Goal: Communication & Community: Answer question/provide support

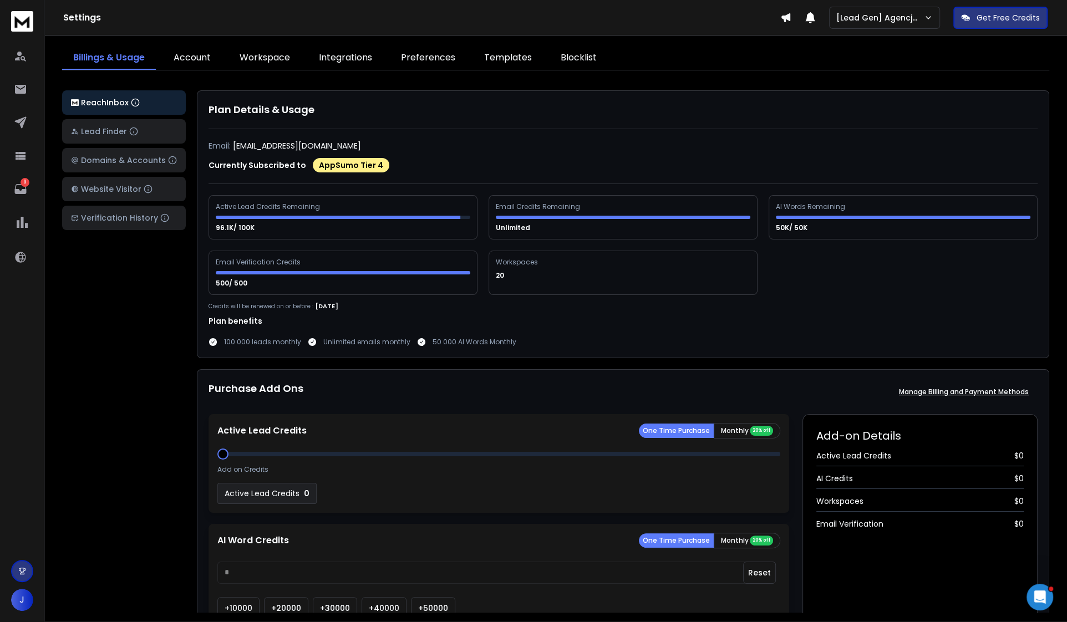
click at [952, 56] on div "Billings & Usage Account Workspace Integrations Preferences Templates Blocklist" at bounding box center [555, 59] width 987 height 24
click at [19, 184] on icon at bounding box center [20, 188] width 13 height 13
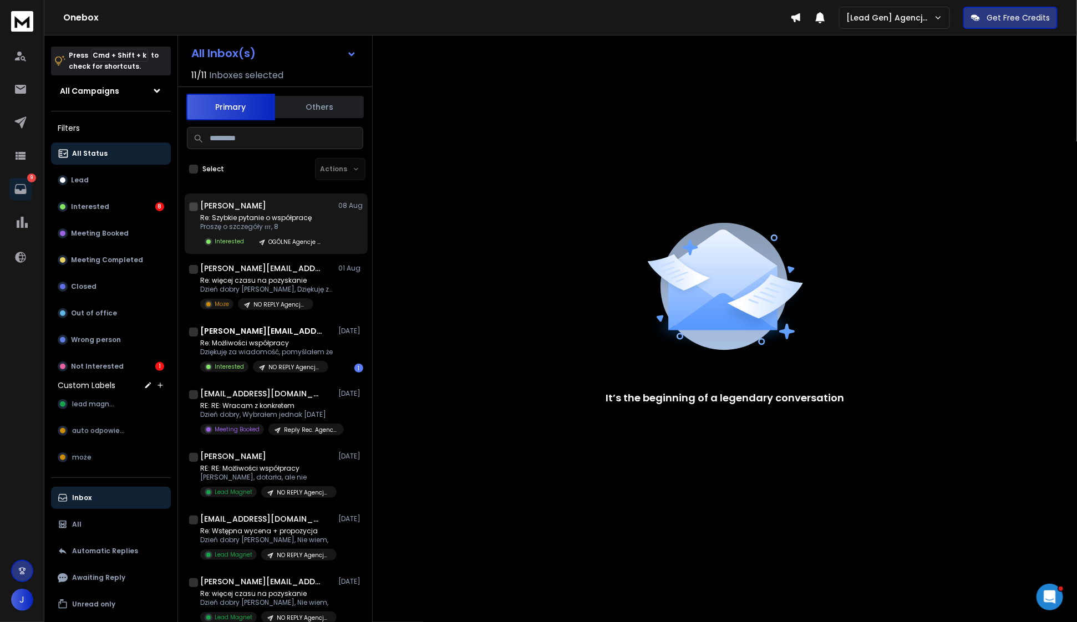
click at [343, 228] on div "Re: Szybkie pytanie o współpracę Proszę o szczegóły пт, 8 Interested OGÓLNE Age…" at bounding box center [281, 230] width 163 height 34
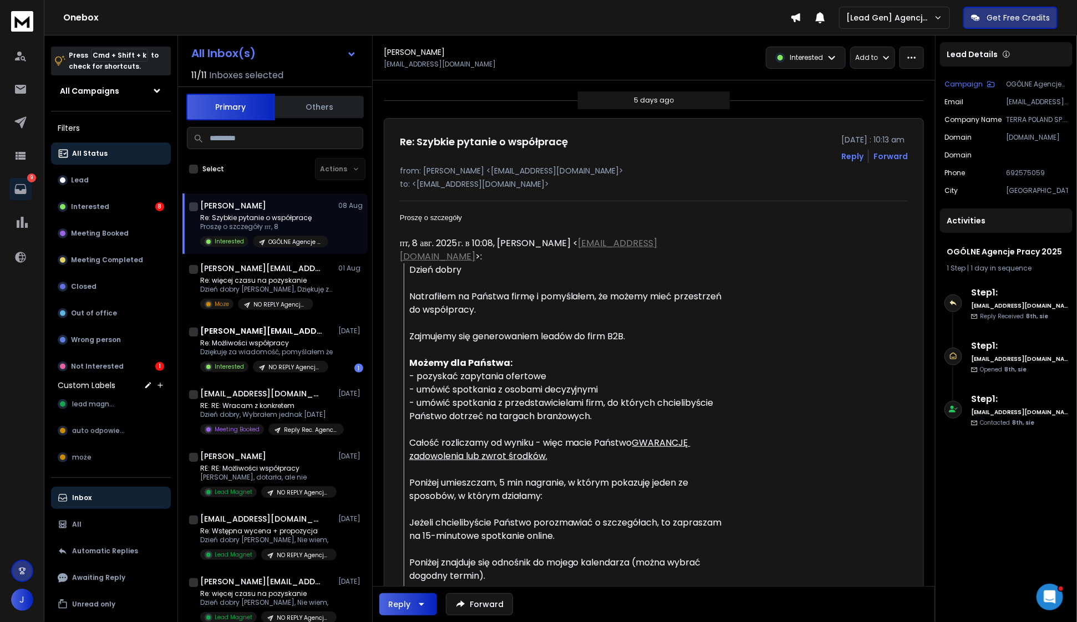
click at [437, 171] on p "from: Iryna Miłkowska <dobrapraca@vipolgroup.eu>" at bounding box center [654, 170] width 508 height 11
copy p "Iryna"
click at [461, 170] on p "from: Iryna Miłkowska <dobrapraca@vipolgroup.eu>" at bounding box center [654, 170] width 508 height 11
click at [461, 171] on p "from: Iryna Miłkowska <dobrapraca@vipolgroup.eu>" at bounding box center [654, 170] width 508 height 11
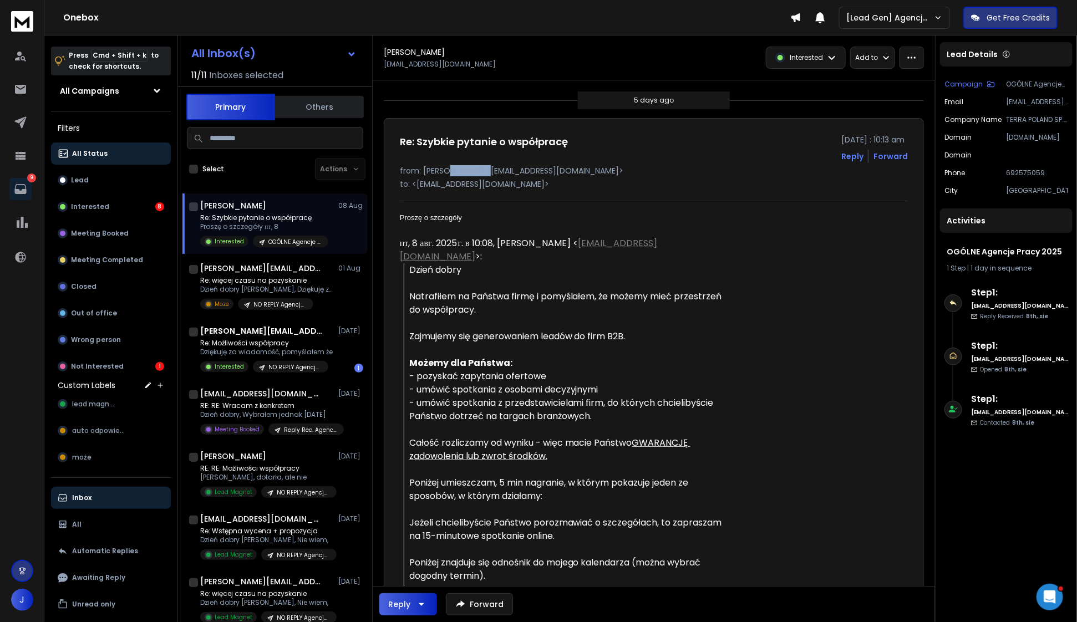
copy p "Miłkowska"
drag, startPoint x: 598, startPoint y: 171, endPoint x: 543, endPoint y: 170, distance: 54.4
click at [543, 170] on p "from: Iryna Miłkowska <dobrapraca@vipolgroup.eu>" at bounding box center [654, 170] width 508 height 11
copy p "vipolgroup.eu"
click at [602, 172] on p "from: Iryna Miłkowska <dobrapraca@vipolgroup.eu>" at bounding box center [654, 170] width 508 height 11
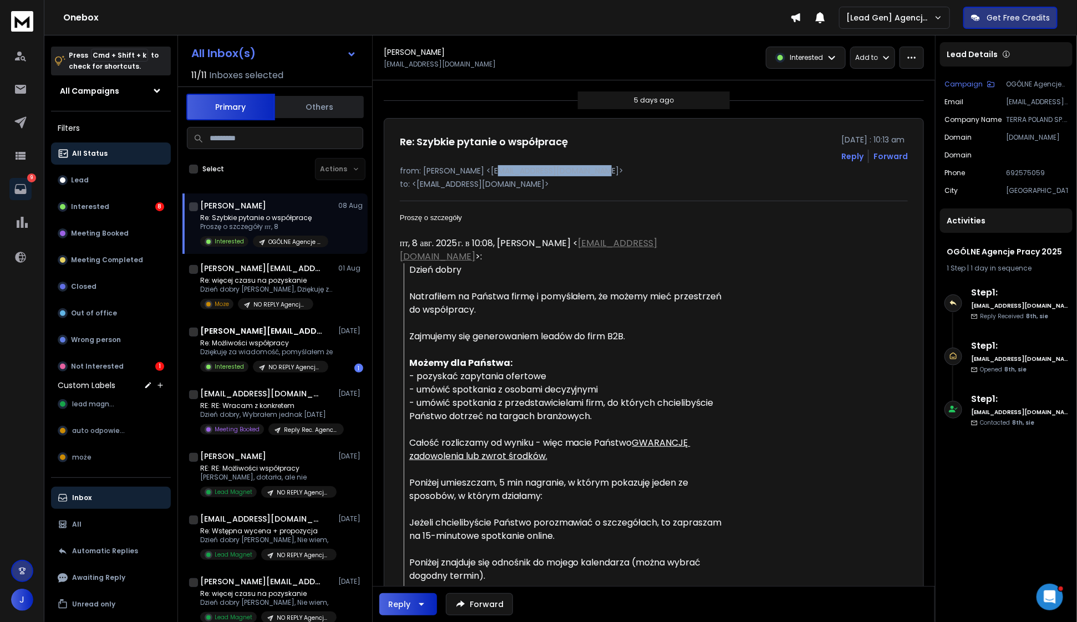
drag, startPoint x: 598, startPoint y: 172, endPoint x: 489, endPoint y: 174, distance: 109.2
click at [489, 174] on p "from: Iryna Miłkowska <dobrapraca@vipolgroup.eu>" at bounding box center [654, 170] width 508 height 11
copy p "dobrapraca@vipolgroup.eu"
click at [887, 159] on div "Forward" at bounding box center [890, 156] width 34 height 11
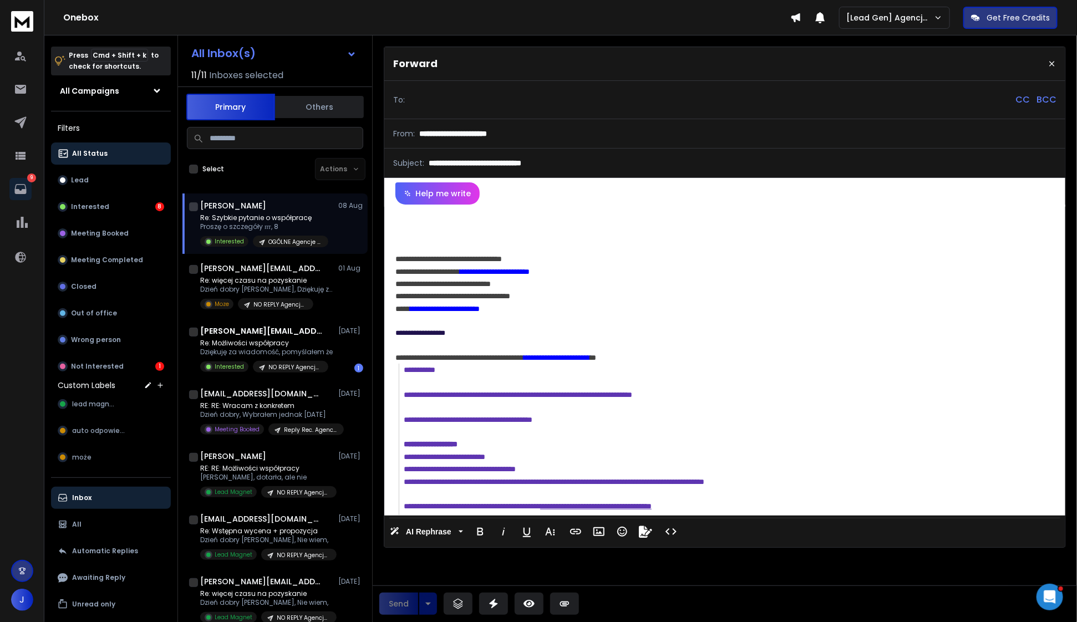
click at [592, 138] on input "**********" at bounding box center [737, 133] width 637 height 11
drag, startPoint x: 588, startPoint y: 137, endPoint x: 430, endPoint y: 138, distance: 158.0
click at [430, 138] on input "**********" at bounding box center [737, 133] width 637 height 11
click at [550, 131] on input "**********" at bounding box center [737, 133] width 637 height 11
drag, startPoint x: 550, startPoint y: 131, endPoint x: 419, endPoint y: 129, distance: 130.9
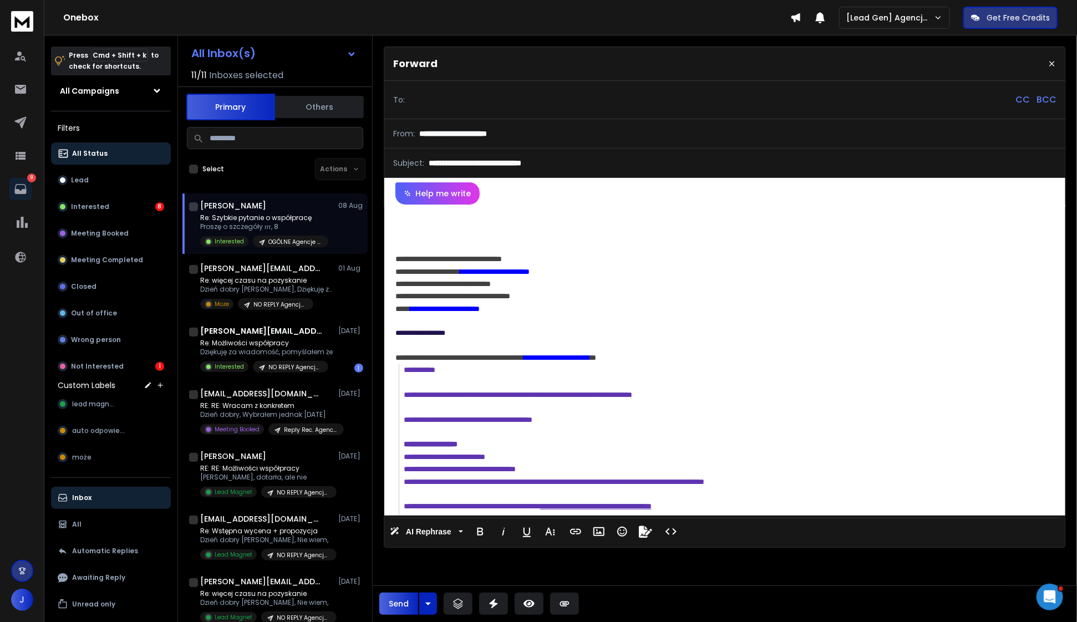
click at [419, 129] on input "**********" at bounding box center [737, 133] width 637 height 11
paste input
click at [610, 134] on input "**********" at bounding box center [737, 133] width 637 height 11
type input "**********"
click at [573, 88] on div "To: CC BCC" at bounding box center [724, 100] width 681 height 38
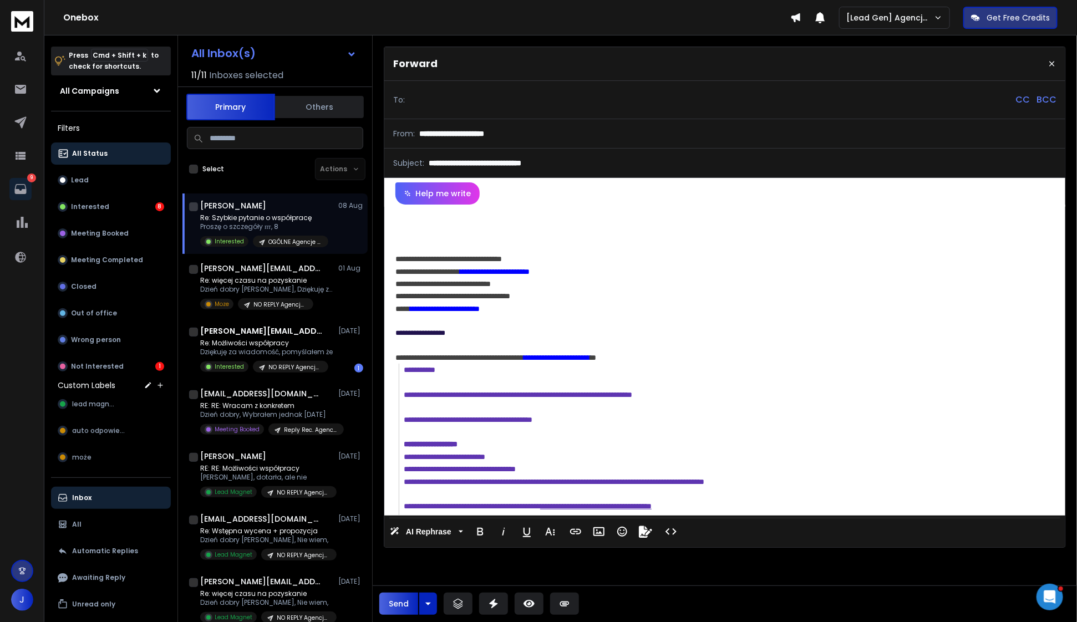
click at [566, 96] on div at bounding box center [710, 100] width 602 height 20
click at [558, 104] on div at bounding box center [710, 100] width 602 height 20
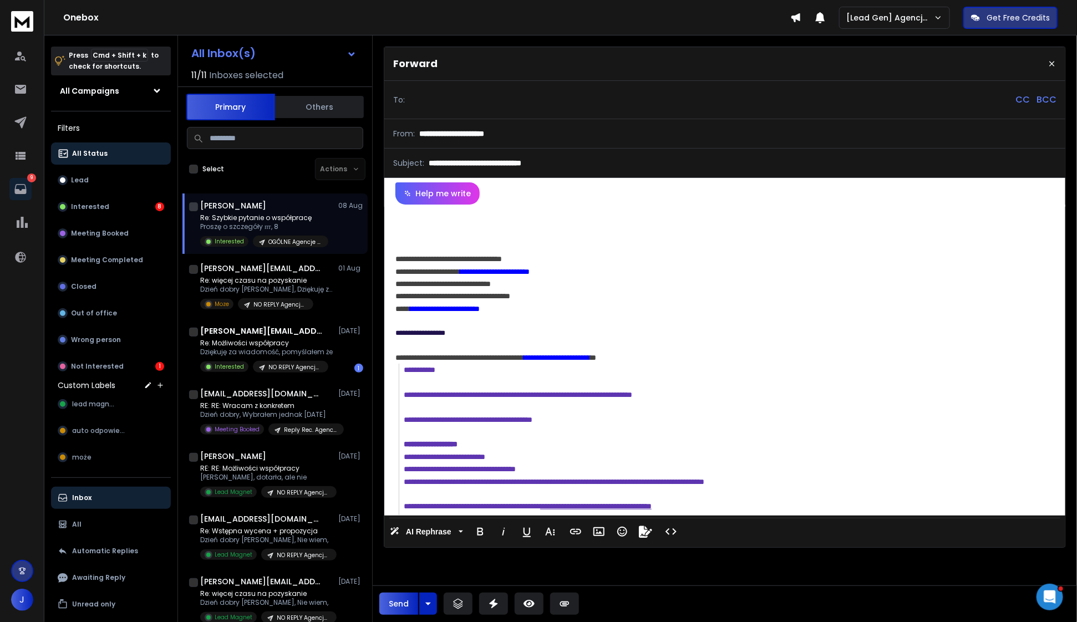
click at [558, 104] on div at bounding box center [710, 100] width 602 height 20
click at [416, 99] on input at bounding box center [448, 100] width 78 height 20
paste input "**********"
type input "**********"
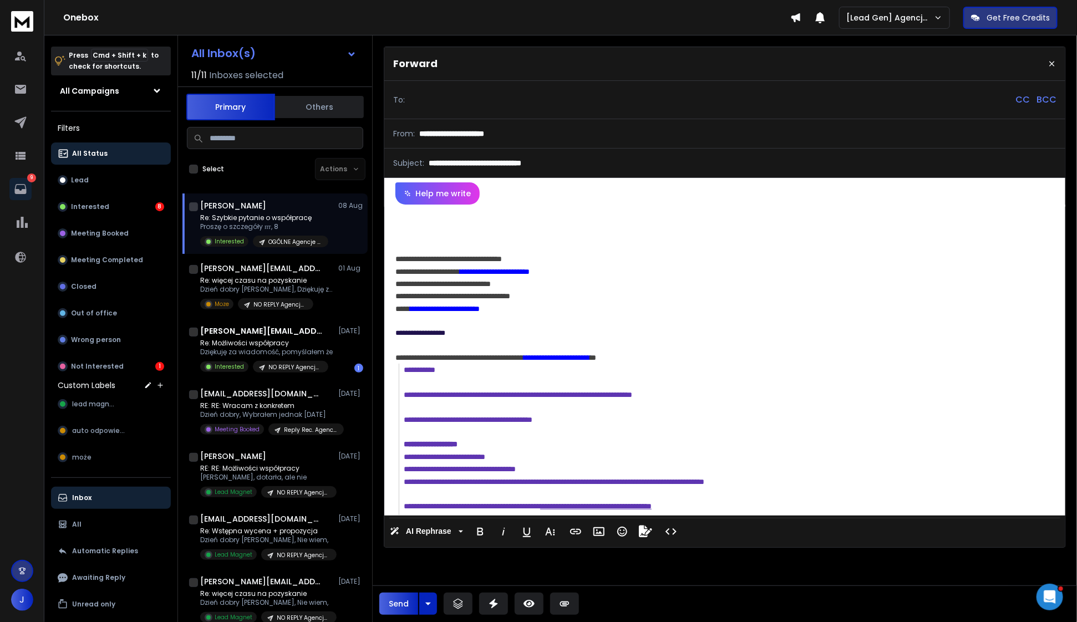
click at [1042, 99] on p "BCC" at bounding box center [1046, 99] width 20 height 13
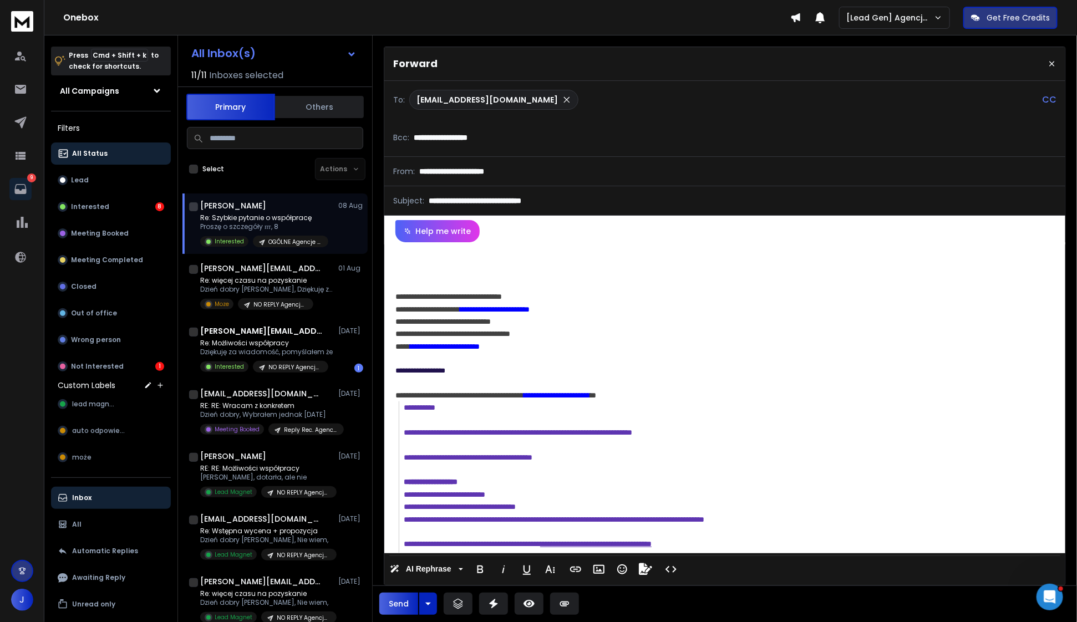
scroll to position [0, 1]
type input "**********"
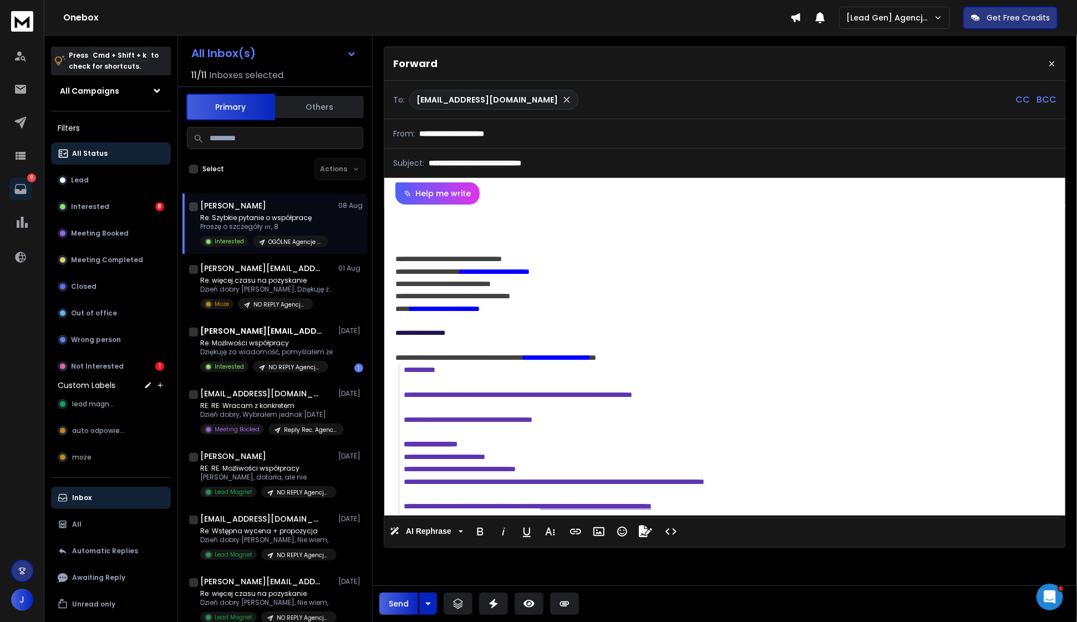
click at [500, 222] on div at bounding box center [724, 222] width 659 height 12
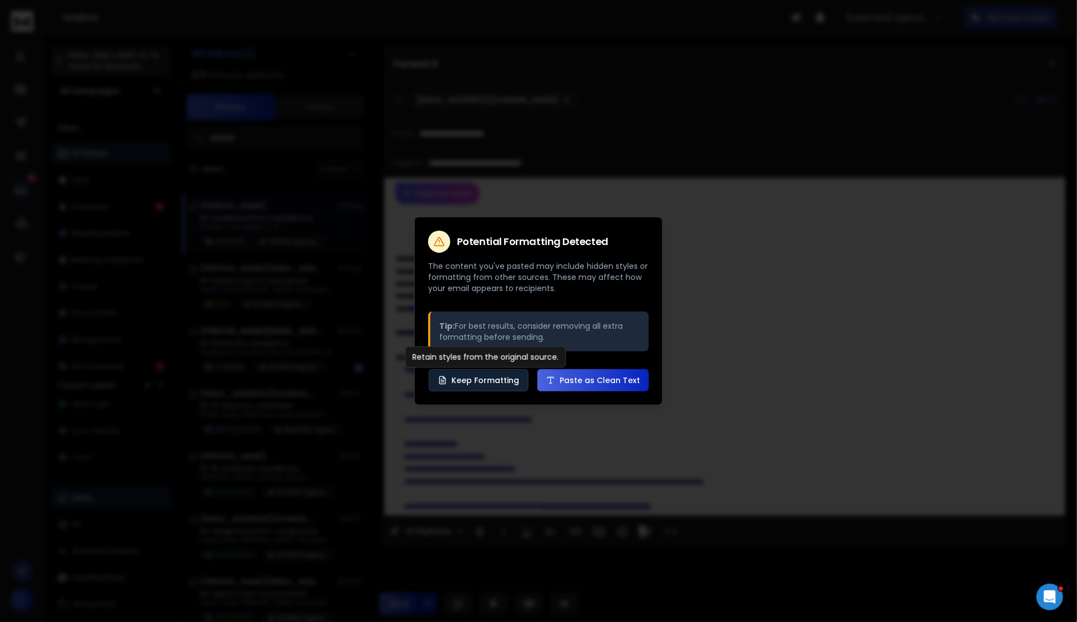
click at [486, 383] on button "Keep Formatting" at bounding box center [479, 380] width 100 height 22
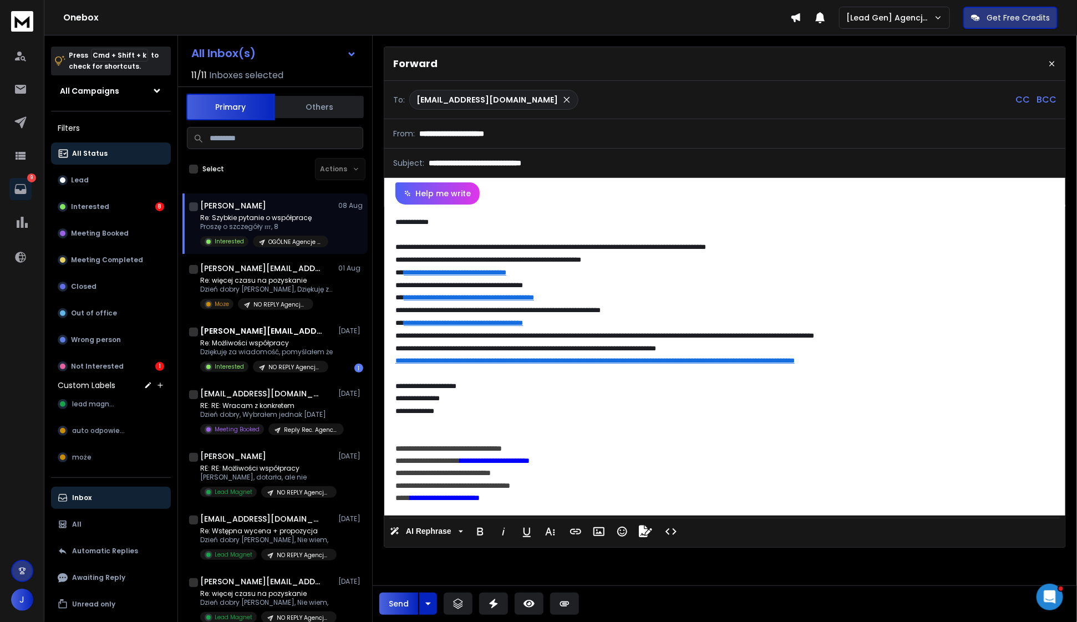
scroll to position [129, 0]
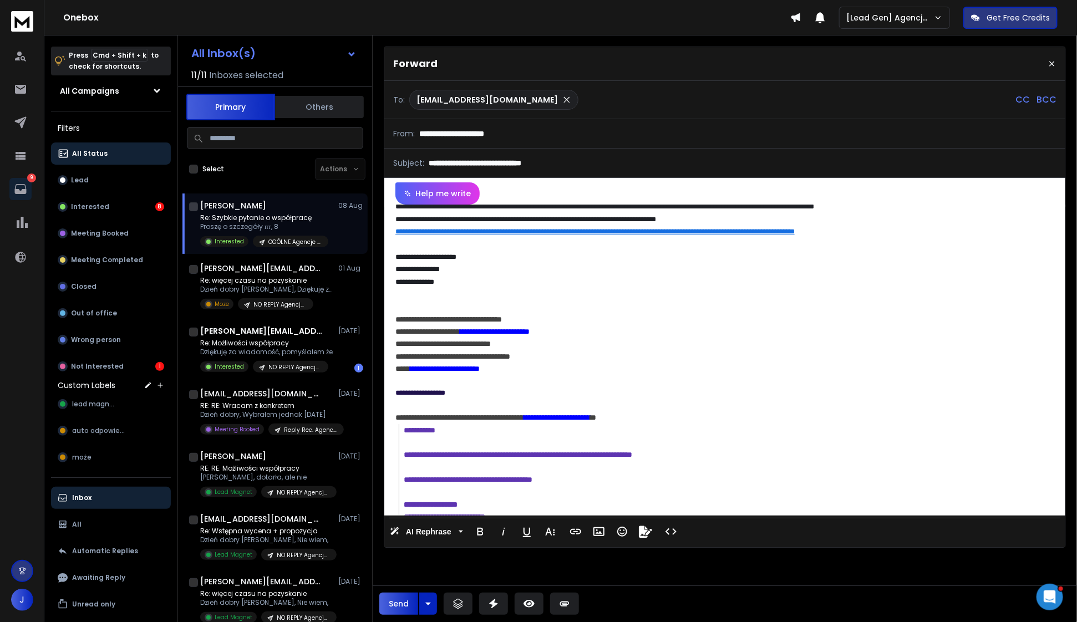
click at [405, 607] on button "Send" at bounding box center [398, 604] width 39 height 22
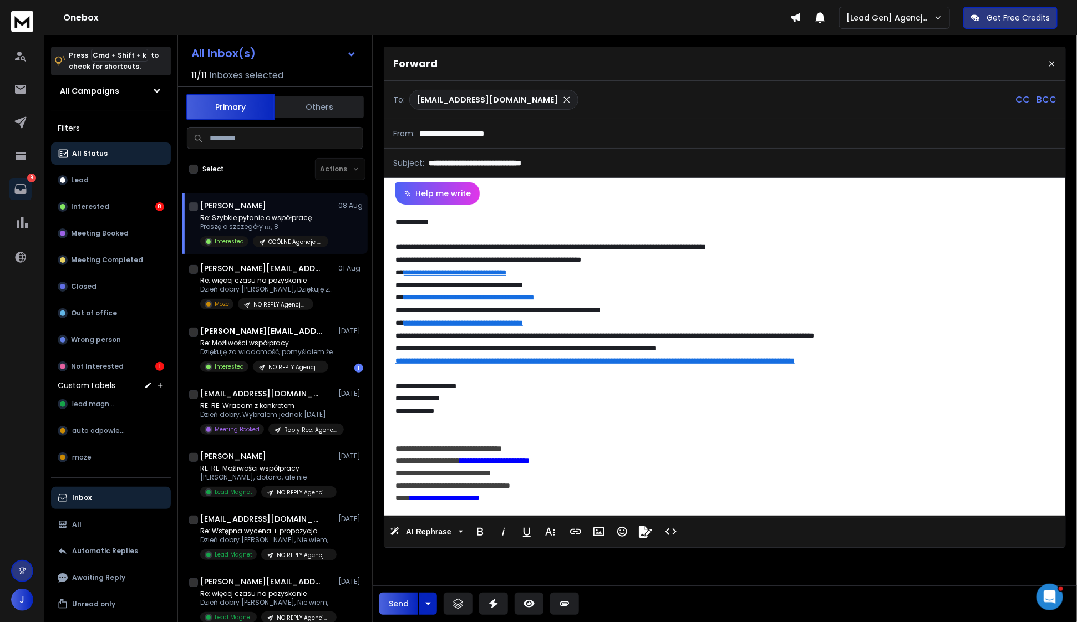
click at [619, 247] on span "**********" at bounding box center [550, 246] width 310 height 7
click at [914, 16] on p "[Lead Gen] Agencje pracy" at bounding box center [890, 17] width 88 height 11
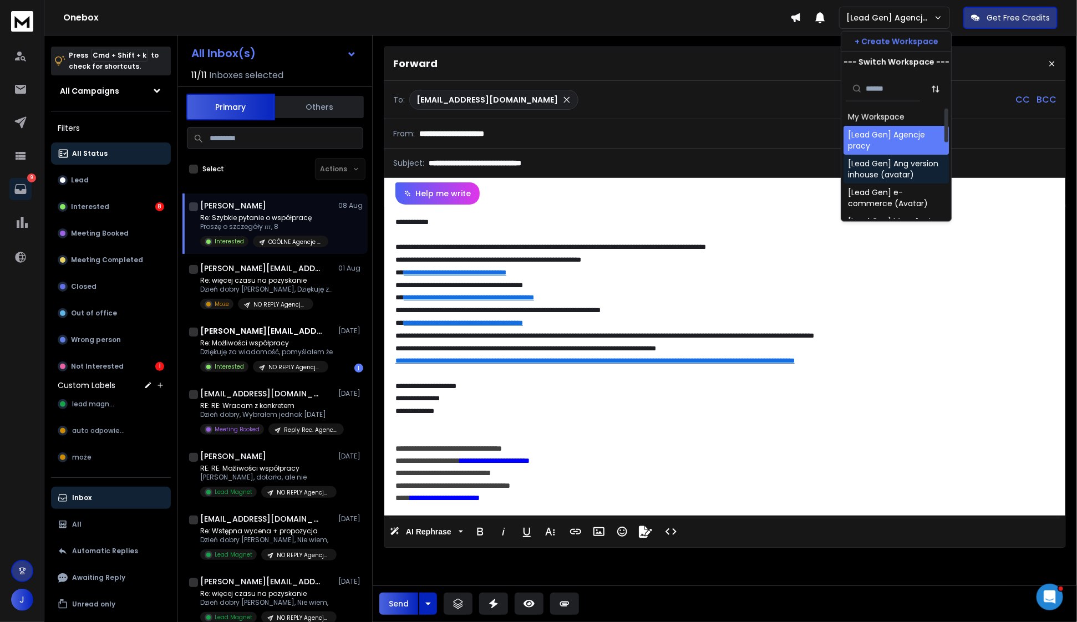
scroll to position [17, 0]
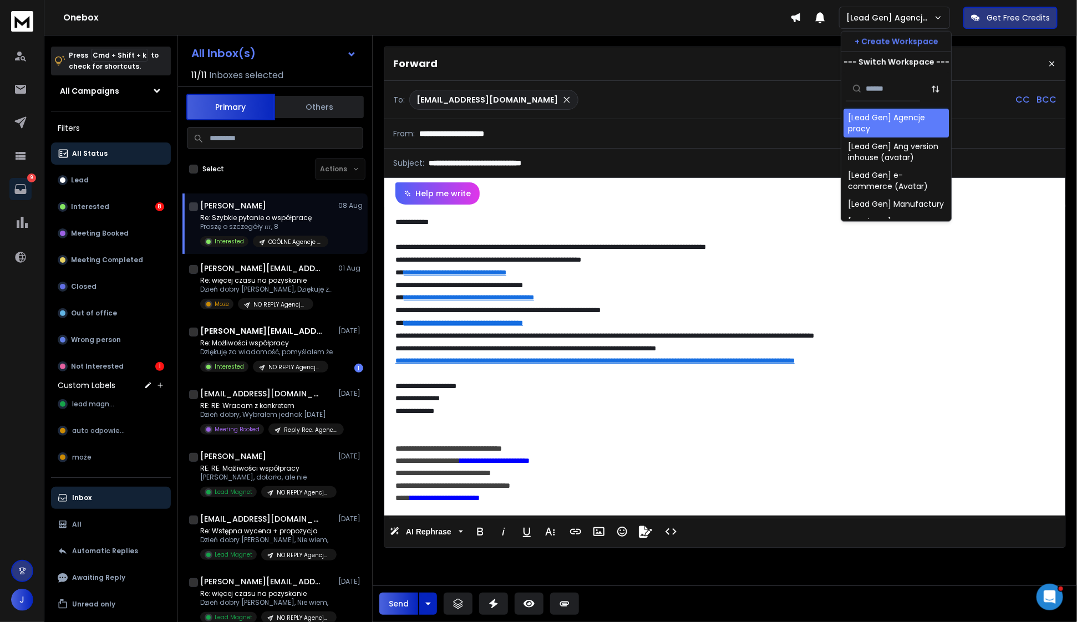
click at [895, 94] on input "text" at bounding box center [889, 89] width 48 height 24
type input "**"
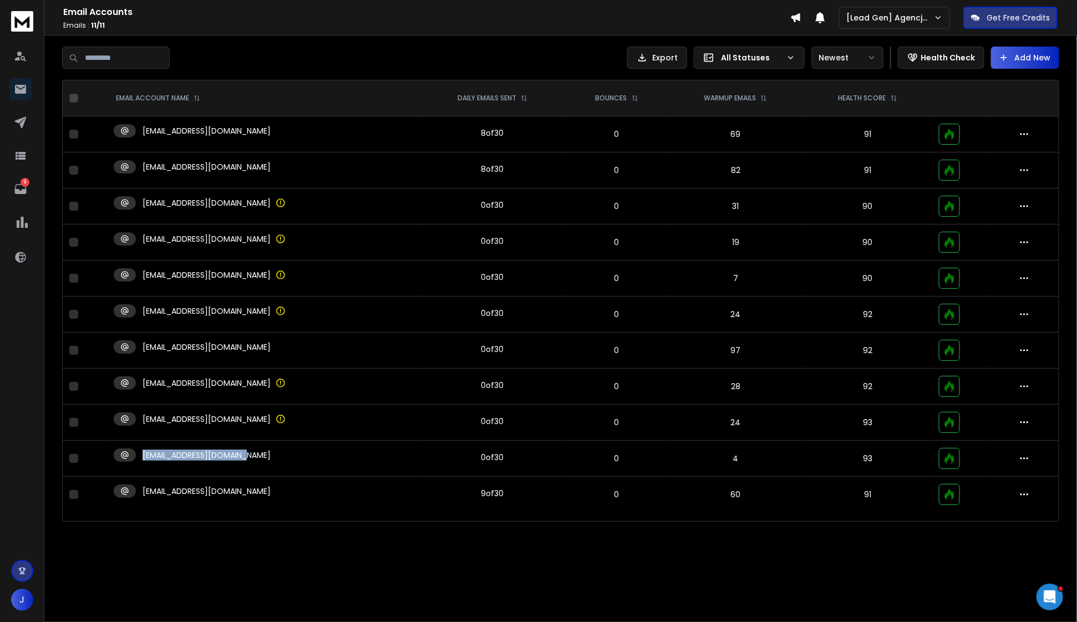
drag, startPoint x: 261, startPoint y: 451, endPoint x: 138, endPoint y: 451, distance: 123.1
click at [138, 451] on div "sales@leadfinderhub.com" at bounding box center [263, 455] width 298 height 13
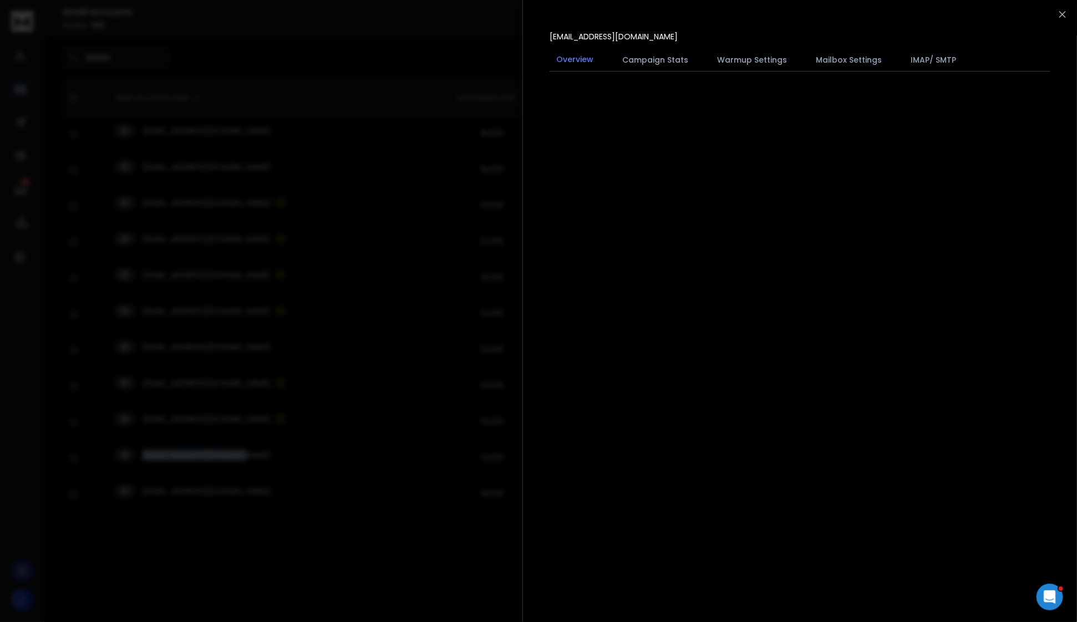
copy p "sales@leadfinderhub.com"
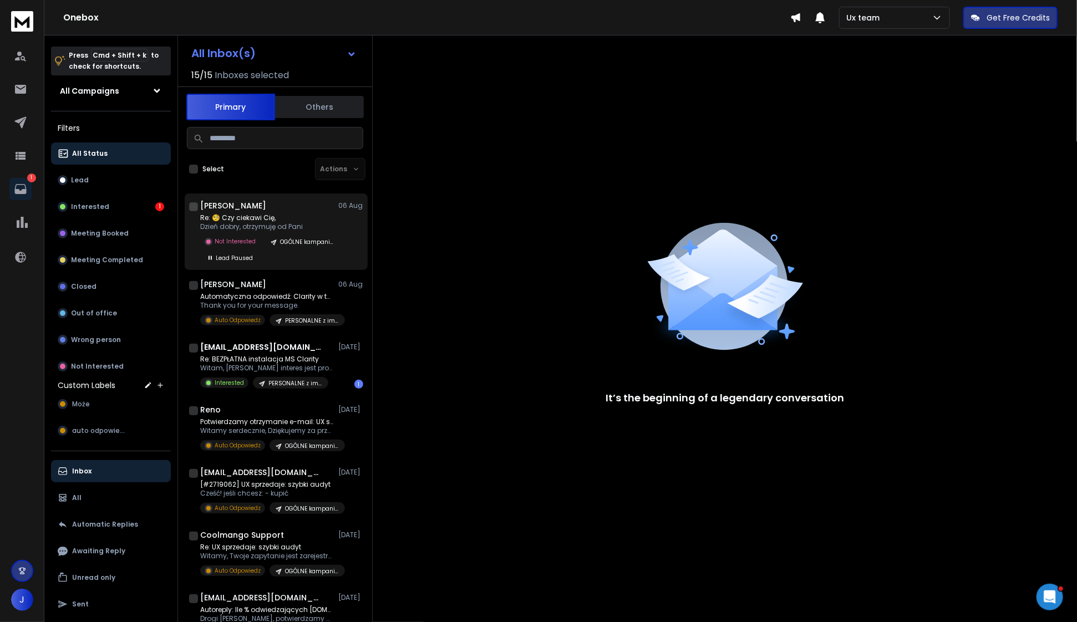
click at [314, 220] on p "Re: 🧐 Czy ciekawi Cię," at bounding box center [266, 217] width 133 height 9
click at [332, 221] on p "Re: 🧐 Czy ciekawi Cię," at bounding box center [266, 217] width 133 height 9
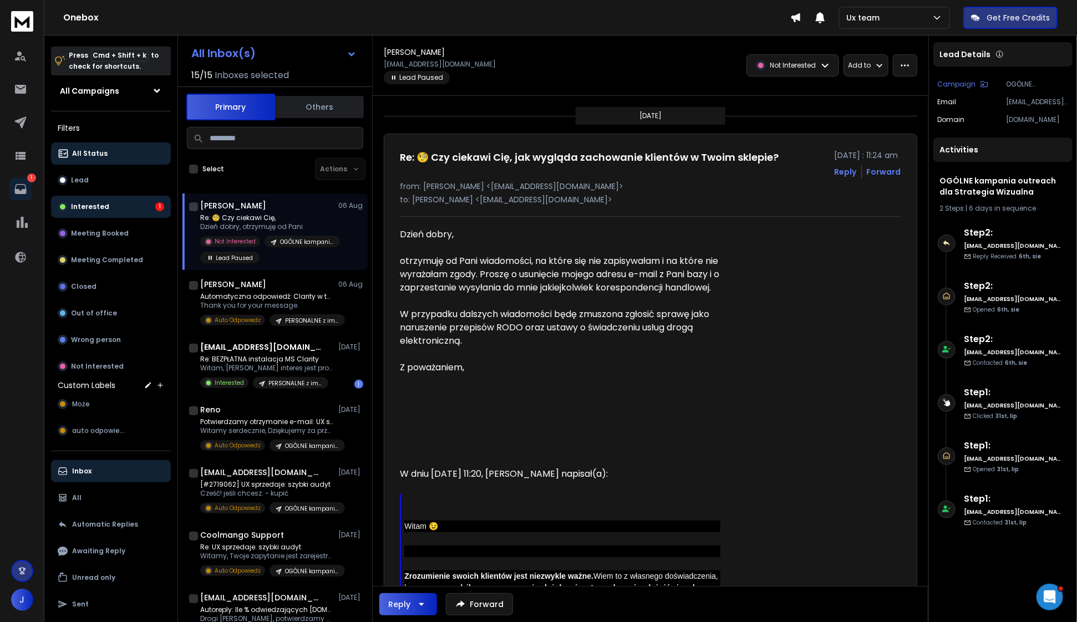
click at [106, 216] on button "Interested 1" at bounding box center [111, 207] width 120 height 22
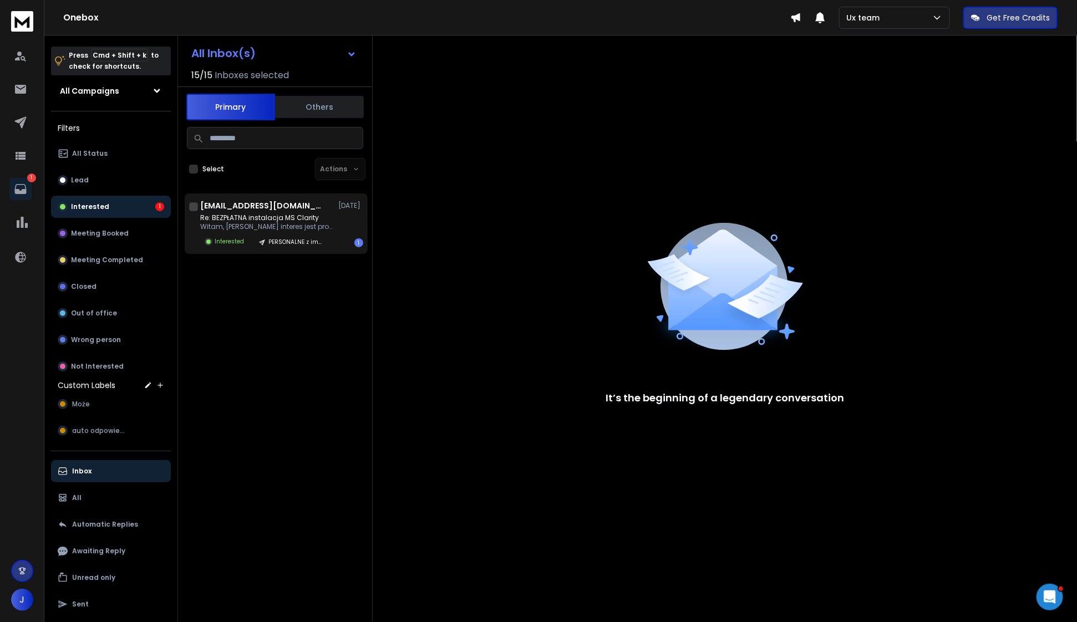
click at [335, 221] on div "Re: BEZPŁATNA instalacja MS Clarity Witam, Nasz interes jest prosty — Intereste…" at bounding box center [281, 230] width 163 height 34
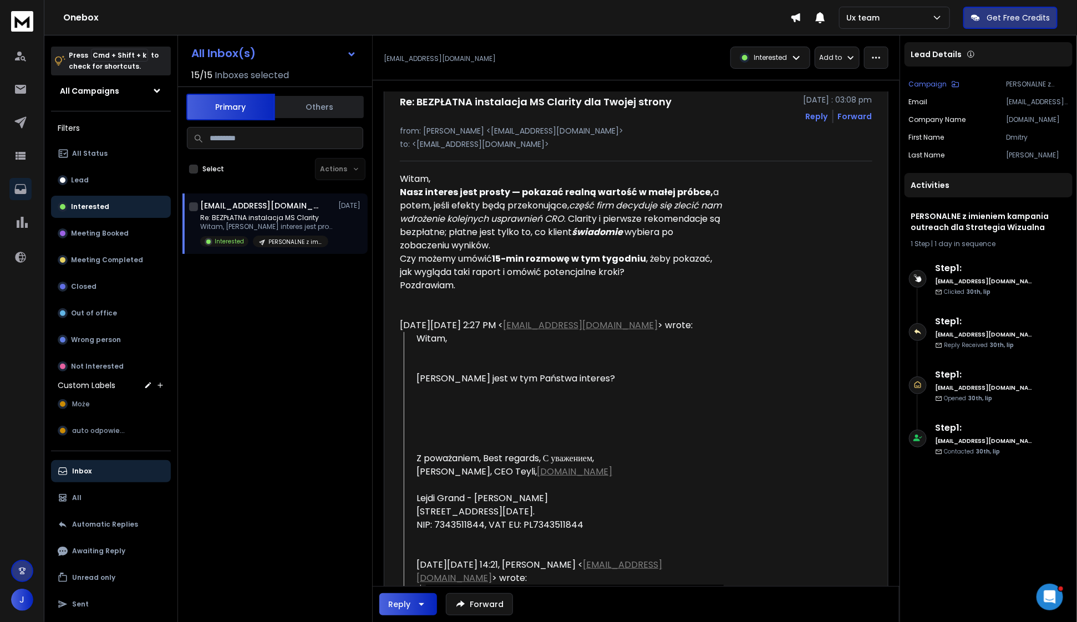
scroll to position [23, 0]
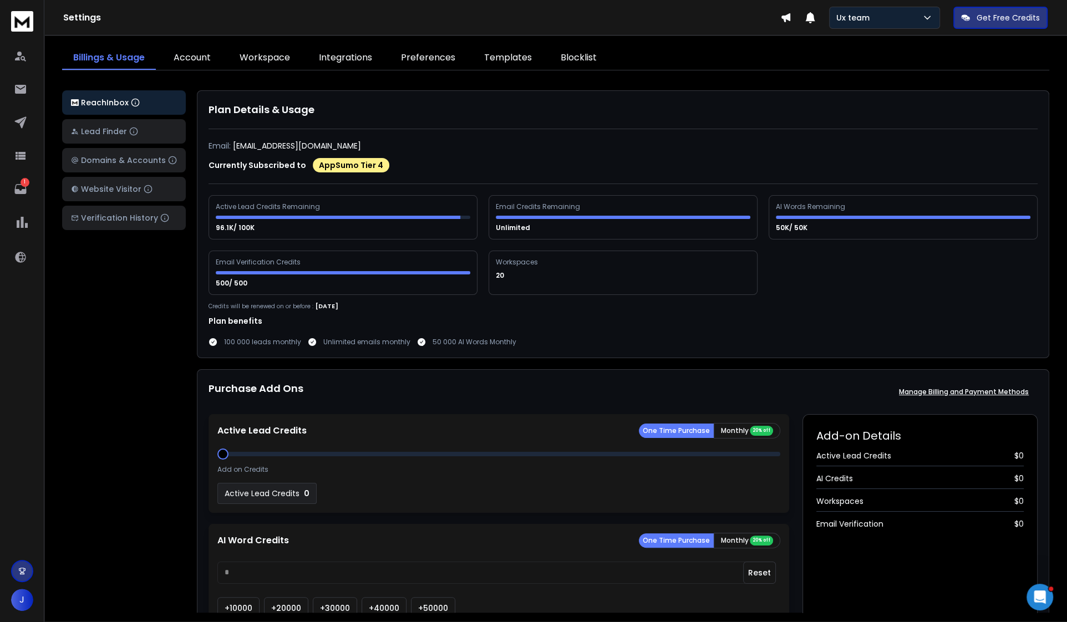
click at [907, 25] on button "Ux team" at bounding box center [884, 18] width 111 height 22
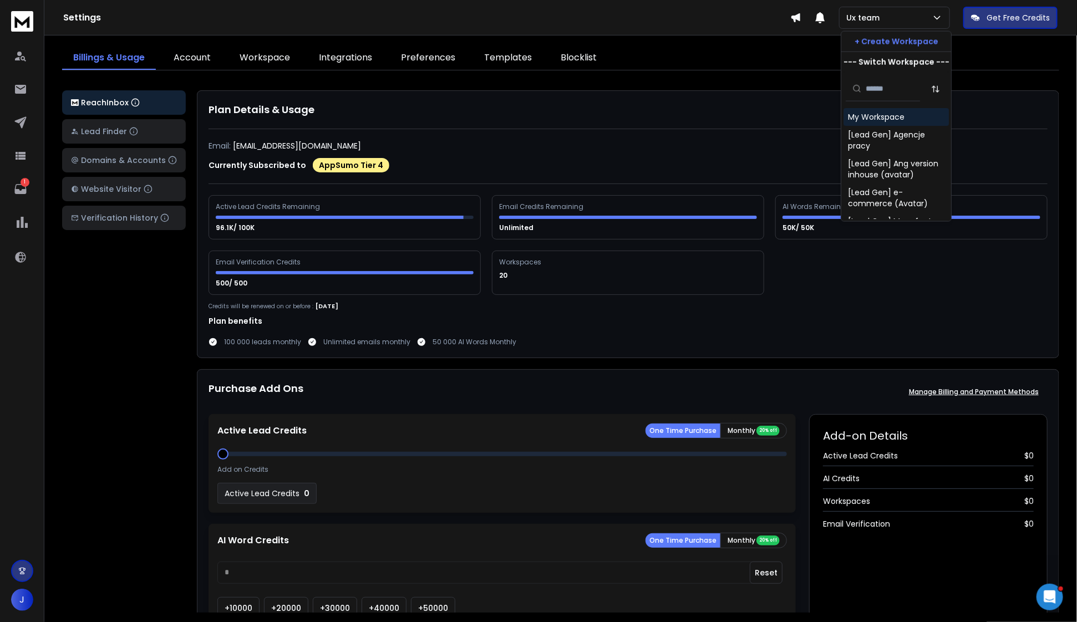
click at [903, 93] on input "text" at bounding box center [889, 89] width 48 height 24
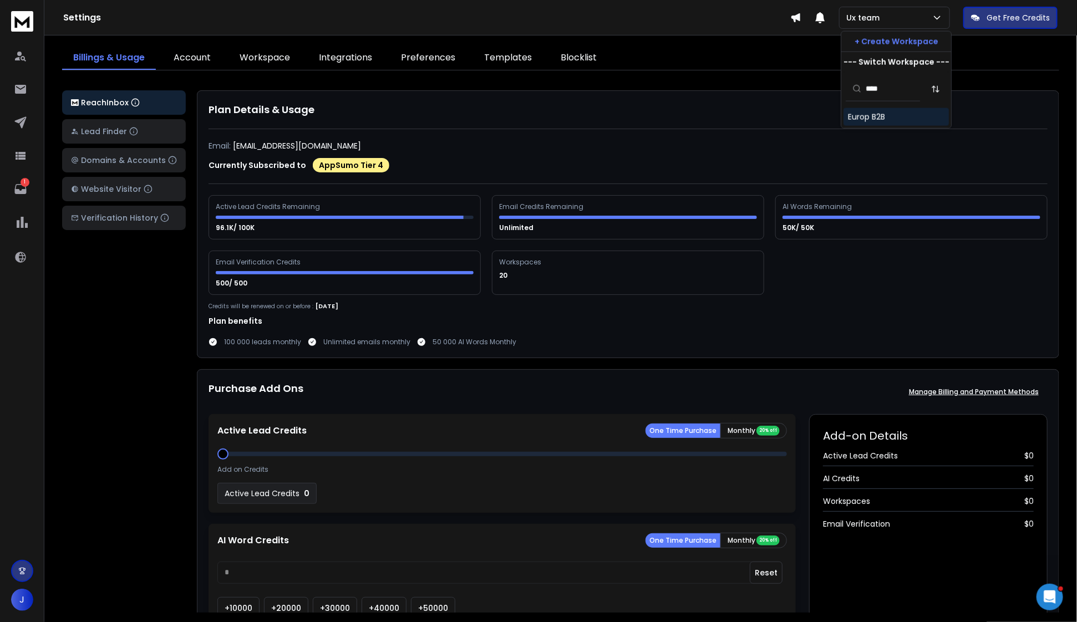
type input "*****"
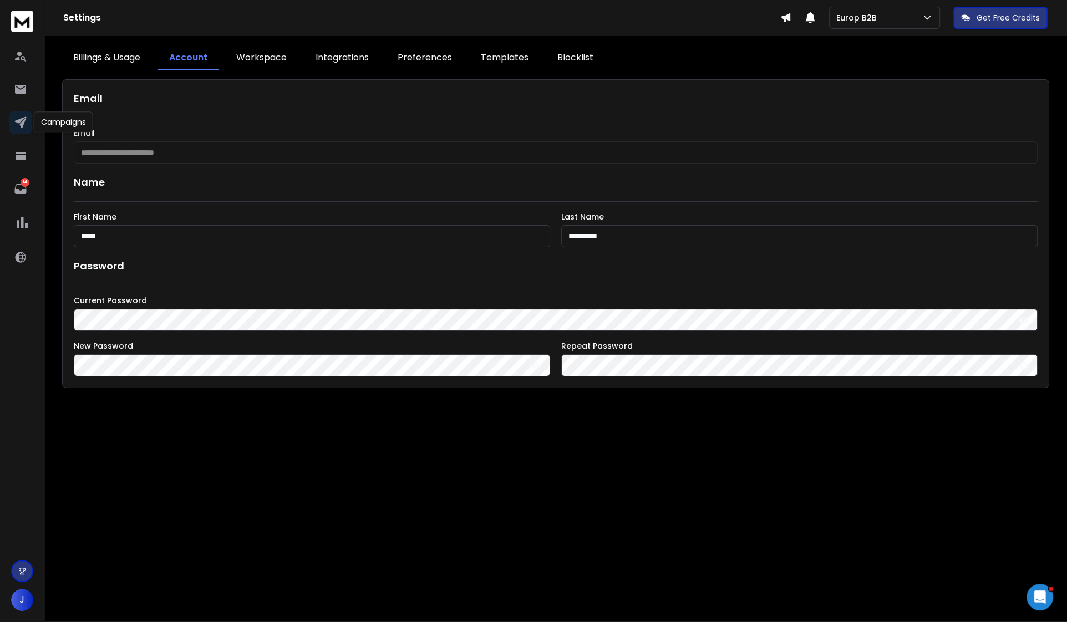
click at [24, 121] on icon at bounding box center [20, 122] width 12 height 12
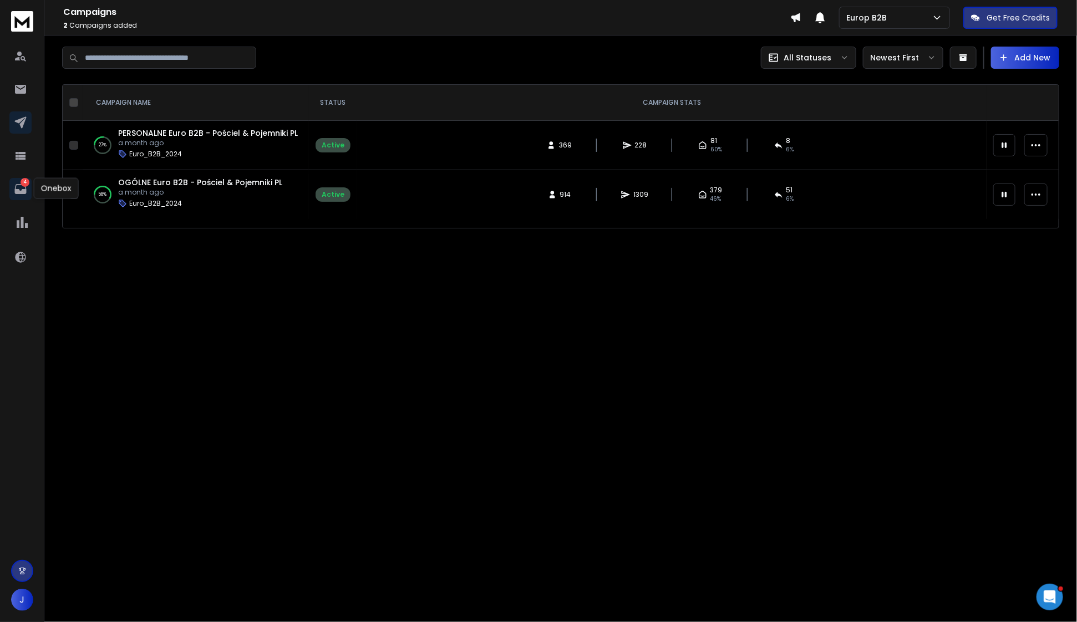
click at [27, 190] on link "14" at bounding box center [20, 189] width 22 height 22
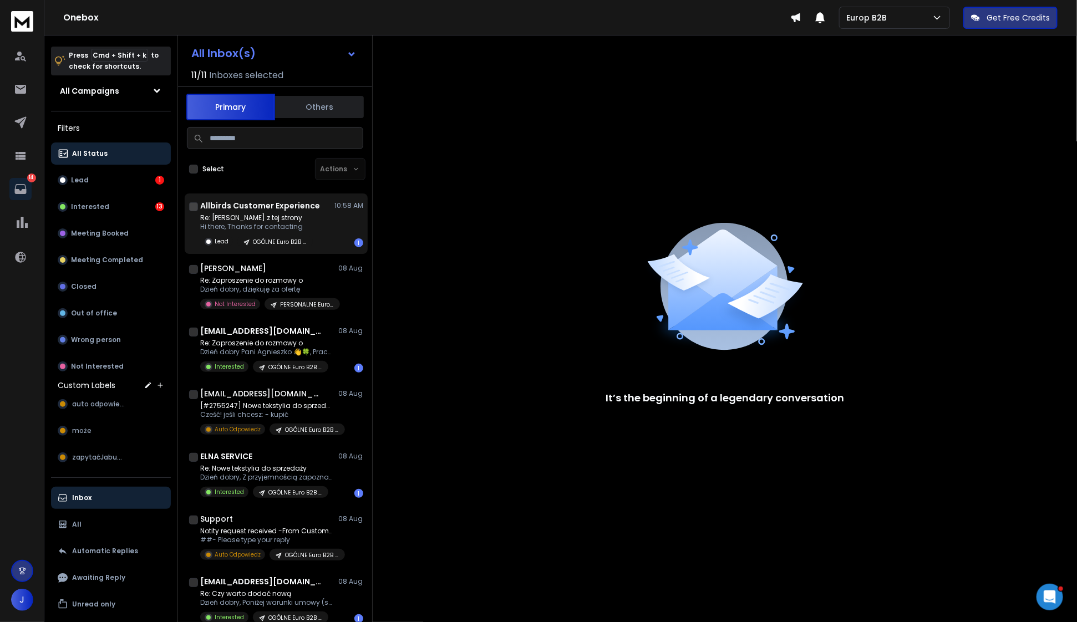
click at [312, 217] on div "Re: Joanna z tej strony Hi there, Thanks for contacting Lead OGÓLNE Euro B2B - …" at bounding box center [281, 230] width 163 height 34
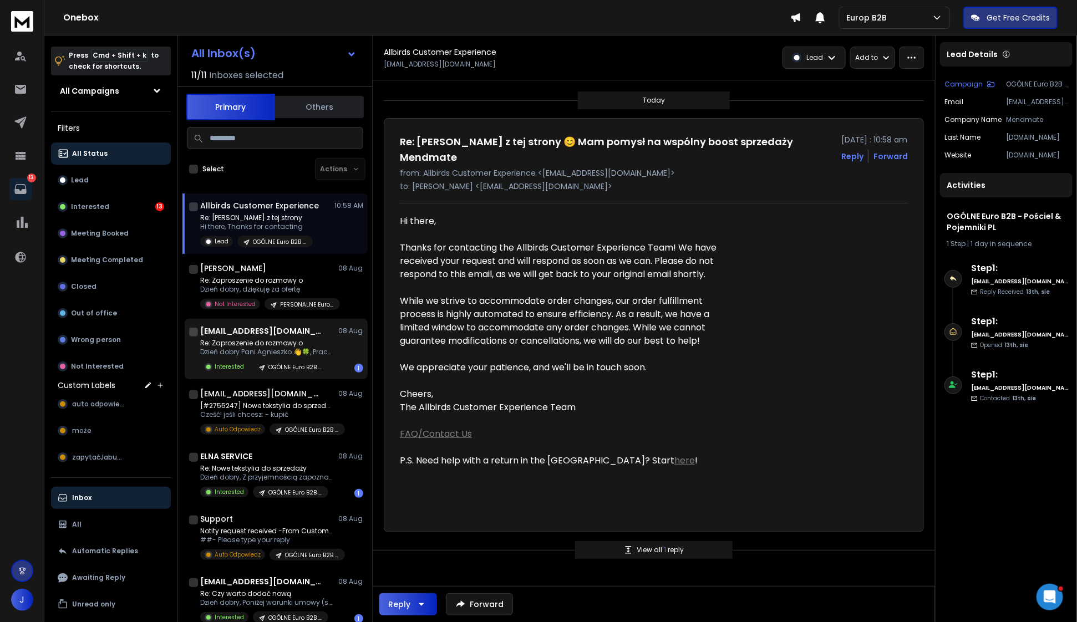
click at [329, 340] on p "Re: Zaproszenie do rozmowy o" at bounding box center [266, 343] width 133 height 9
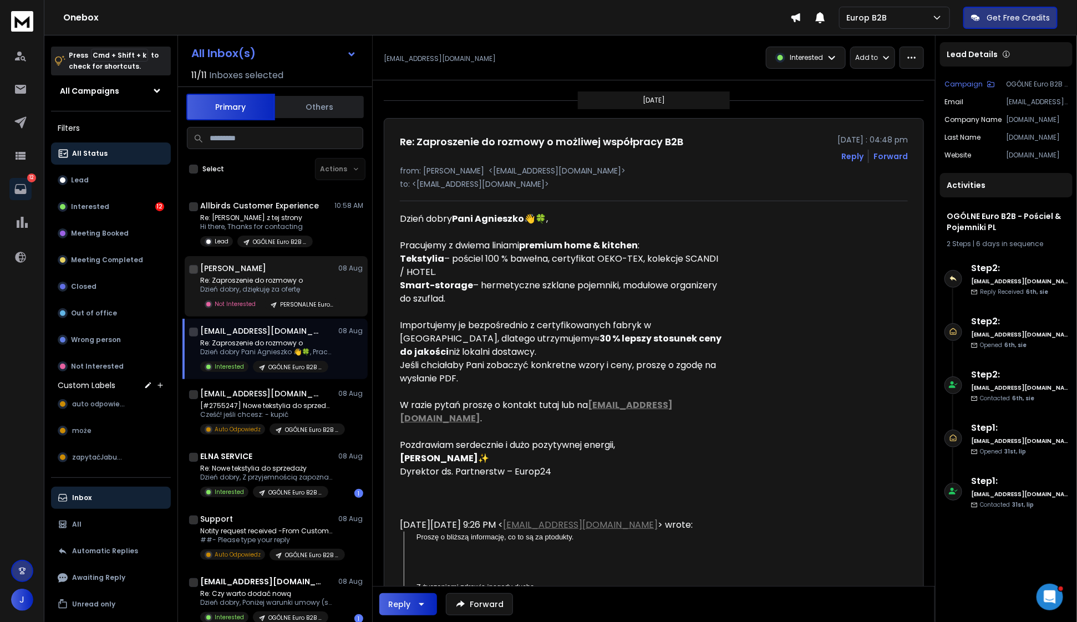
click at [256, 278] on p "Re: Zaproszenie do rozmowy o" at bounding box center [266, 280] width 133 height 9
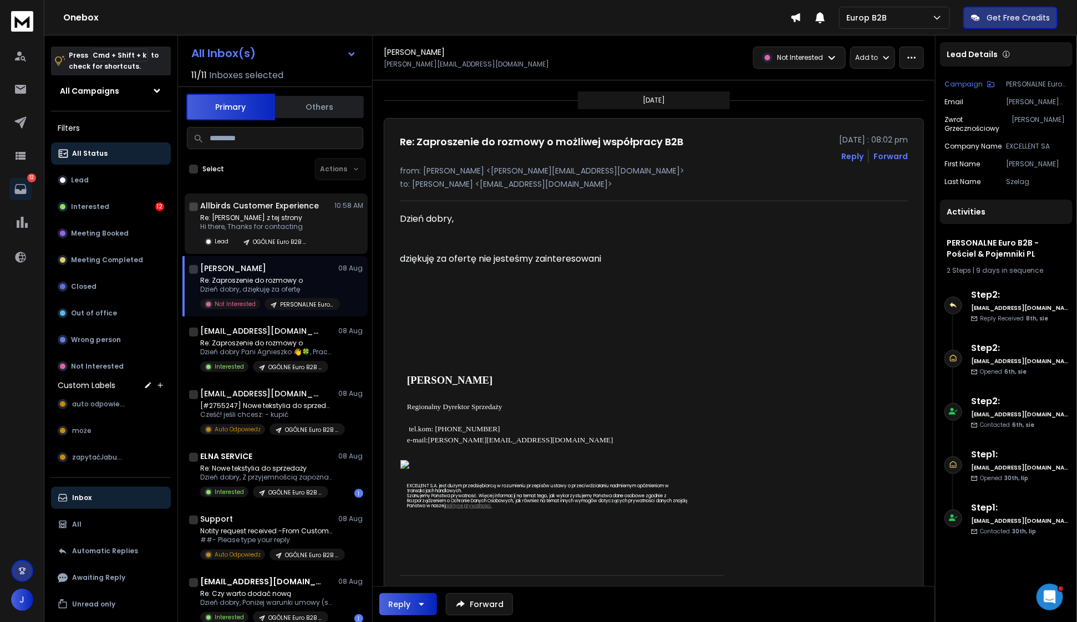
click at [272, 228] on p "Hi there, Thanks for contacting" at bounding box center [256, 226] width 113 height 9
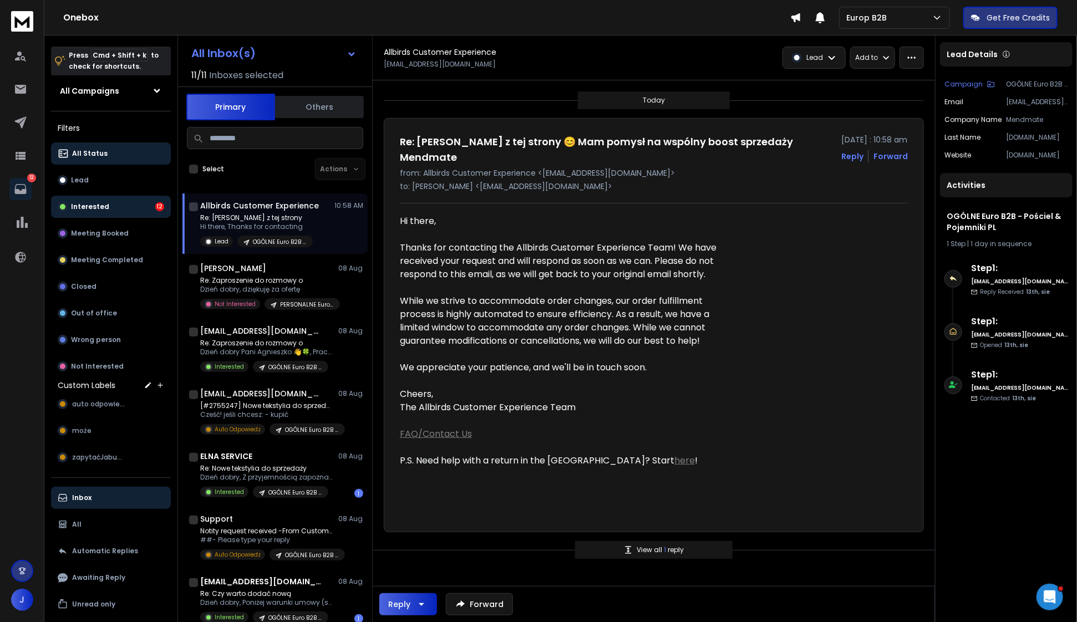
click at [111, 206] on button "Interested 12" at bounding box center [111, 207] width 120 height 22
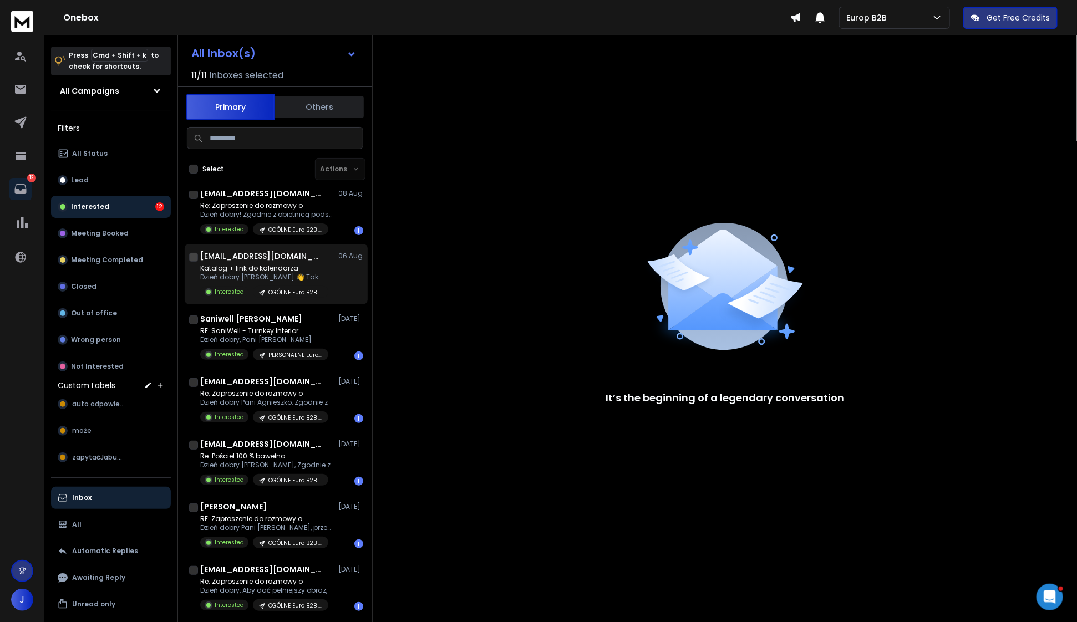
scroll to position [120, 0]
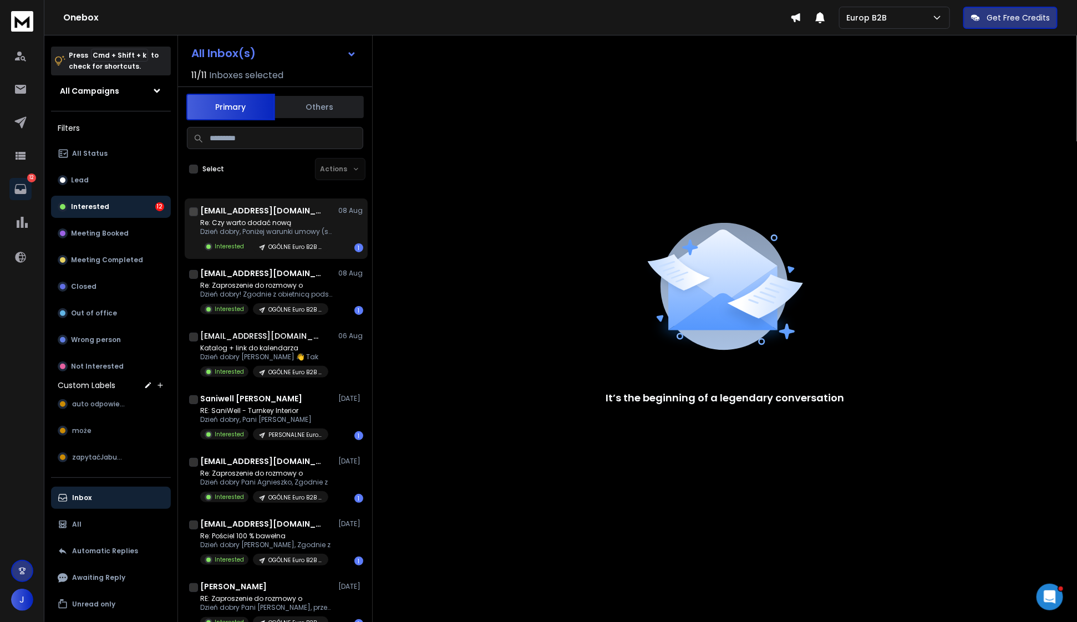
click at [300, 220] on p "Re: Czy warto dodać nową" at bounding box center [266, 222] width 133 height 9
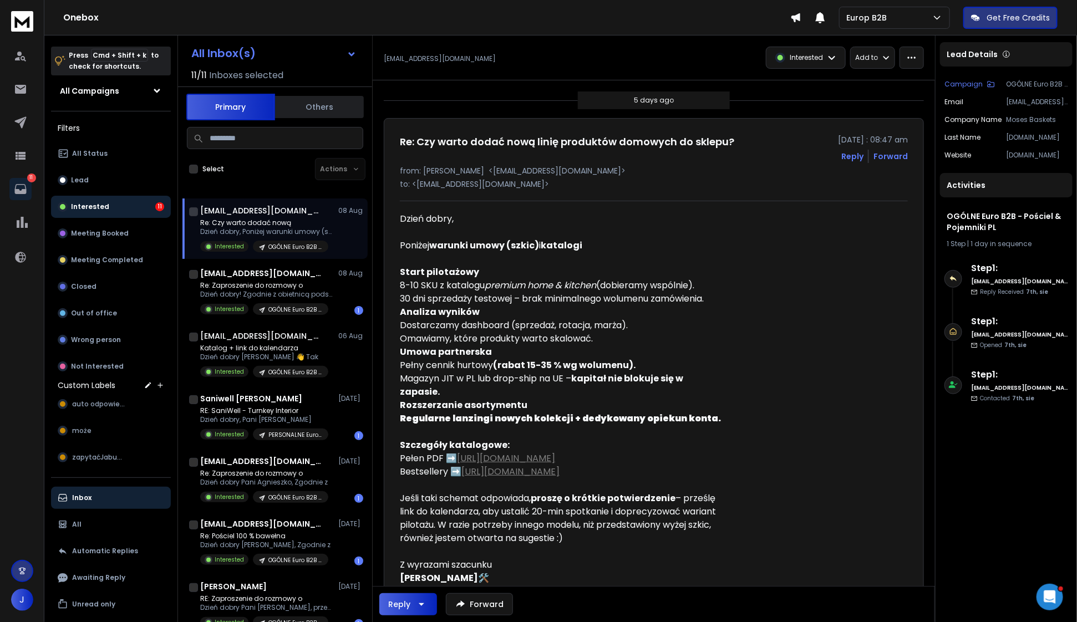
scroll to position [62, 0]
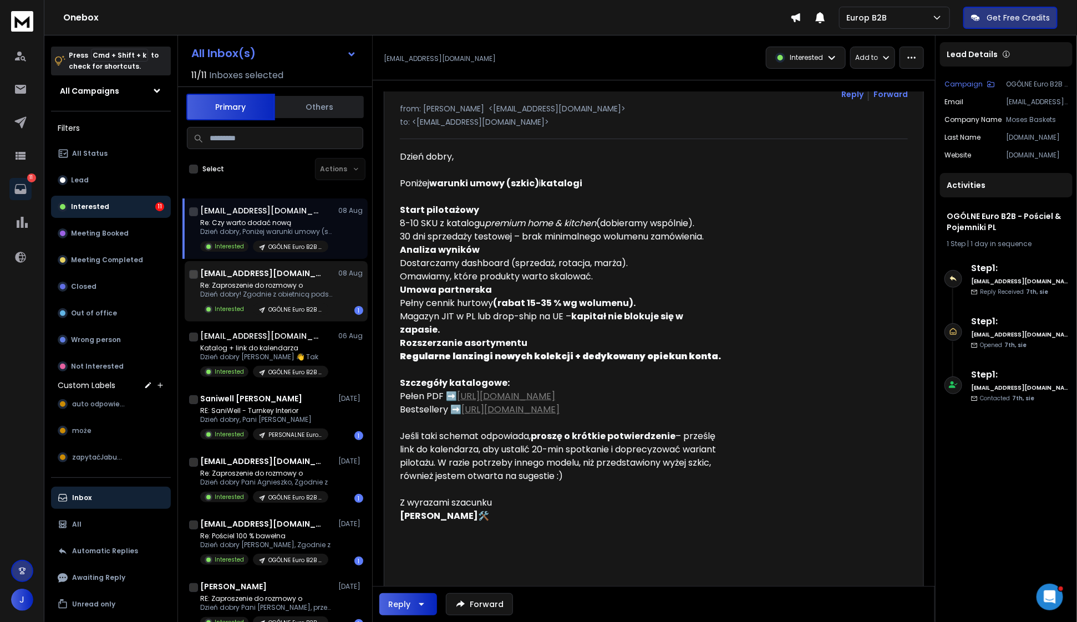
click at [312, 299] on div "Re: Zaproszenie do rozmowy o Dzień dobry! Zgodnie z obietnicą podsyłam Interest…" at bounding box center [266, 298] width 133 height 34
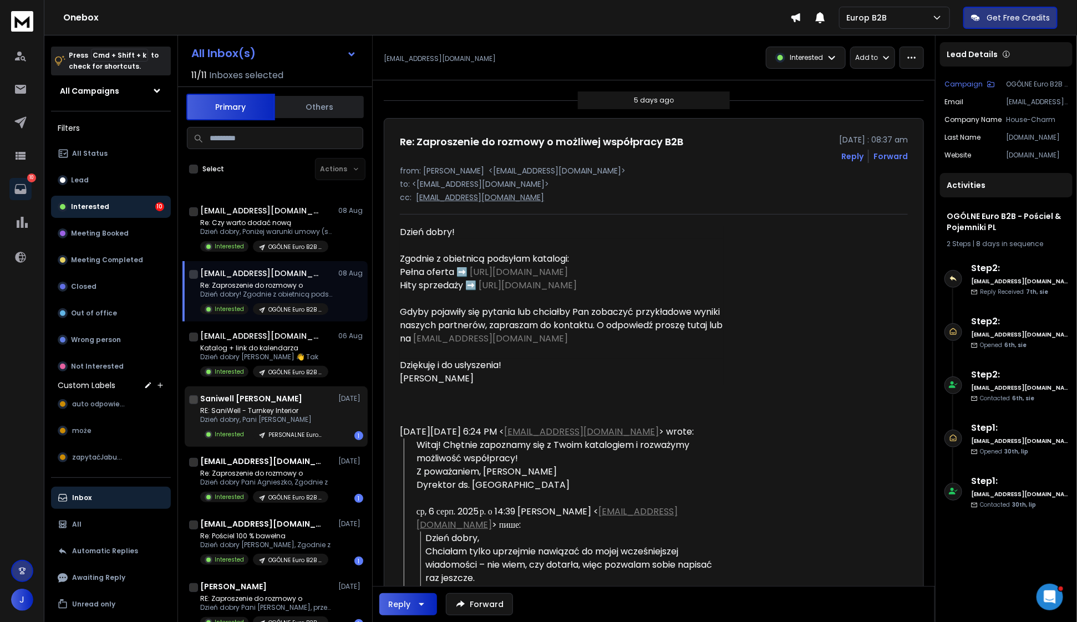
click at [328, 429] on div "RE: SaniWell - Turnkey Interior Dzień dobry, Pani Joanno proszę Interested PERS…" at bounding box center [281, 423] width 163 height 34
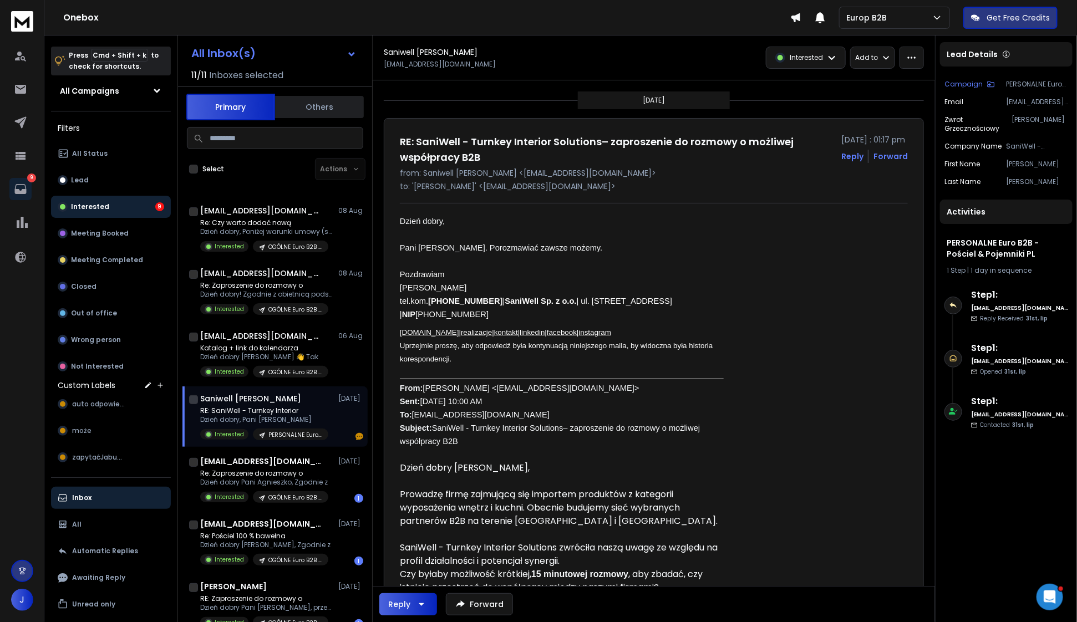
drag, startPoint x: 630, startPoint y: 171, endPoint x: 585, endPoint y: 171, distance: 44.4
click at [585, 171] on p "from: Saniwell Krzysztof Białkowski <kbialkowski@saniwell.pl>" at bounding box center [654, 172] width 508 height 11
copy p "saniwell.pl>"
click at [900, 157] on div "Forward" at bounding box center [890, 156] width 34 height 11
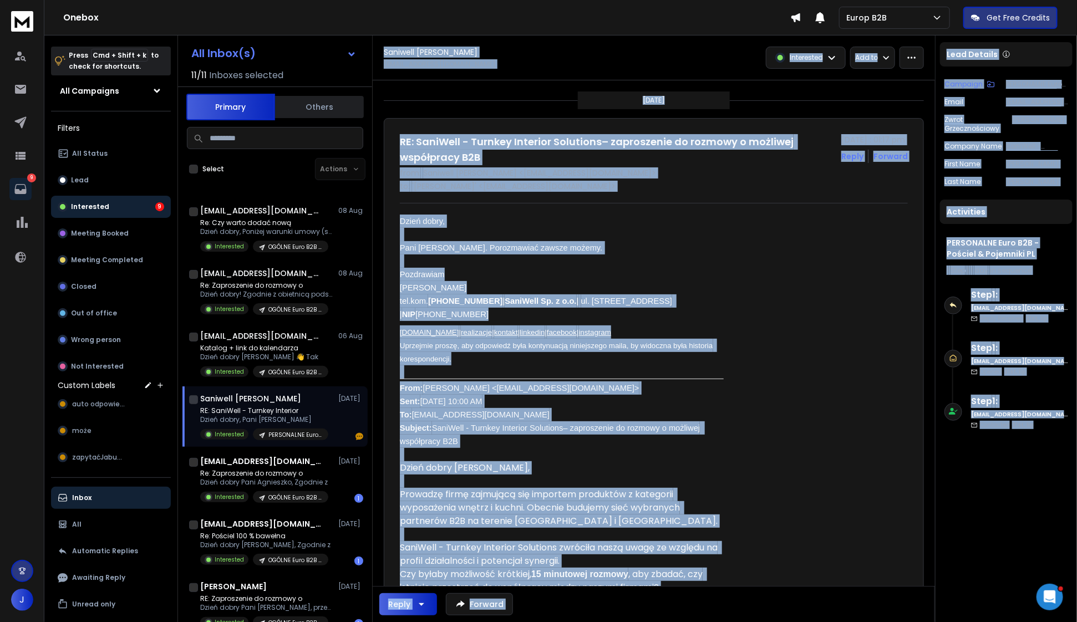
click at [900, 157] on div "Saniwell Krzysztof Białkowski Saniwell Krzysztof Białkowski kbialkowski@saniwel…" at bounding box center [654, 346] width 562 height 622
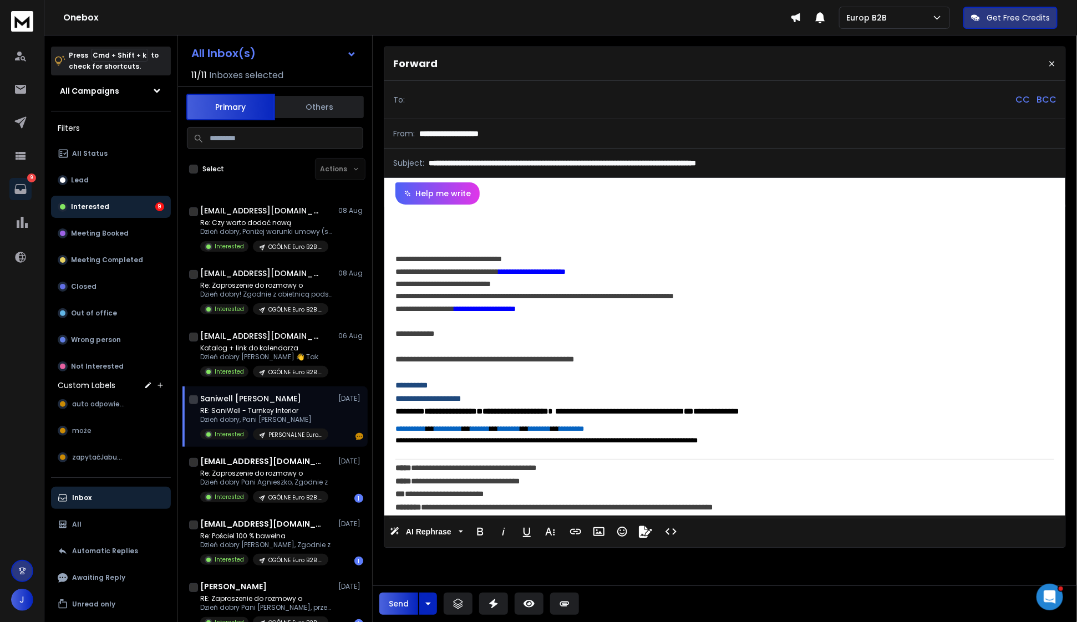
click at [487, 100] on input at bounding box center [448, 100] width 78 height 20
paste input "**********"
type input "**********"
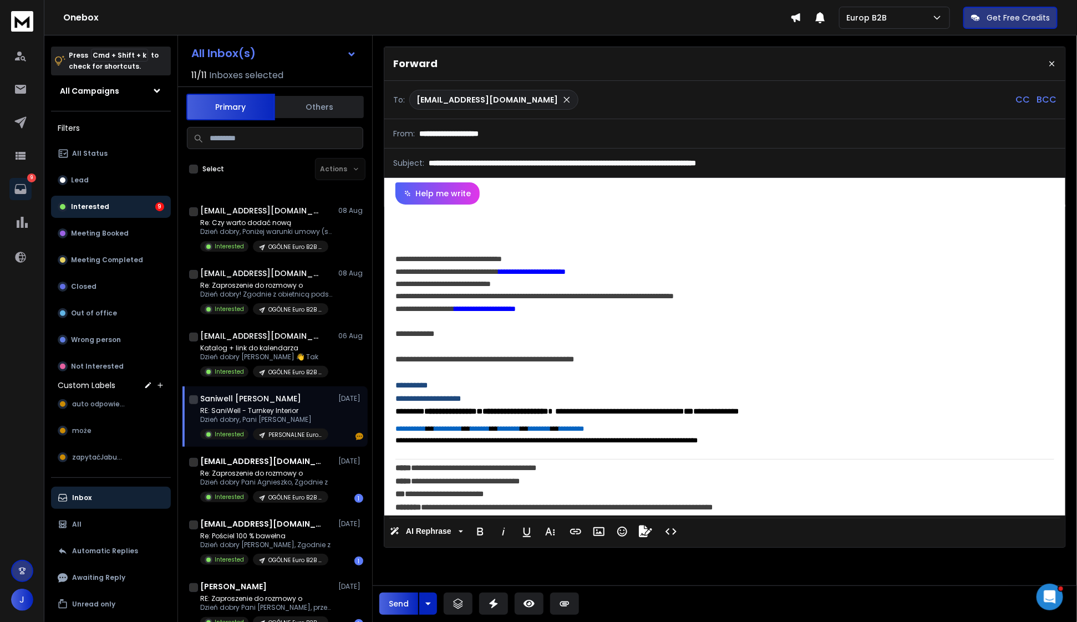
click at [396, 607] on button "Send" at bounding box center [398, 604] width 39 height 22
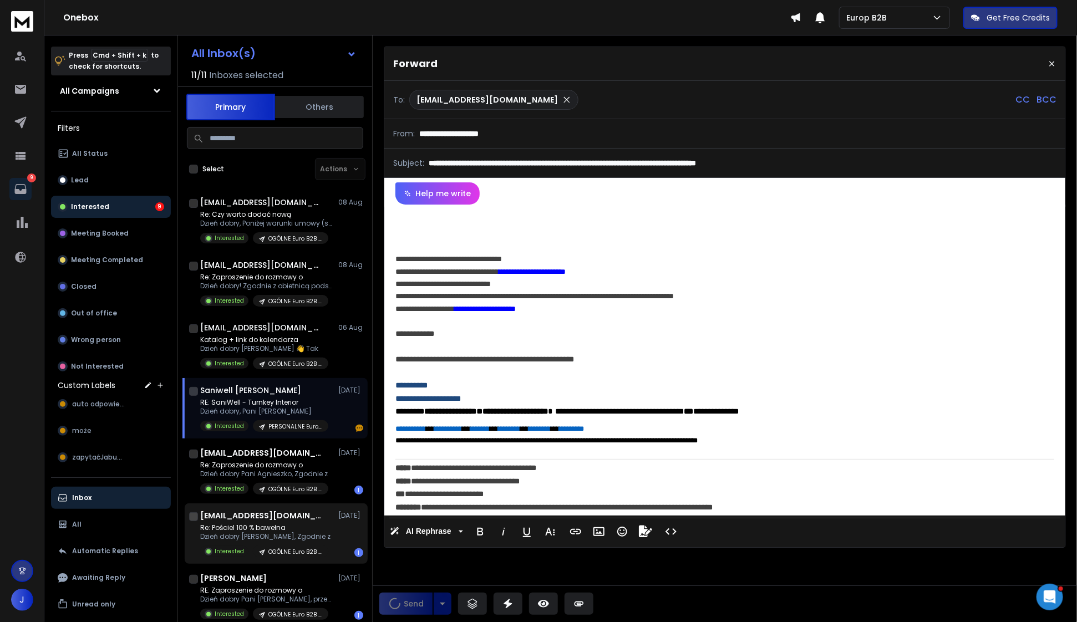
scroll to position [202, 0]
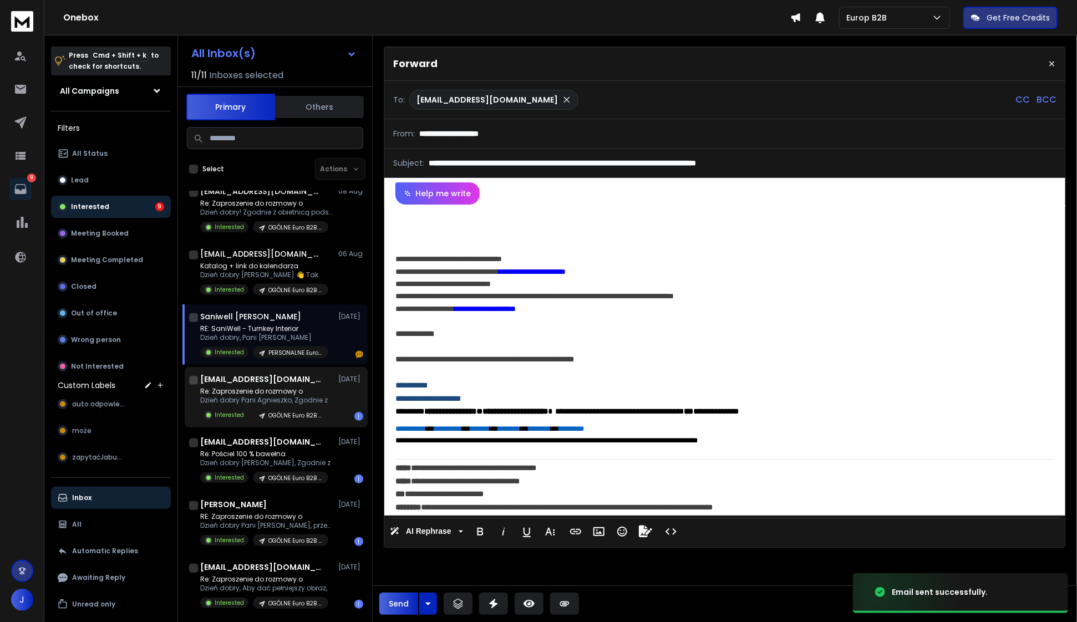
click at [329, 406] on div "Re: Zaproszenie do rozmowy o Dzień dobry Pani Agnieszko, Zgodnie z Interested O…" at bounding box center [281, 404] width 163 height 34
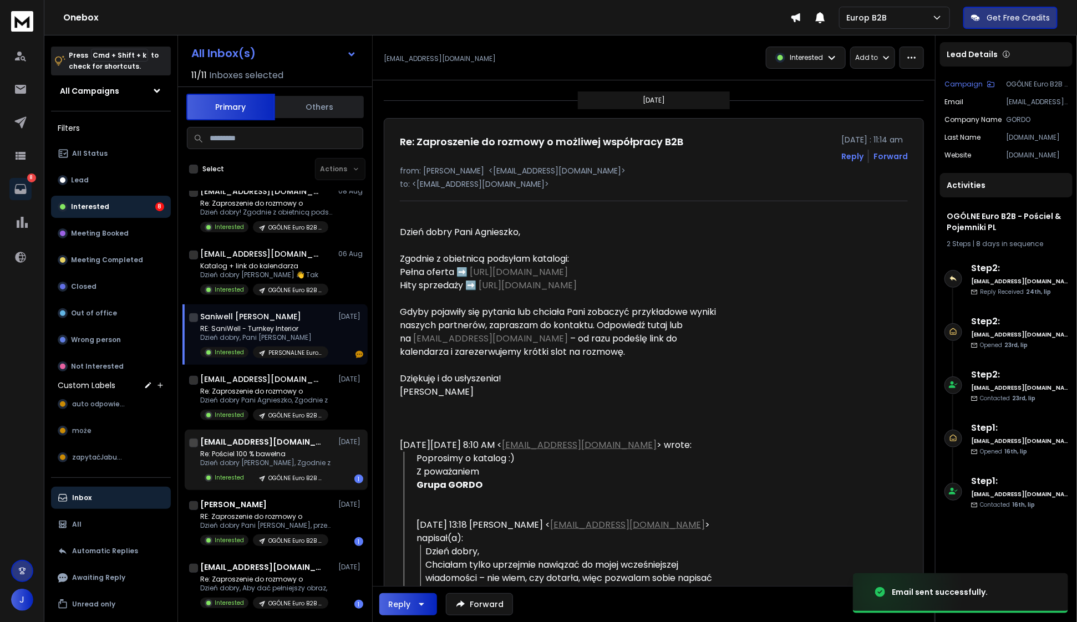
click at [334, 465] on div "Re: Pościel 100 % bawełna Dzień dobry Panie Jarku, Zgodnie z Interested OGÓLNE …" at bounding box center [281, 467] width 163 height 34
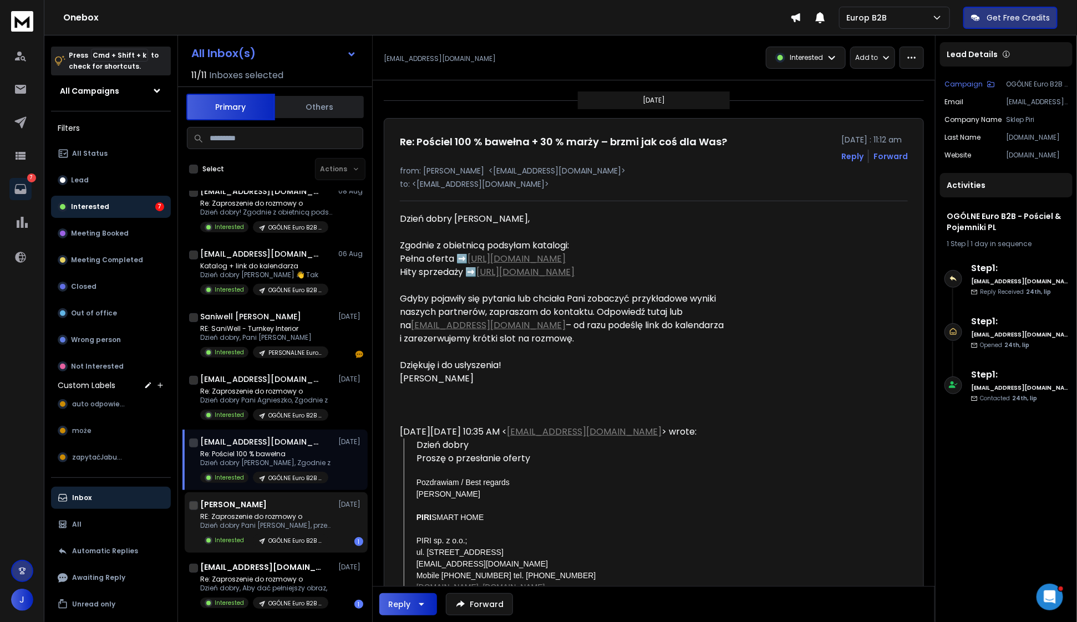
click at [314, 534] on div "OGÓLNE Euro B2B - Pościel & Pojemniki PL" at bounding box center [290, 540] width 75 height 12
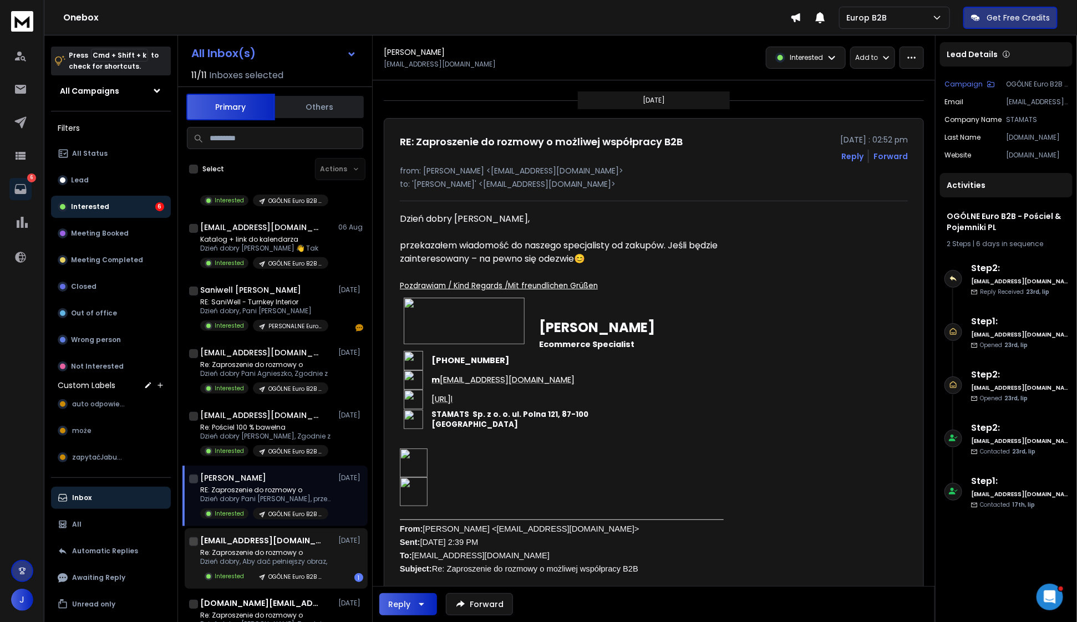
click at [320, 563] on p "Dzień dobry, Aby dać pełniejszy obraz," at bounding box center [264, 561] width 128 height 9
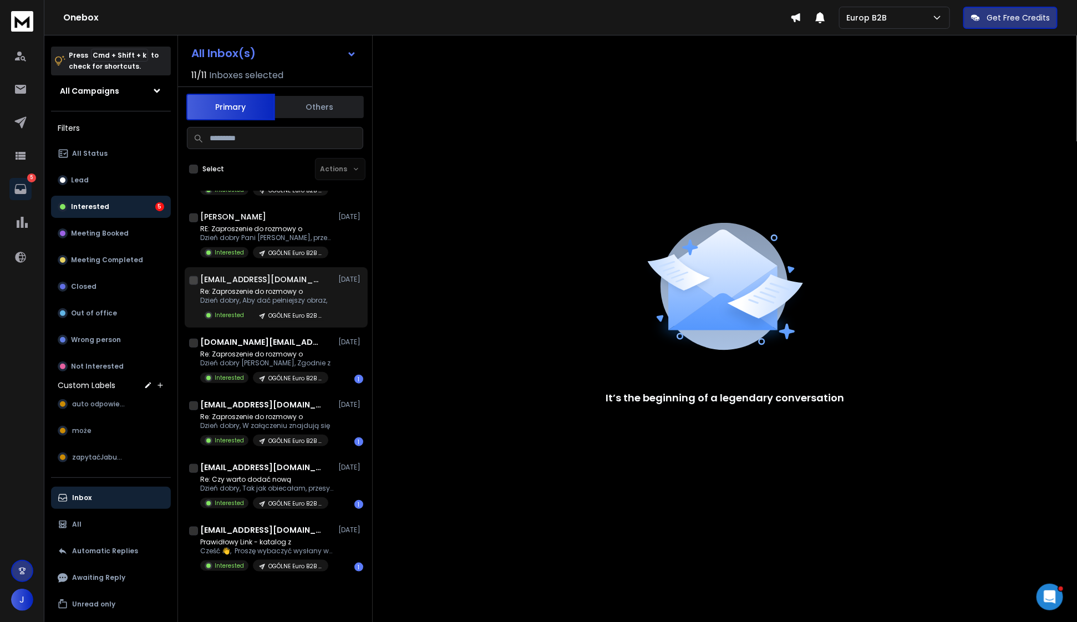
scroll to position [489, 0]
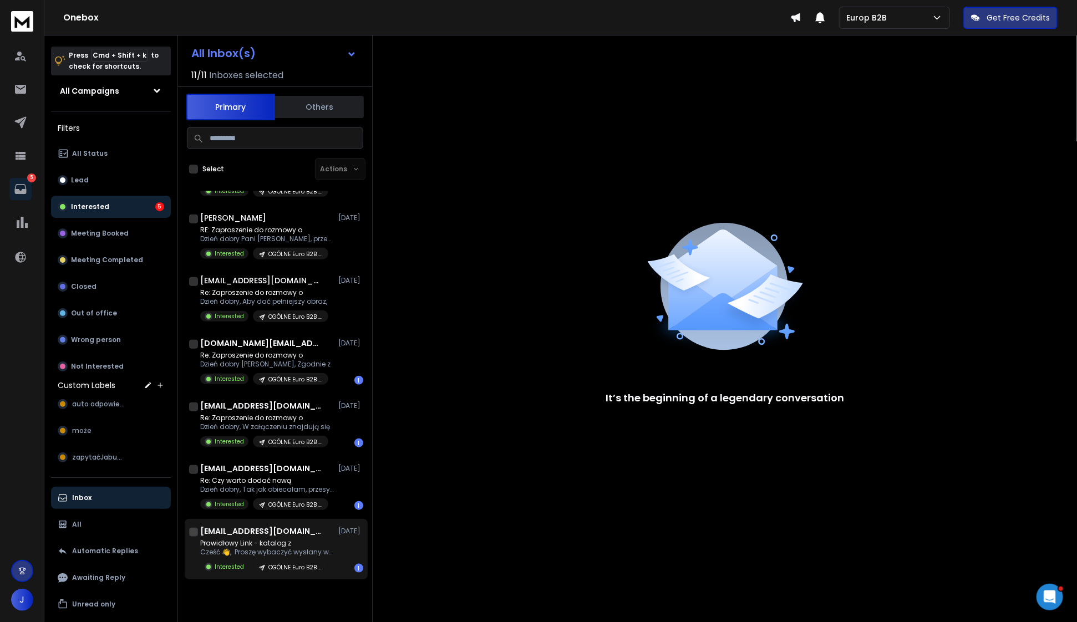
click at [332, 556] on div "Prawidłowy Link - katalog z Cześć 👋, Proszę wybaczyć wysłany wcześniej Interest…" at bounding box center [266, 556] width 133 height 34
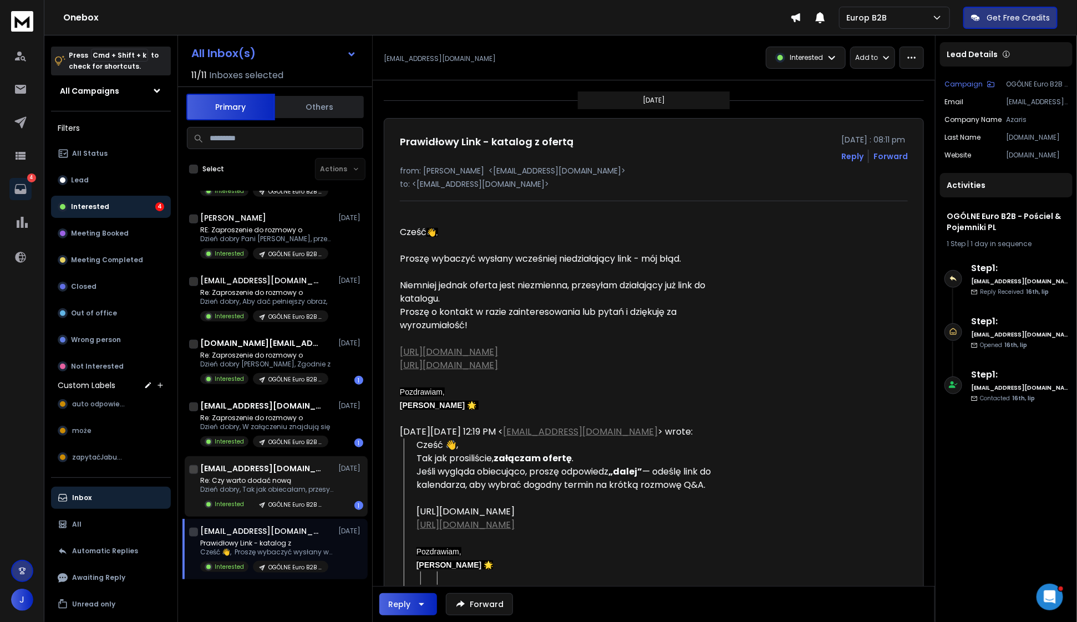
click at [314, 482] on p "Re: Czy warto dodać nową" at bounding box center [266, 480] width 133 height 9
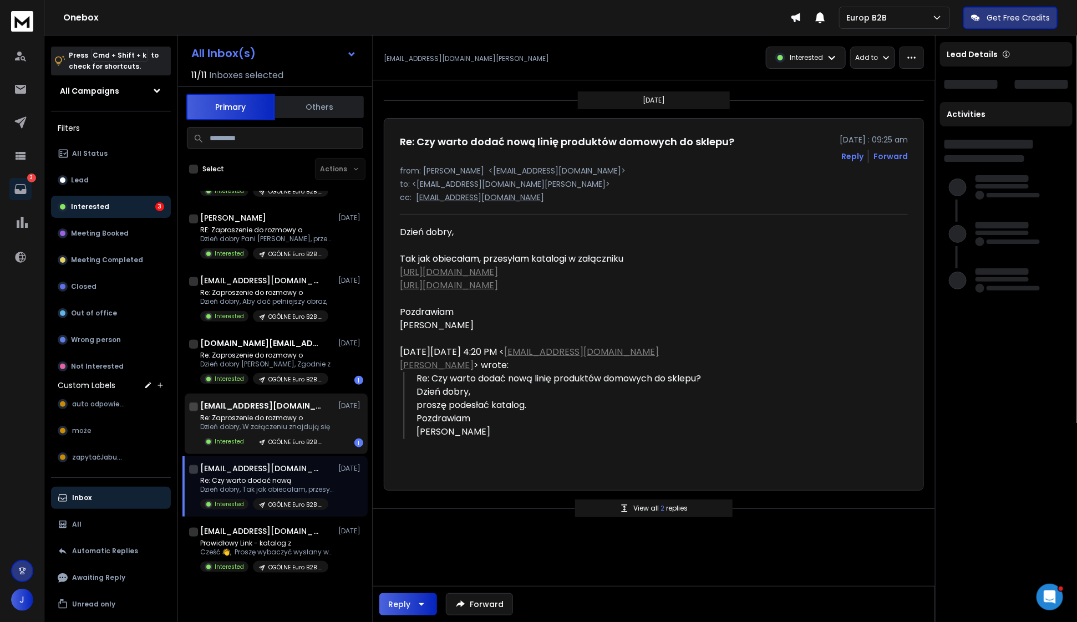
click at [308, 406] on h1 "systemowekominy@gmail.com" at bounding box center [261, 405] width 122 height 11
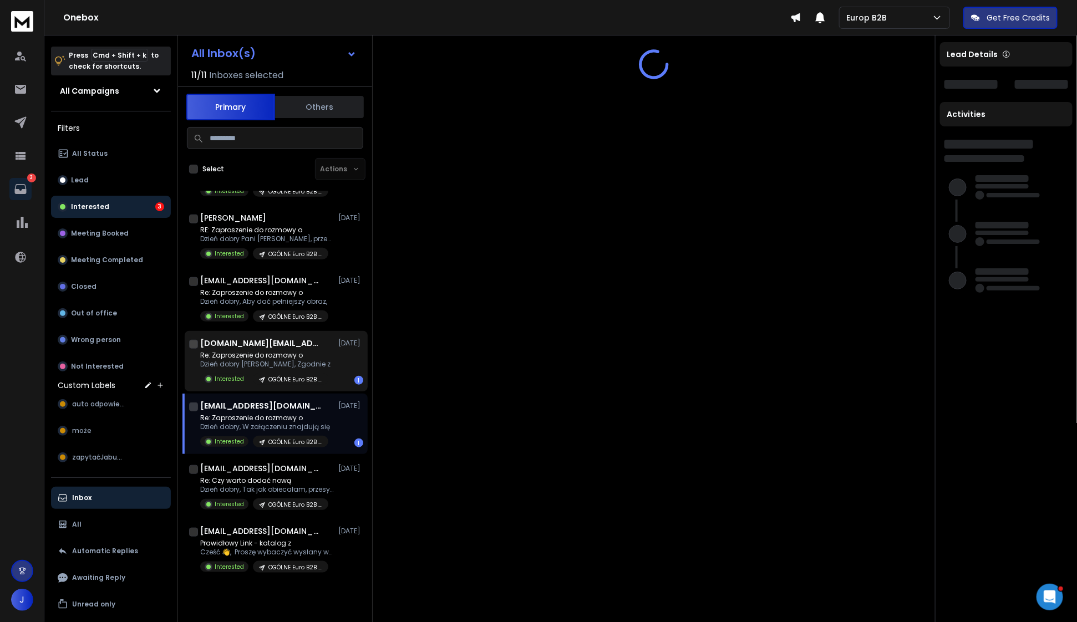
click at [308, 369] on div "Re: Zaproszenie do rozmowy o Dzień dobry Pani Katarzyno, Zgodnie z Interested O…" at bounding box center [265, 368] width 130 height 34
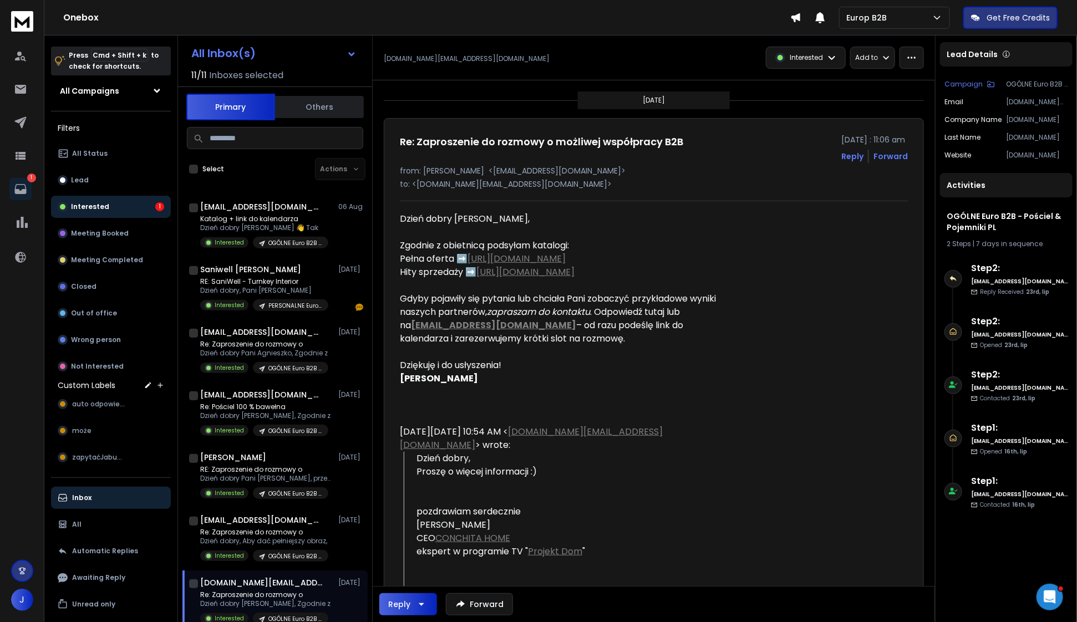
scroll to position [0, 0]
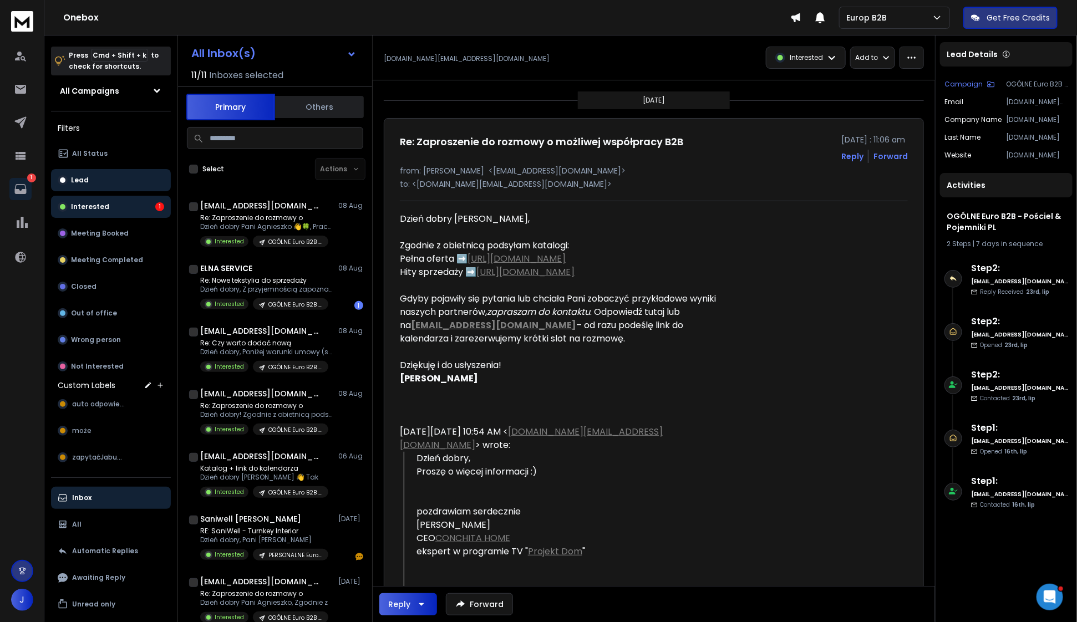
click at [104, 177] on button "Lead" at bounding box center [111, 180] width 120 height 22
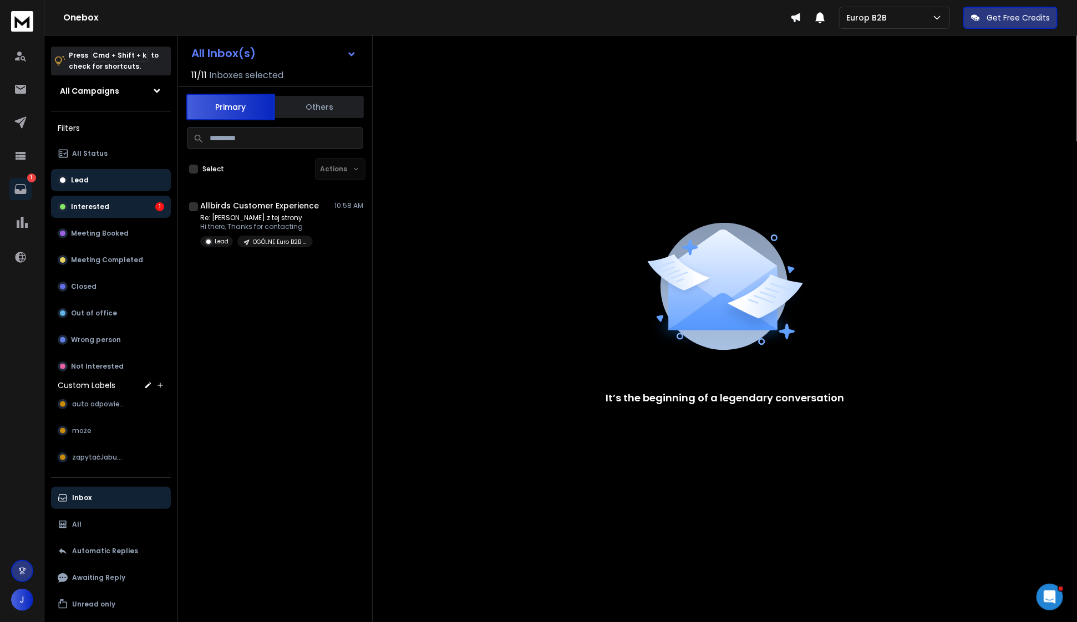
click at [134, 211] on button "Interested 1" at bounding box center [111, 207] width 120 height 22
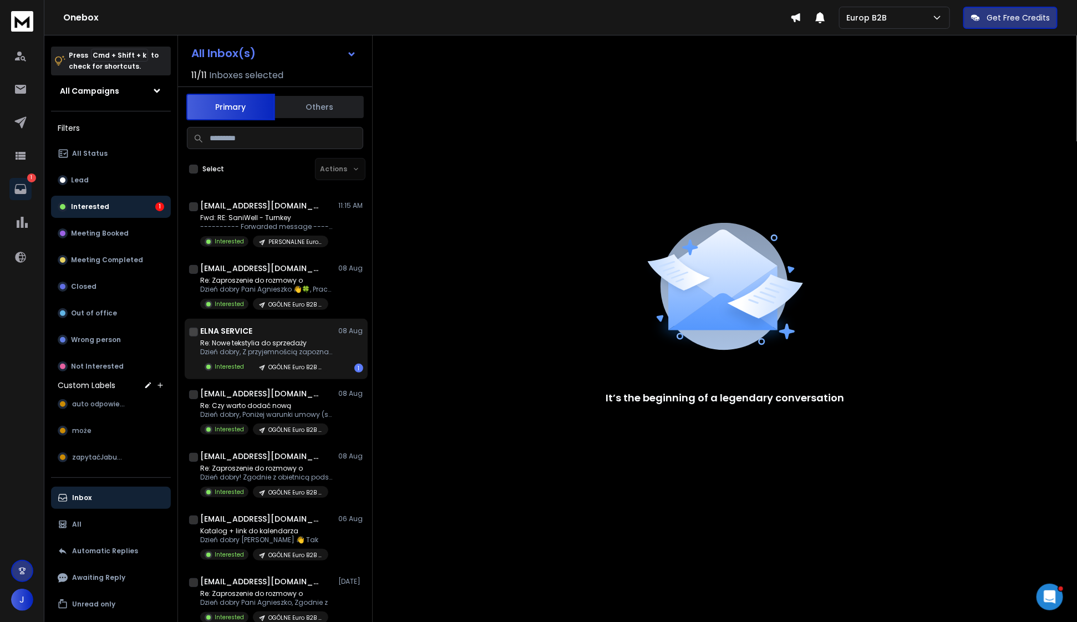
click at [323, 364] on div "OGÓLNE Euro B2B - Pościel & Pojemniki PL" at bounding box center [290, 367] width 75 height 12
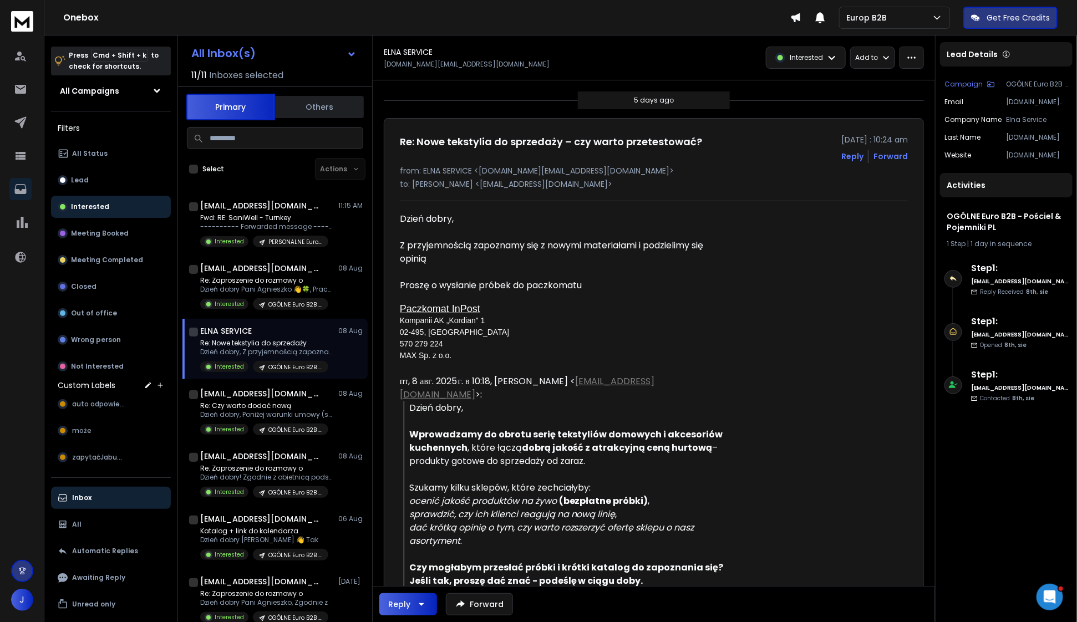
click at [890, 154] on div "Forward" at bounding box center [890, 156] width 34 height 11
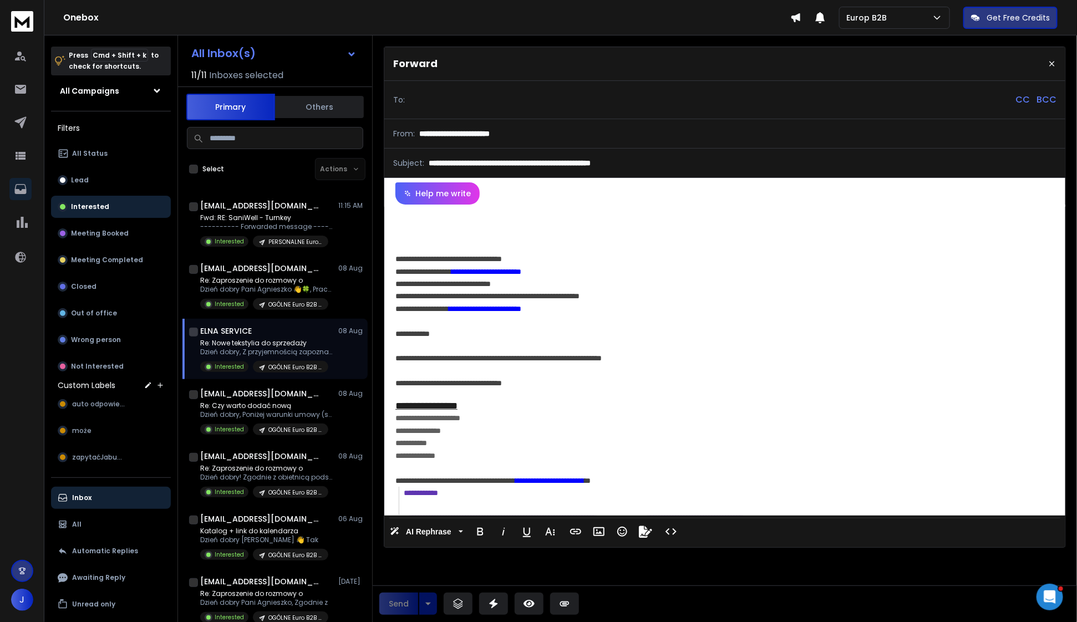
click at [579, 99] on div at bounding box center [710, 100] width 602 height 20
click at [532, 105] on div at bounding box center [710, 100] width 602 height 20
click at [487, 95] on input at bounding box center [448, 100] width 78 height 20
paste input "**********"
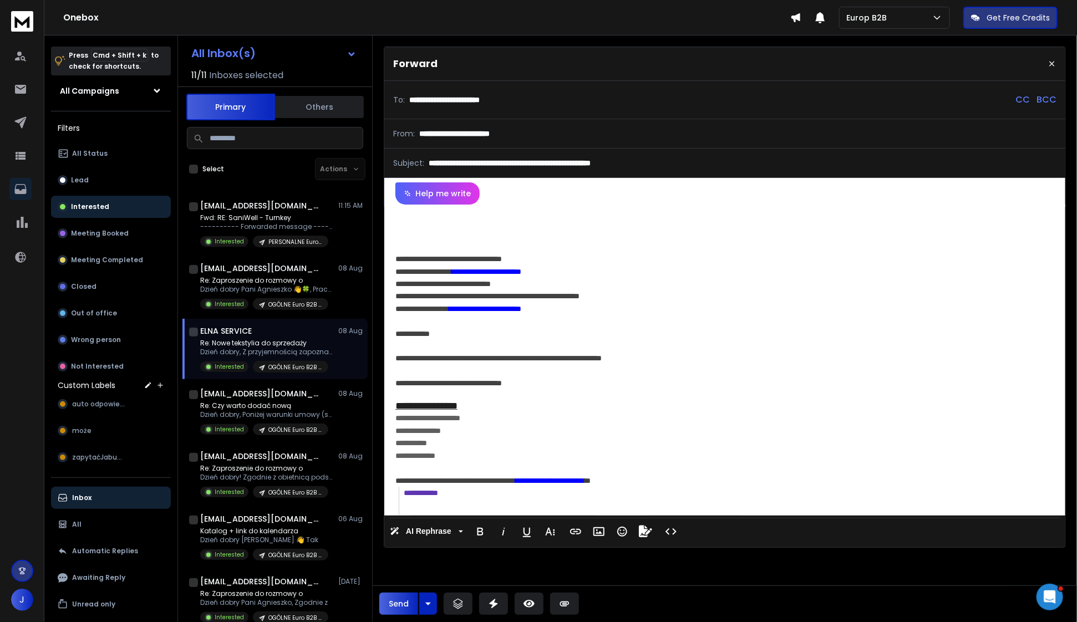
type input "**********"
click at [545, 225] on div at bounding box center [724, 222] width 659 height 12
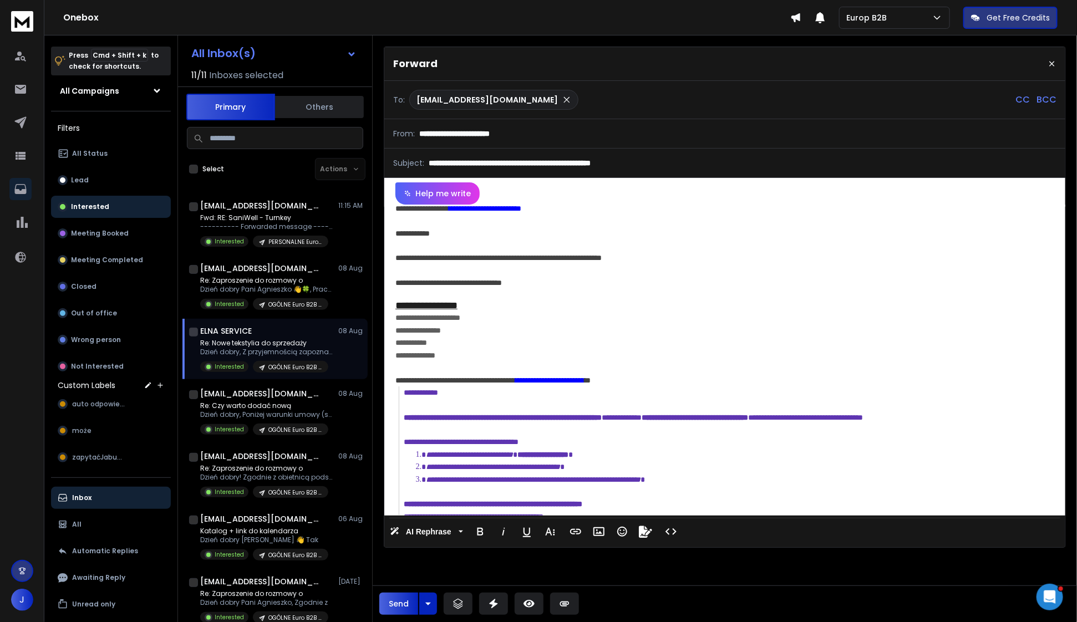
click at [407, 603] on button "Send" at bounding box center [398, 604] width 39 height 22
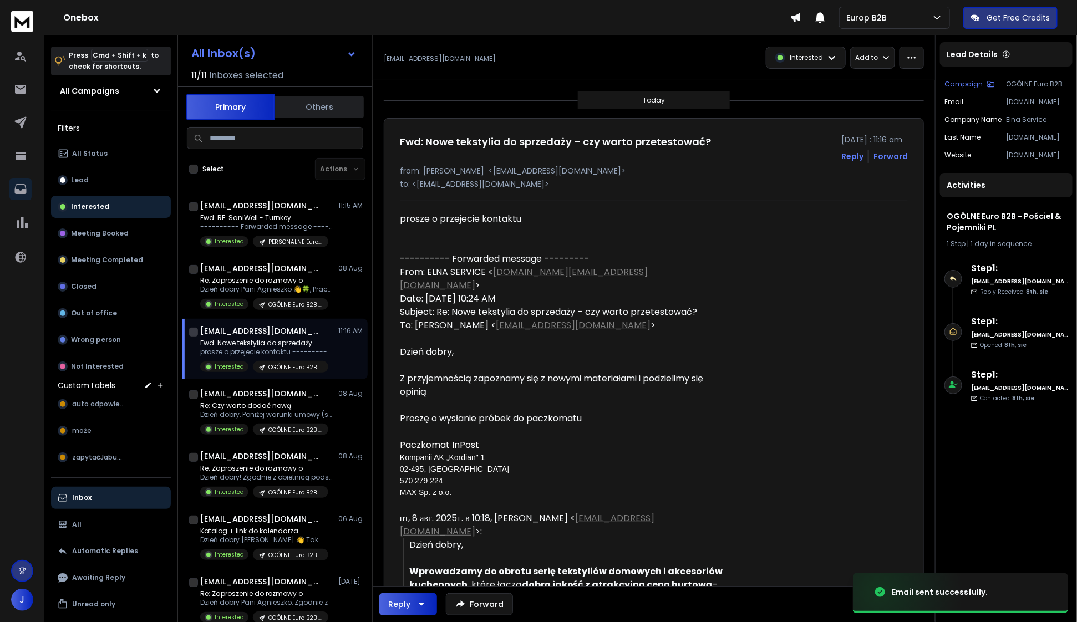
click at [804, 63] on div "Interested" at bounding box center [805, 57] width 79 height 21
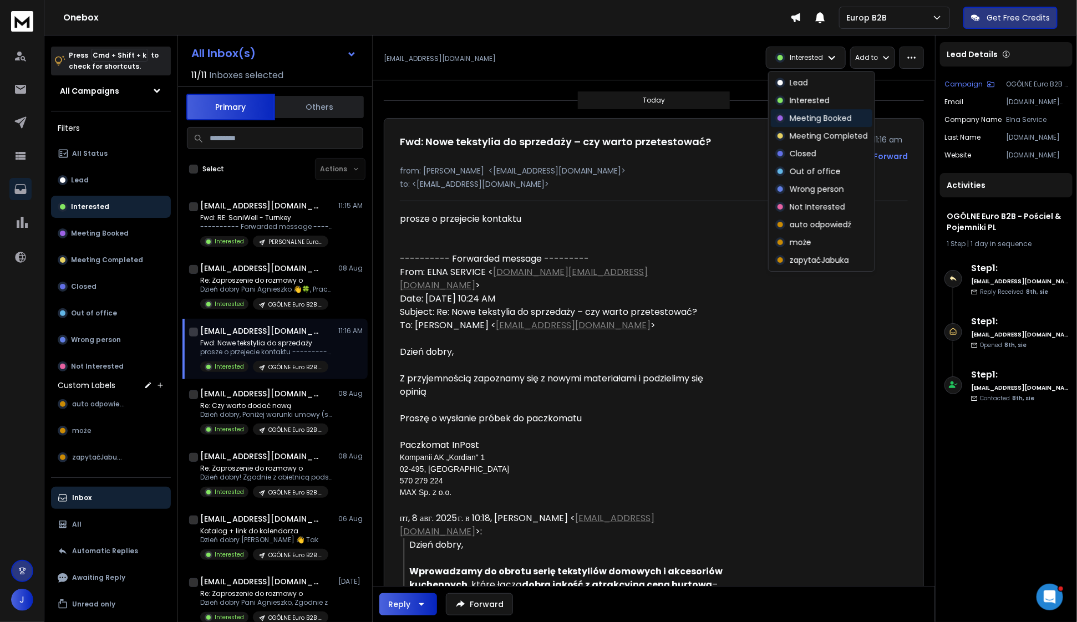
click at [816, 116] on p "Meeting Booked" at bounding box center [821, 118] width 62 height 11
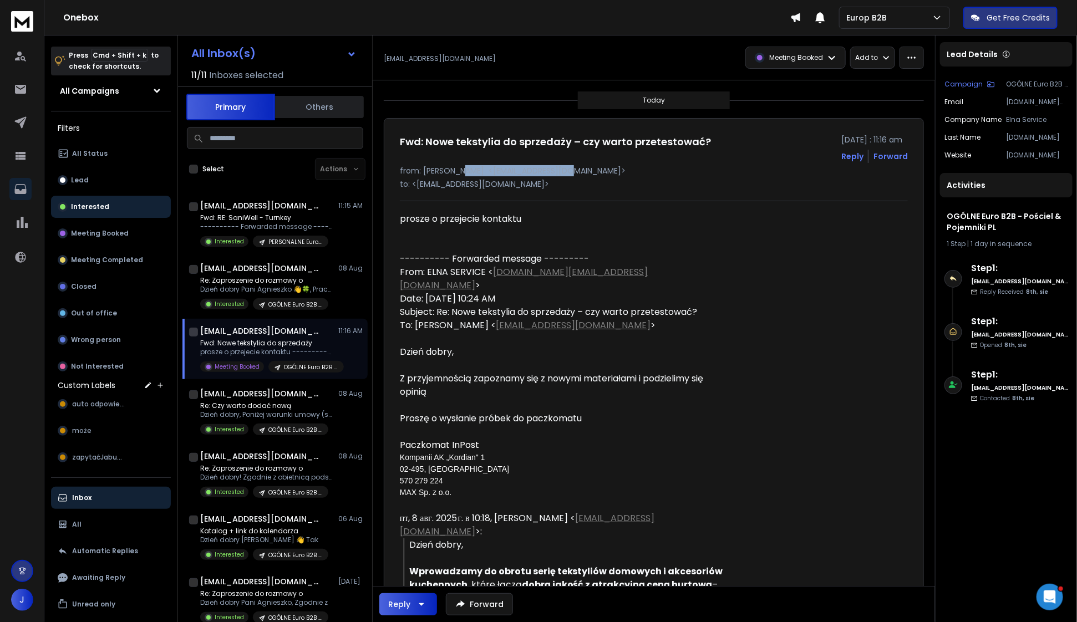
drag, startPoint x: 459, startPoint y: 172, endPoint x: 571, endPoint y: 174, distance: 112.0
click at [571, 174] on p "from: Joanna <info@leadsearchcenter.com>" at bounding box center [654, 170] width 508 height 11
copy p "info@leadsearchcenter.com"
click at [526, 183] on p "to: <joannagierek@europ.com.pl>" at bounding box center [654, 184] width 508 height 11
drag, startPoint x: 612, startPoint y: 273, endPoint x: 492, endPoint y: 273, distance: 119.8
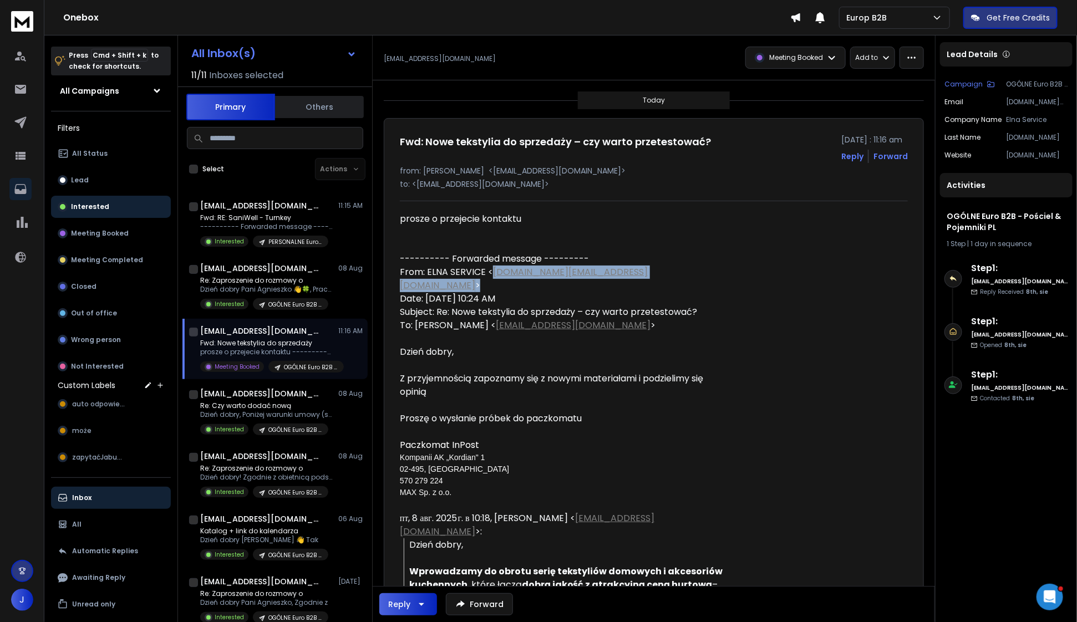
click at [492, 273] on div "From: ELNA SERVICE < elnaservice.pl@gmail.com >" at bounding box center [562, 279] width 324 height 27
copy div "elnaservice.pl@gmail.com >"
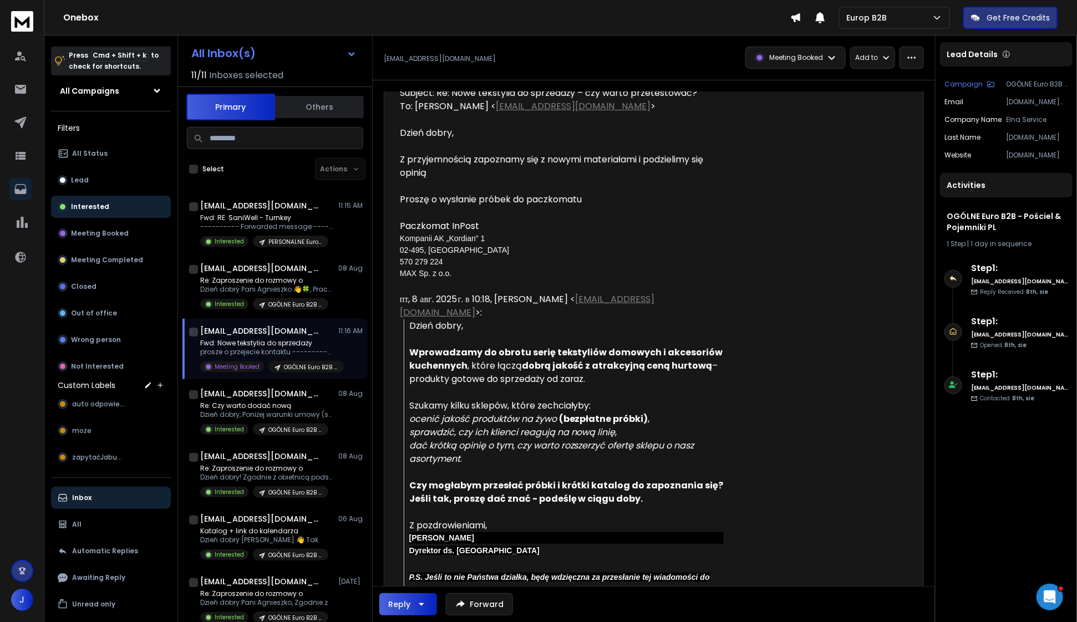
scroll to position [333, 0]
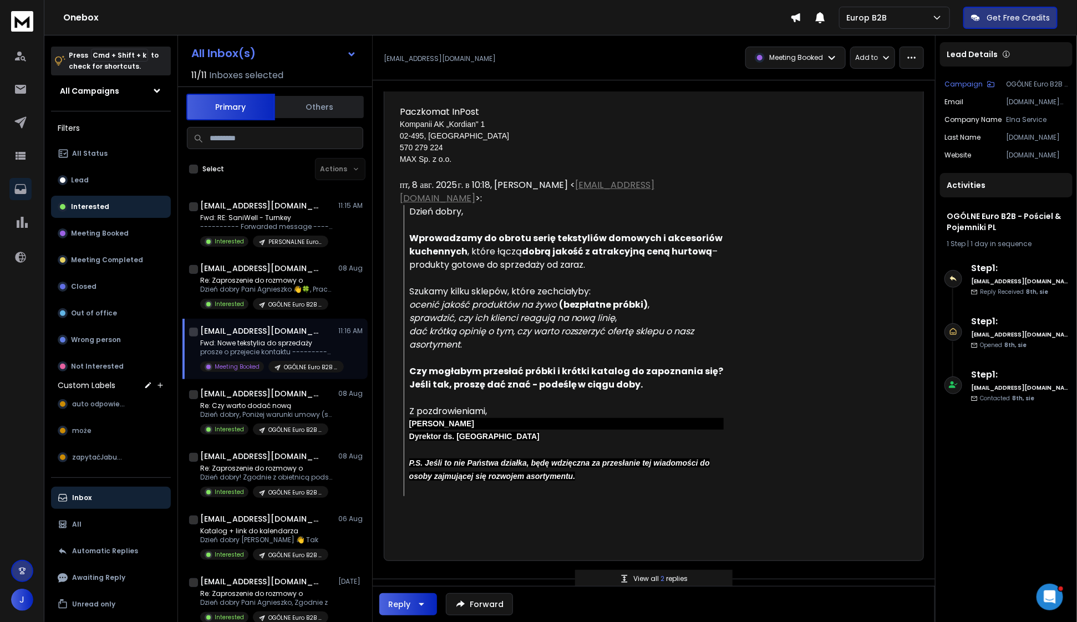
click at [630, 570] on div "View all 2 replies" at bounding box center [653, 579] width 157 height 18
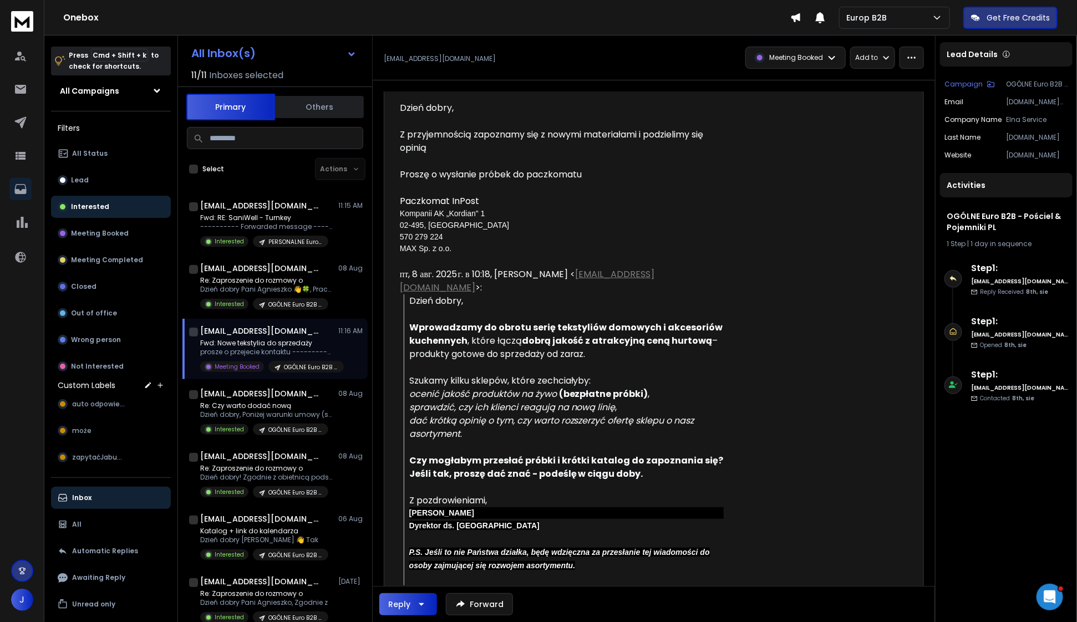
scroll to position [1, 0]
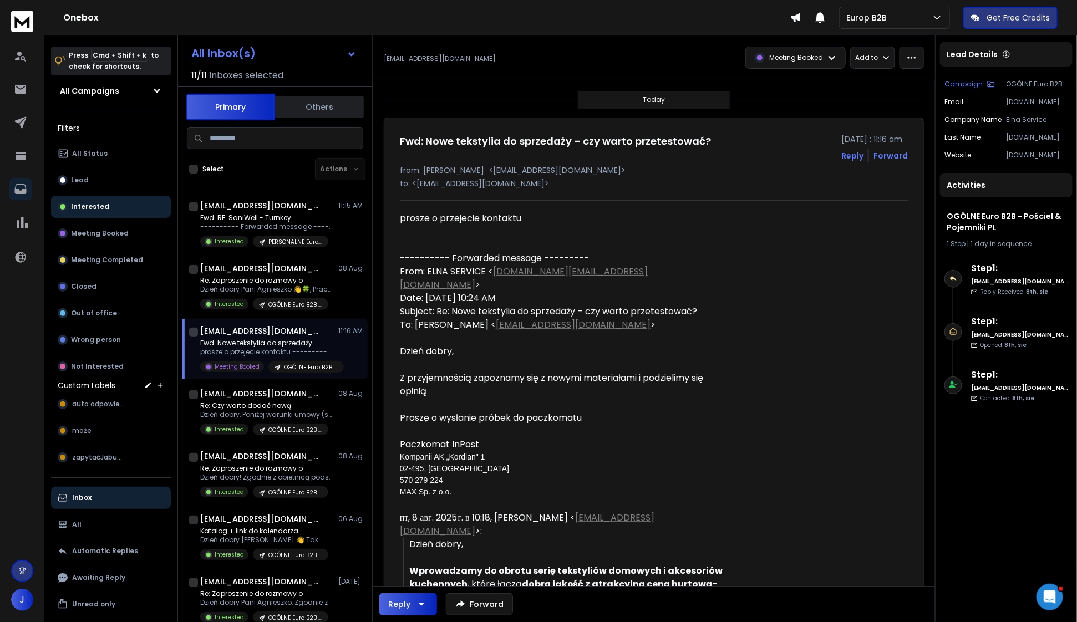
click at [1055, 139] on p "elna-service.pl" at bounding box center [1037, 137] width 62 height 9
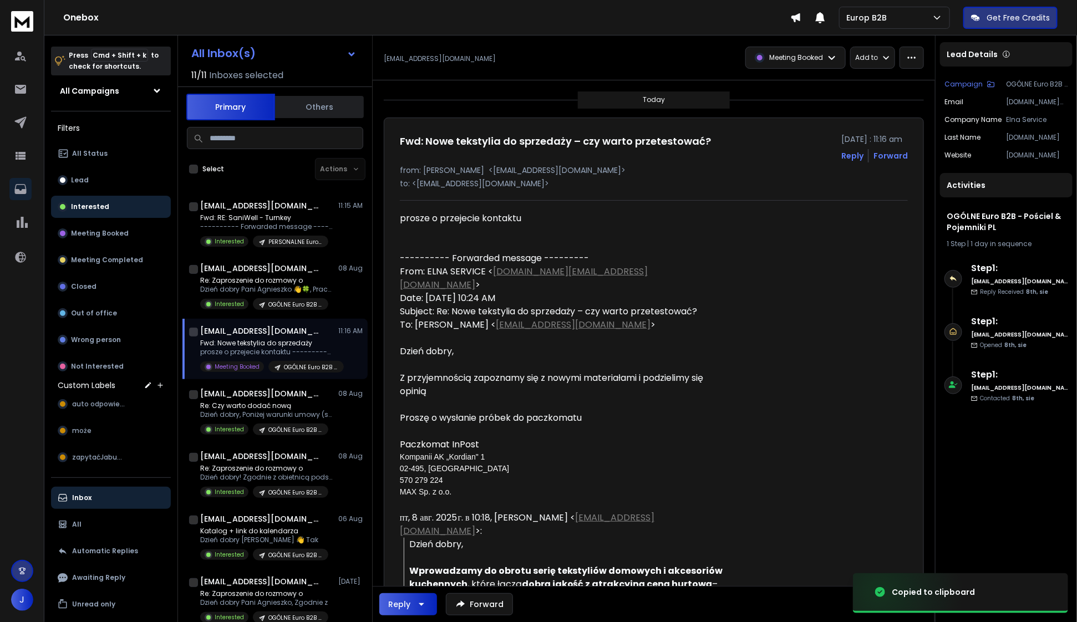
click at [1050, 138] on p "elna-service.pl" at bounding box center [1037, 137] width 62 height 9
click at [1057, 139] on p "elna-service.pl" at bounding box center [1037, 137] width 62 height 9
drag, startPoint x: 1058, startPoint y: 139, endPoint x: 1001, endPoint y: 137, distance: 57.7
click at [1001, 137] on div "Last Name elna-service.pl" at bounding box center [1006, 137] width 124 height 9
copy p "elna-service.pl"
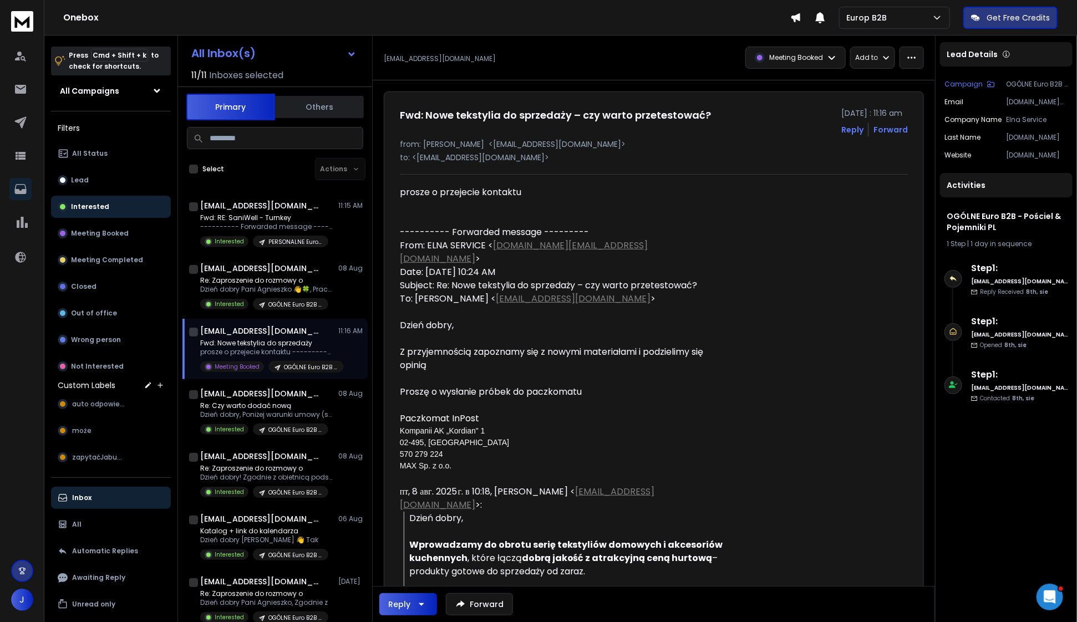
scroll to position [36, 0]
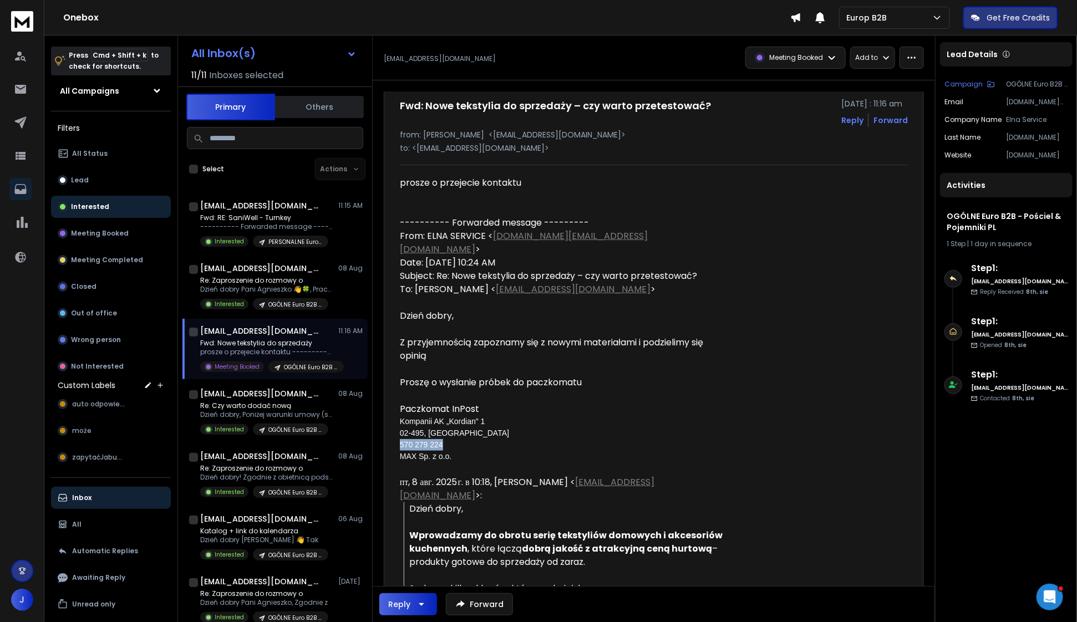
drag, startPoint x: 443, startPoint y: 432, endPoint x: 400, endPoint y: 430, distance: 42.7
click at [400, 439] on div "570 279 224" at bounding box center [562, 445] width 324 height 12
copy div "570 279 224"
click at [870, 21] on p "Europ B2B" at bounding box center [868, 17] width 45 height 11
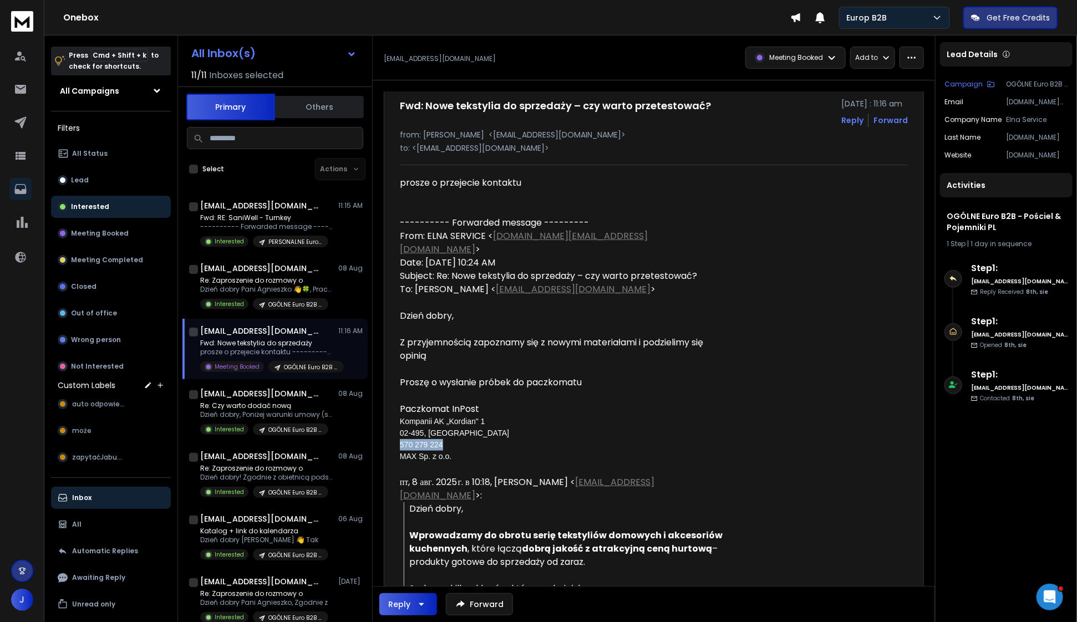
click at [890, 18] on div "Europ B2B" at bounding box center [894, 17] width 96 height 11
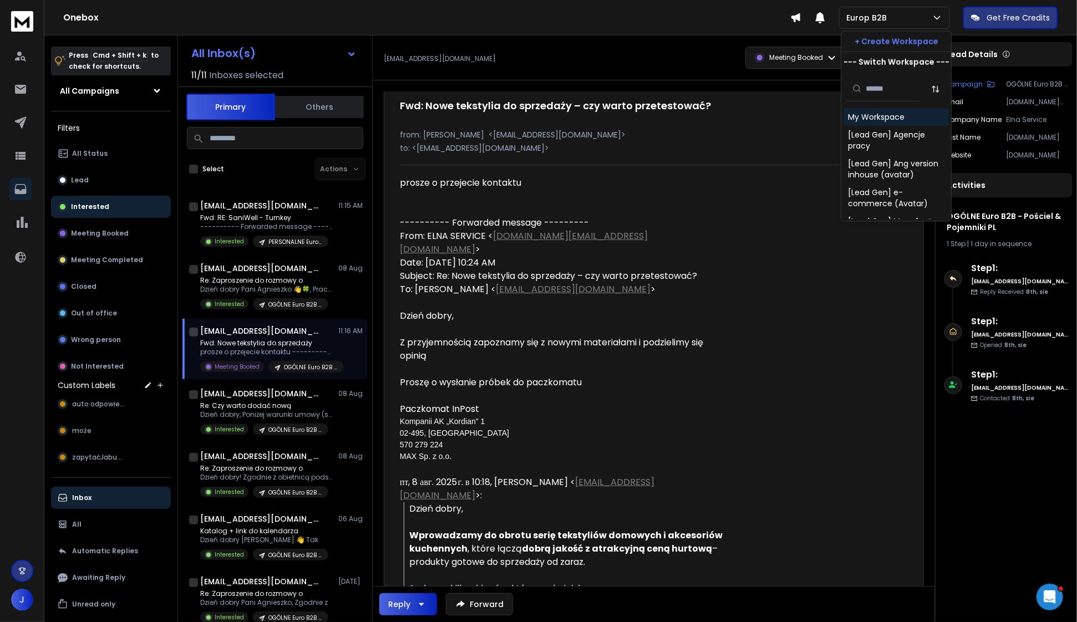
click at [887, 91] on input "text" at bounding box center [889, 89] width 48 height 24
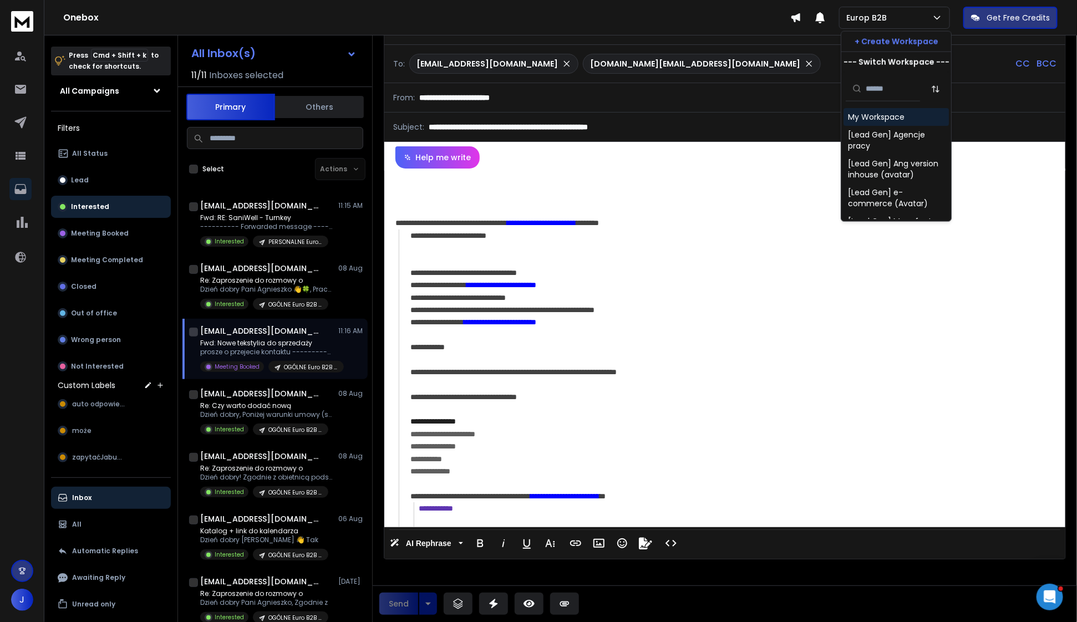
scroll to position [0, 0]
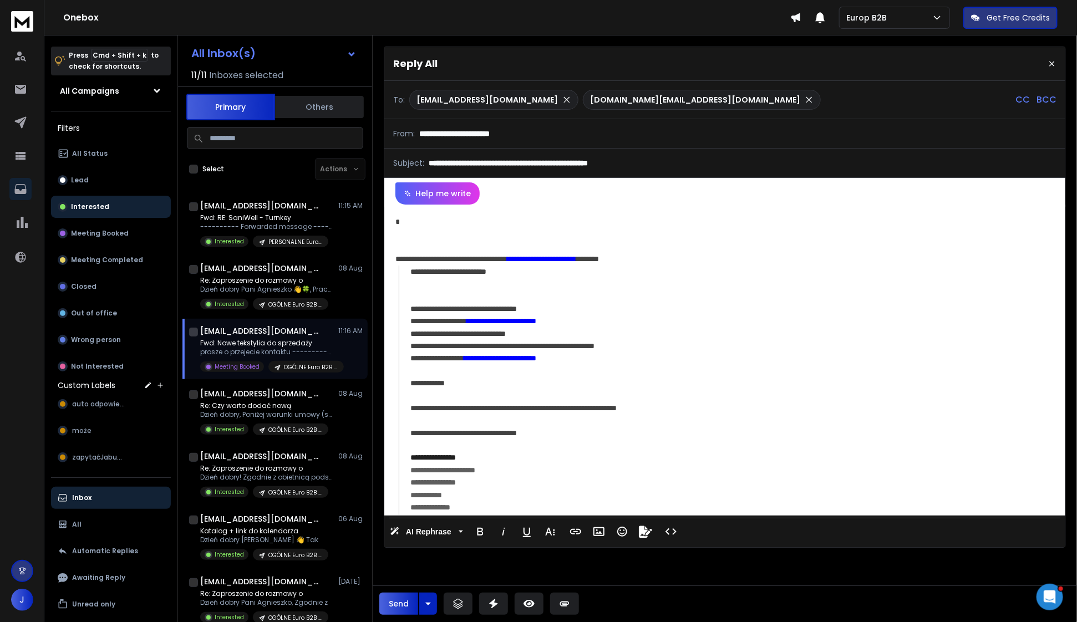
click at [1056, 61] on div "Reply All" at bounding box center [724, 63] width 681 height 33
click at [1050, 60] on icon at bounding box center [1051, 63] width 9 height 9
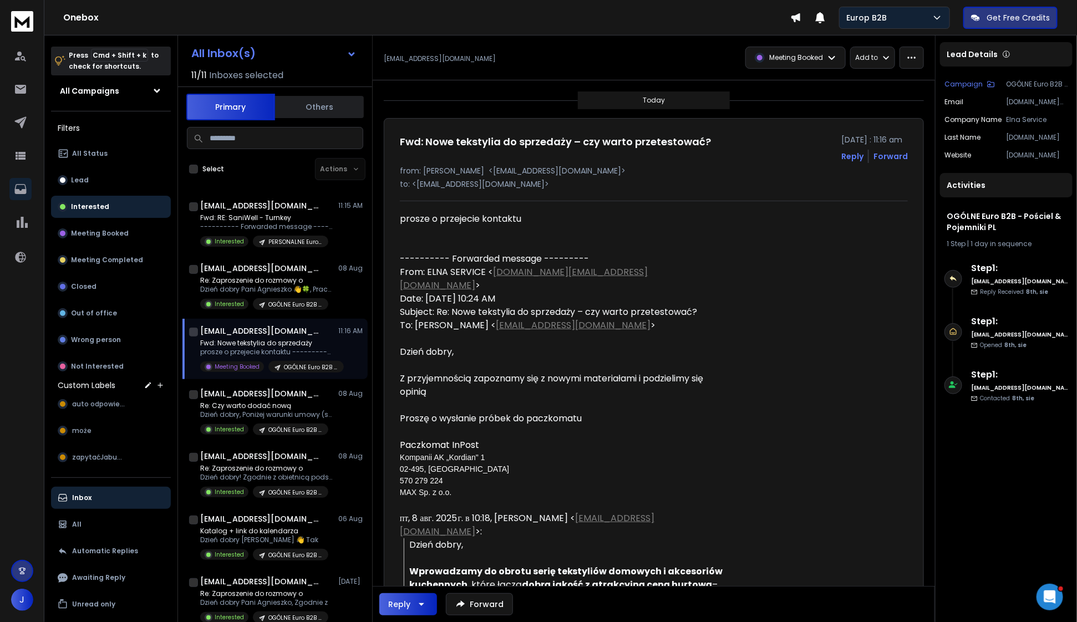
click at [919, 25] on button "Europ B2B" at bounding box center [894, 18] width 111 height 22
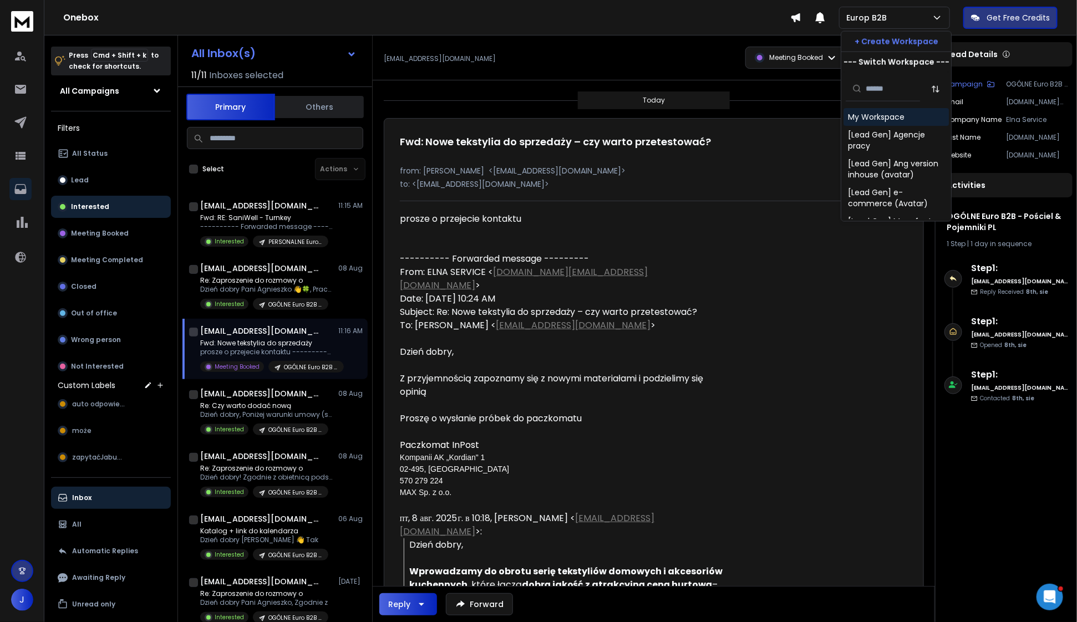
click at [882, 93] on input "text" at bounding box center [889, 89] width 48 height 24
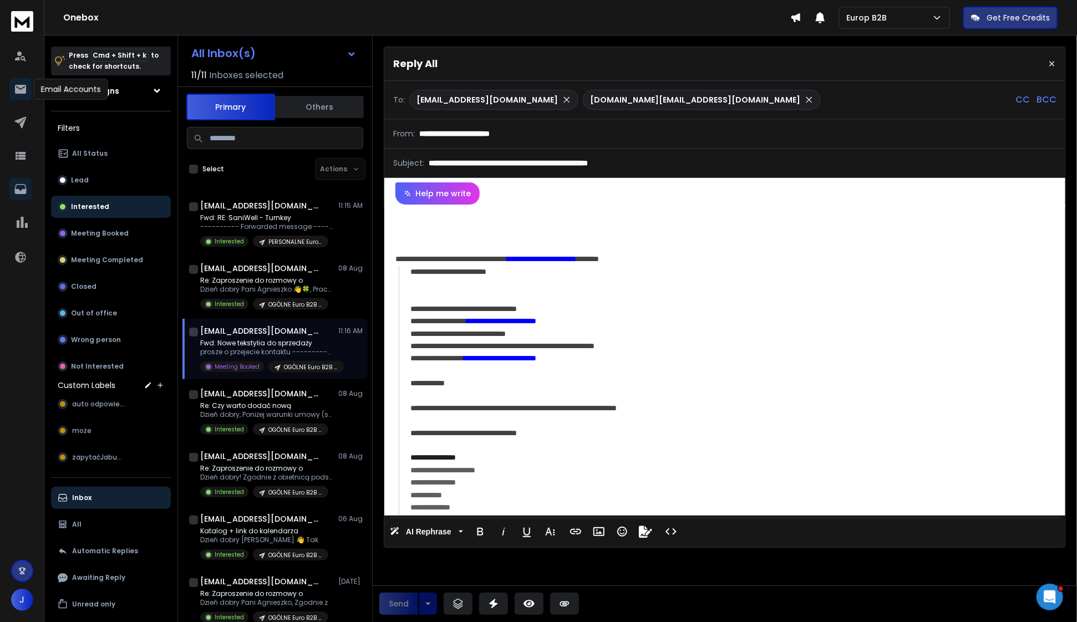
click at [10, 81] on link at bounding box center [20, 89] width 22 height 22
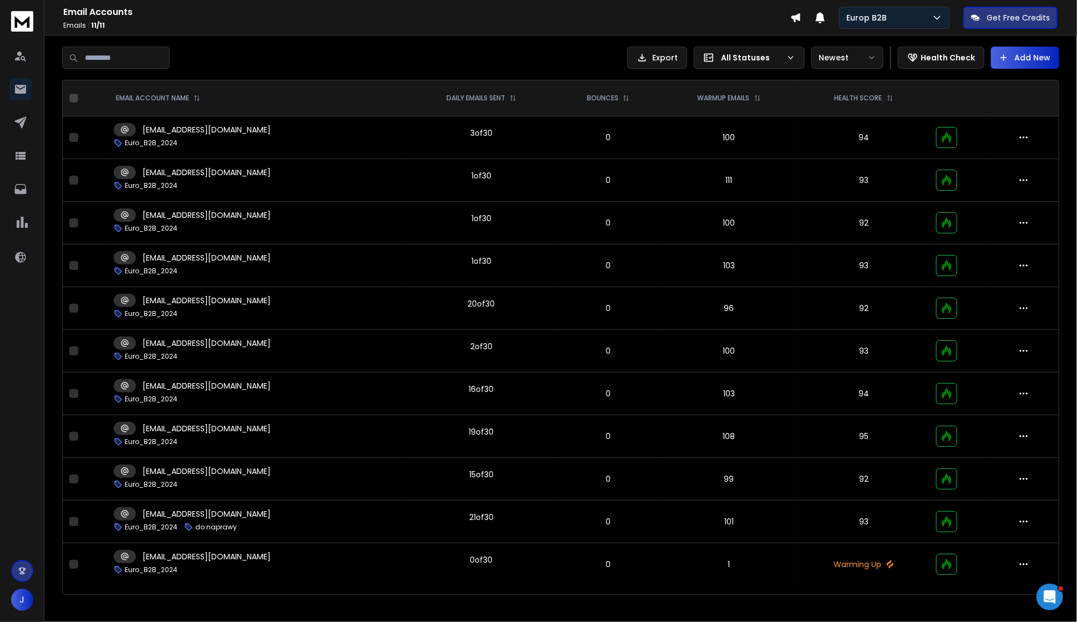
click at [918, 15] on div "Europ B2B" at bounding box center [894, 17] width 96 height 11
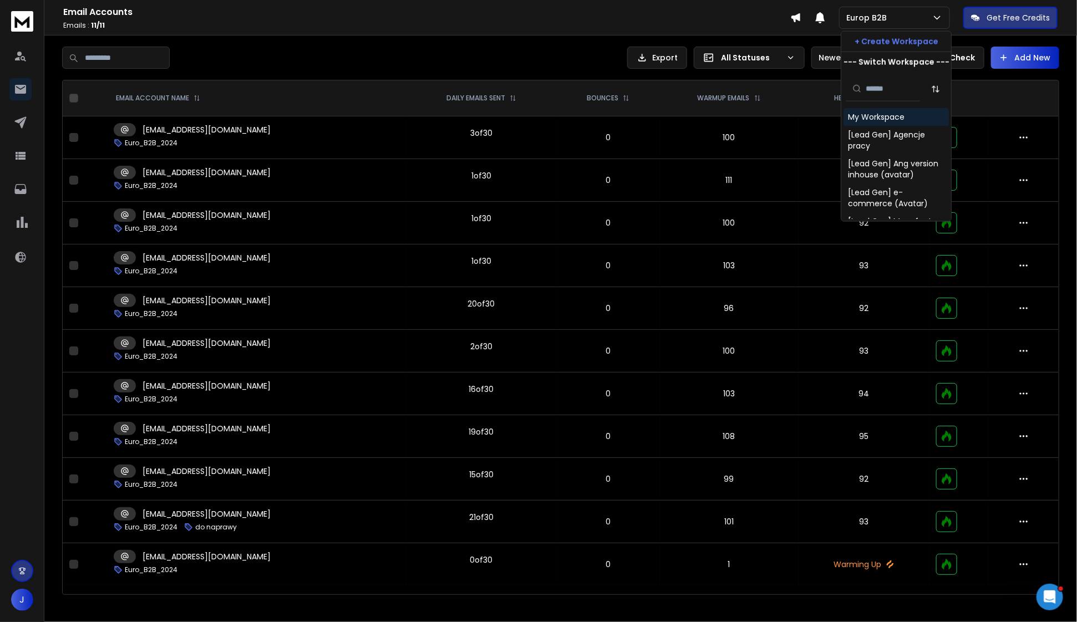
click at [903, 86] on input "text" at bounding box center [889, 89] width 48 height 24
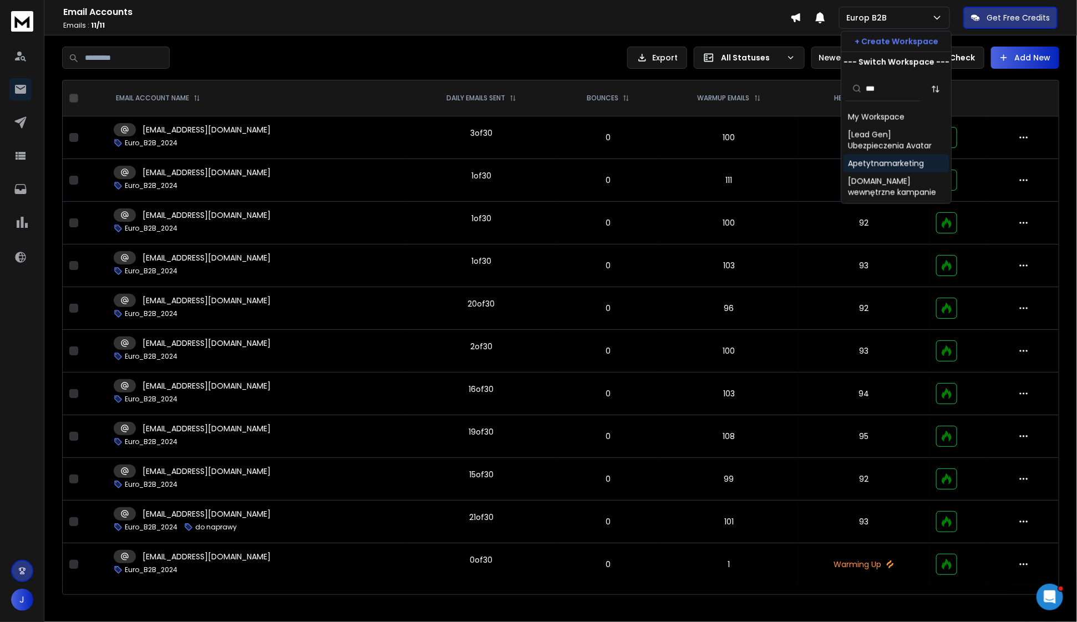
type input "***"
click at [897, 166] on div "Apetytnamarketing" at bounding box center [886, 163] width 76 height 11
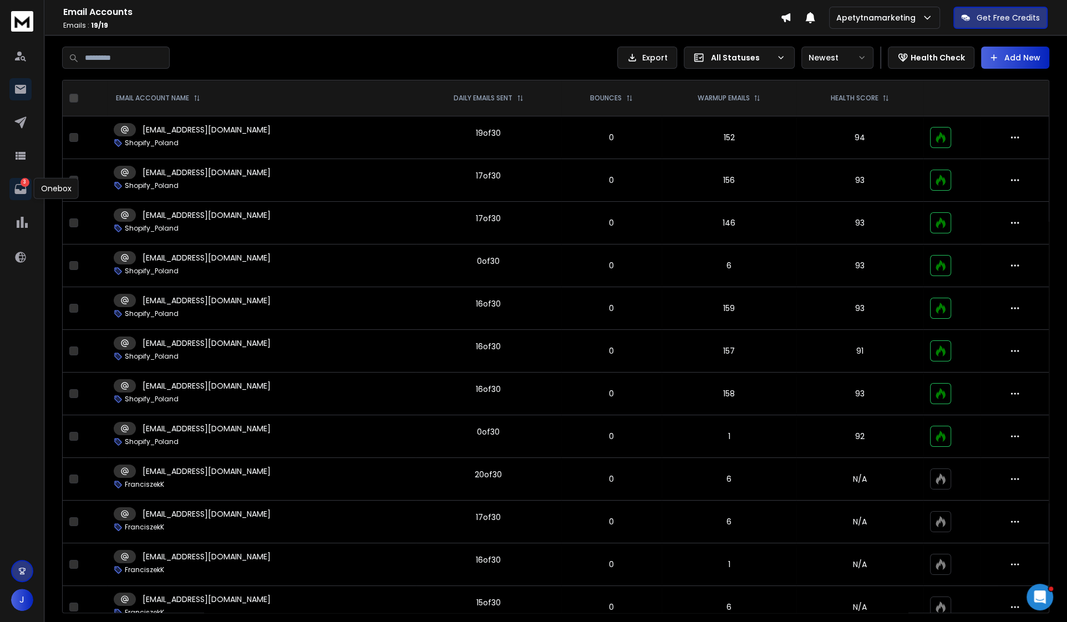
click at [17, 192] on icon at bounding box center [20, 189] width 12 height 10
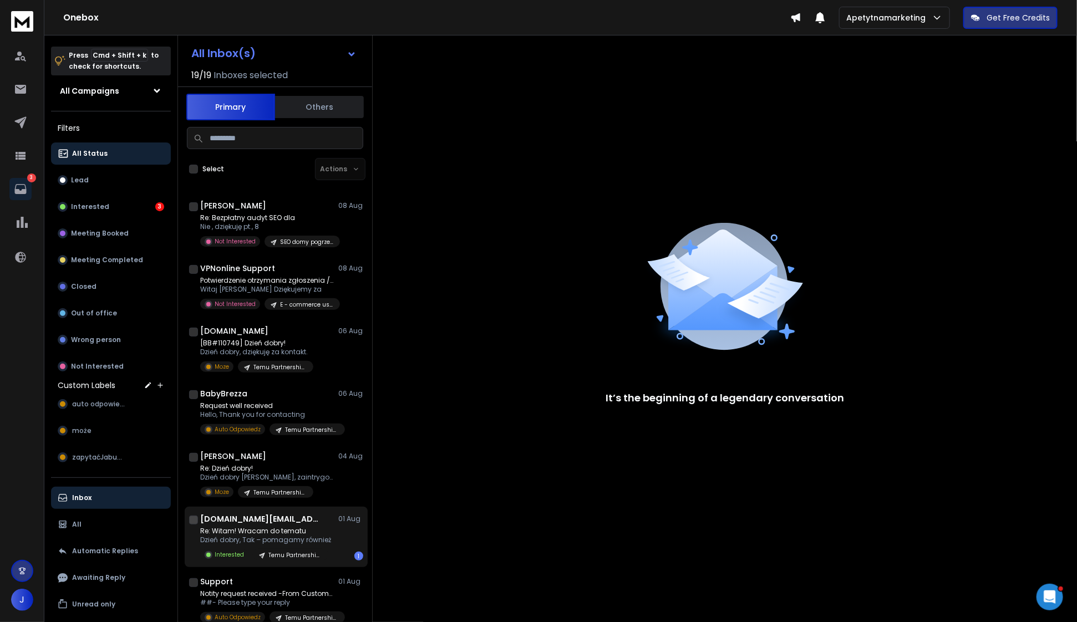
click at [335, 543] on div "Re: Witam! Wracam do tematu Dzień dobry, Tak – pomagamy również Interested Temu…" at bounding box center [281, 544] width 163 height 34
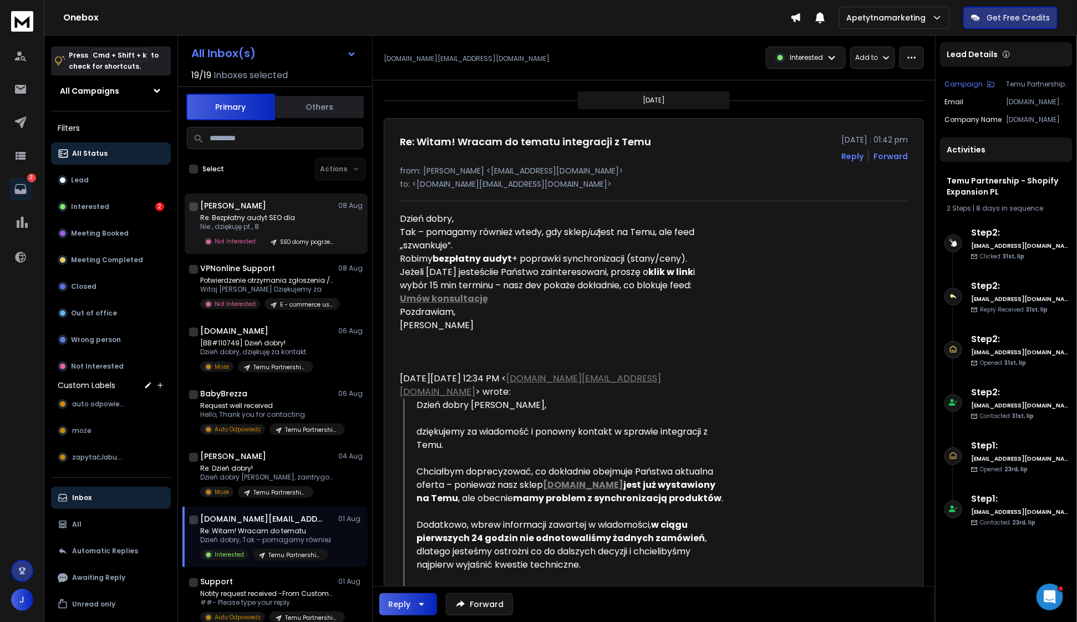
click at [314, 225] on p "Nie , dziękuję pt., 8" at bounding box center [266, 226] width 133 height 9
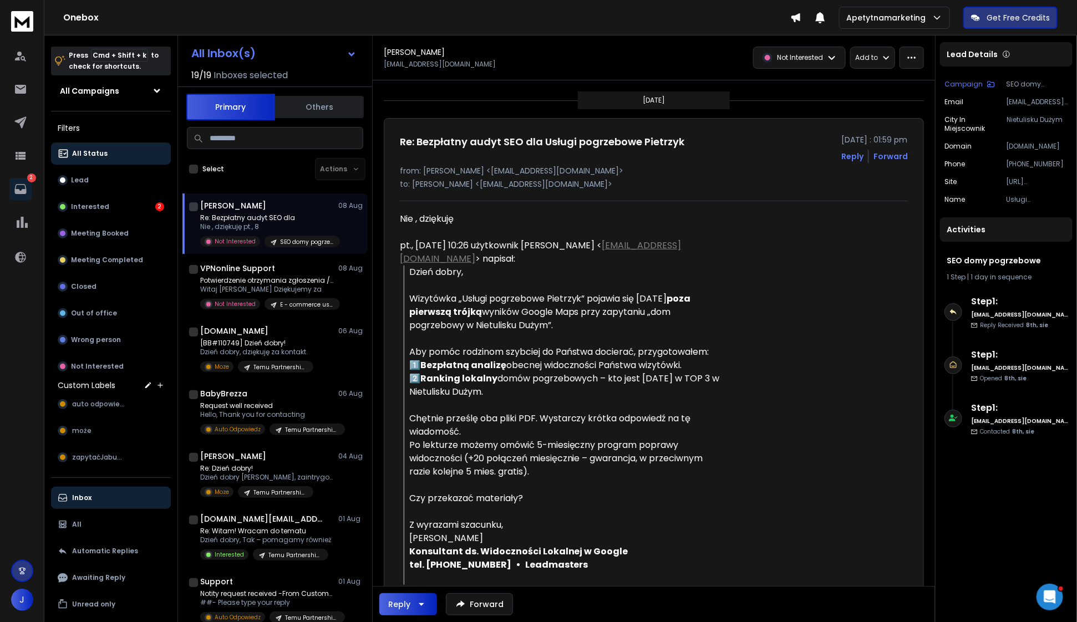
scroll to position [102, 0]
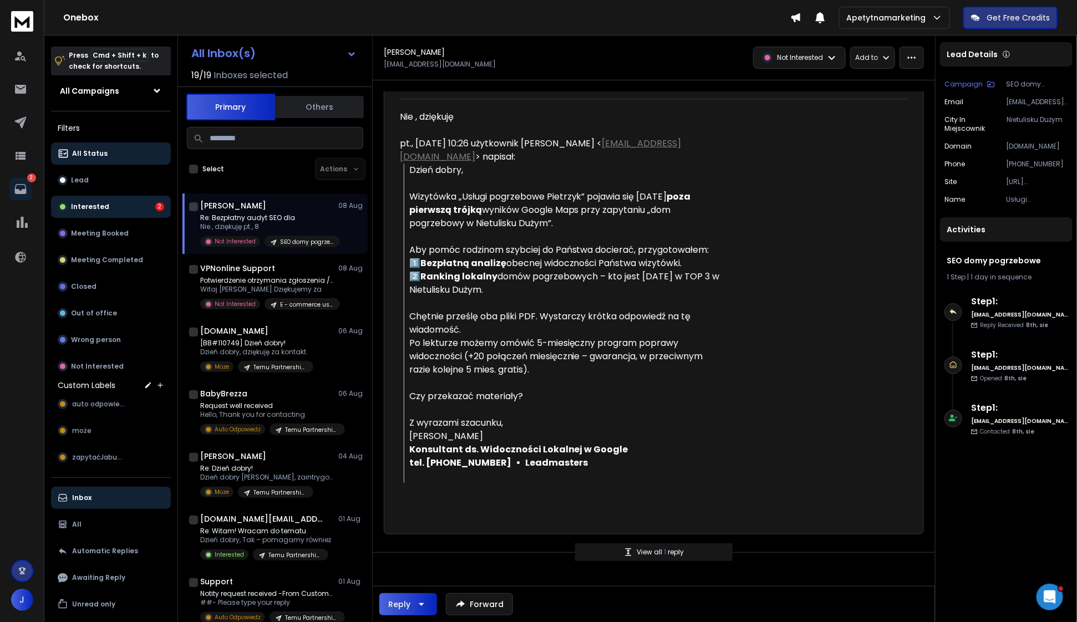
click at [134, 203] on button "Interested 2" at bounding box center [111, 207] width 120 height 22
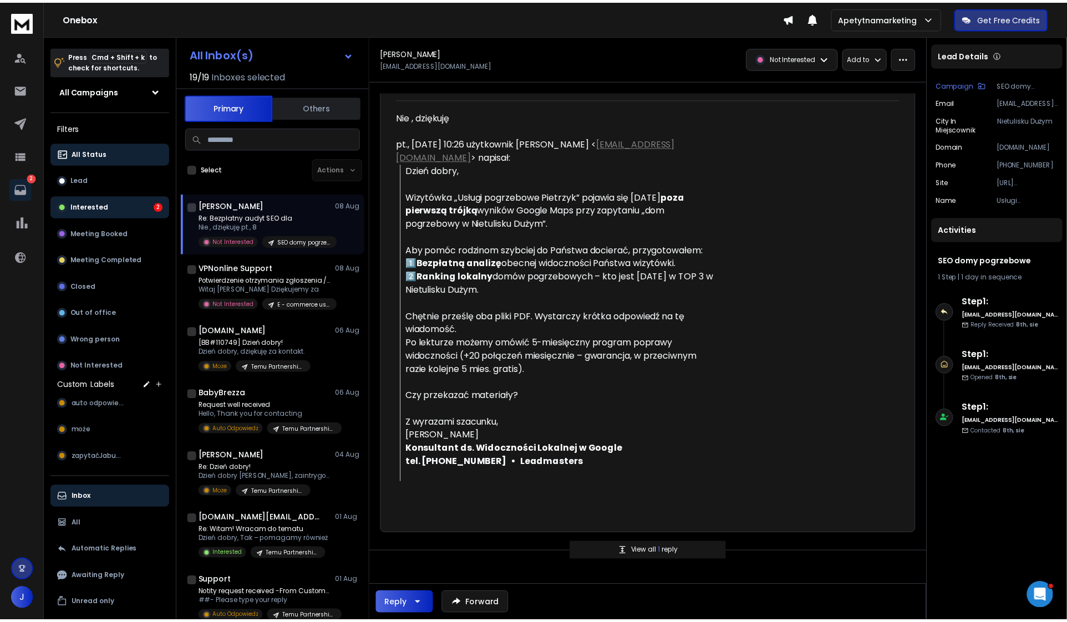
scroll to position [0, 0]
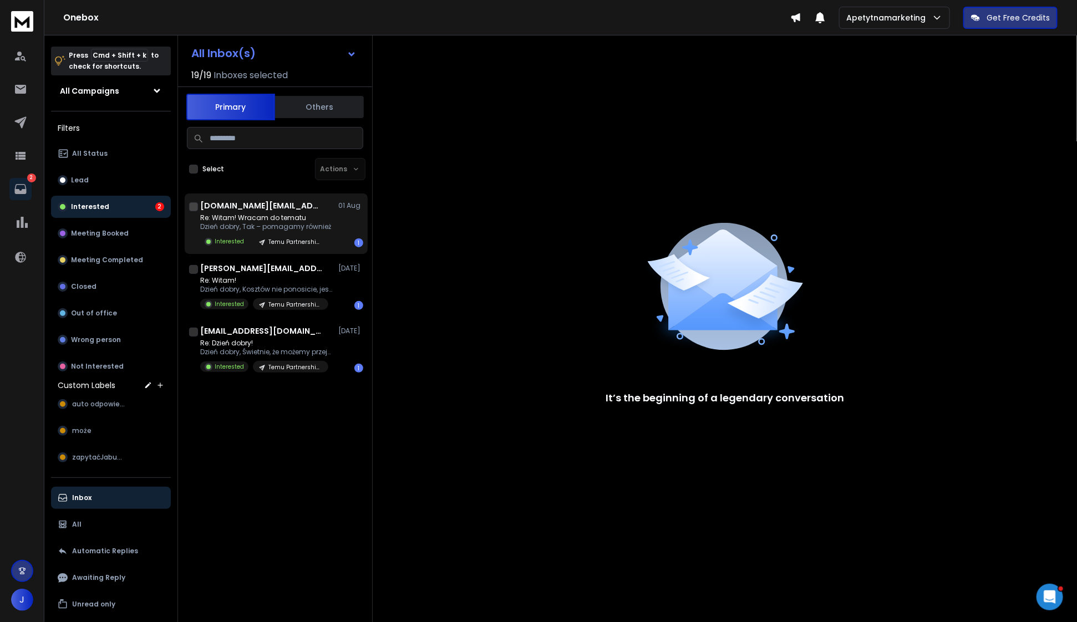
click at [303, 209] on div "rinagym.de@gmail.com 01 Aug" at bounding box center [281, 205] width 163 height 11
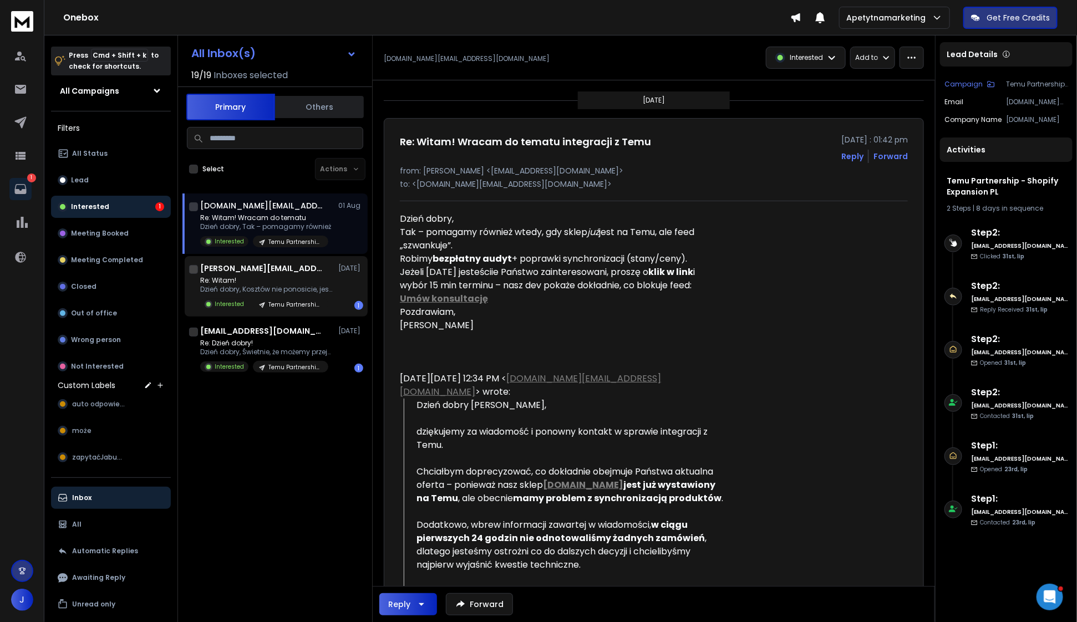
click at [301, 287] on p "Dzień dobry, Kosztów nie ponosicie, jesteście" at bounding box center [266, 289] width 133 height 9
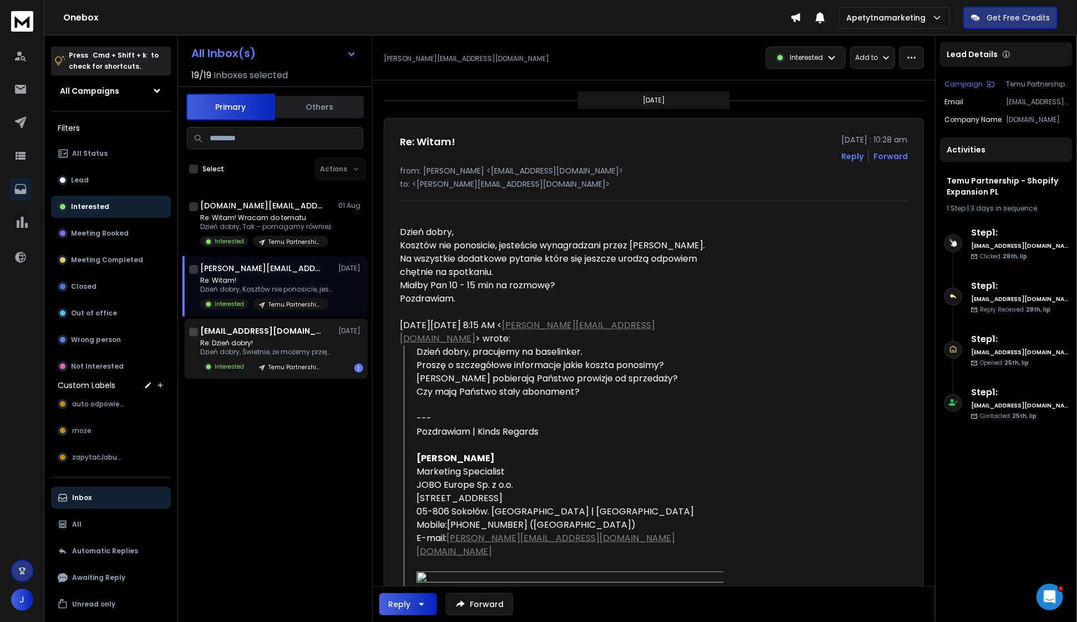
click at [327, 334] on div "kontakt@securedstuff.pl 25 Jul" at bounding box center [281, 330] width 163 height 11
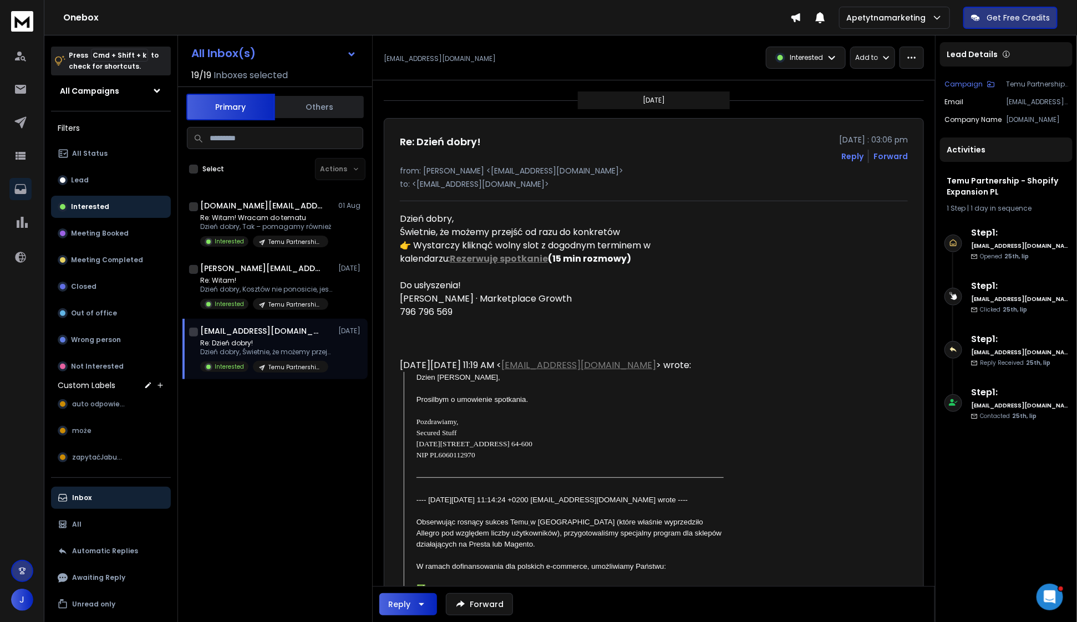
click at [705, 340] on div at bounding box center [562, 338] width 324 height 13
click at [909, 22] on p "Apetytnamarketing" at bounding box center [888, 17] width 84 height 11
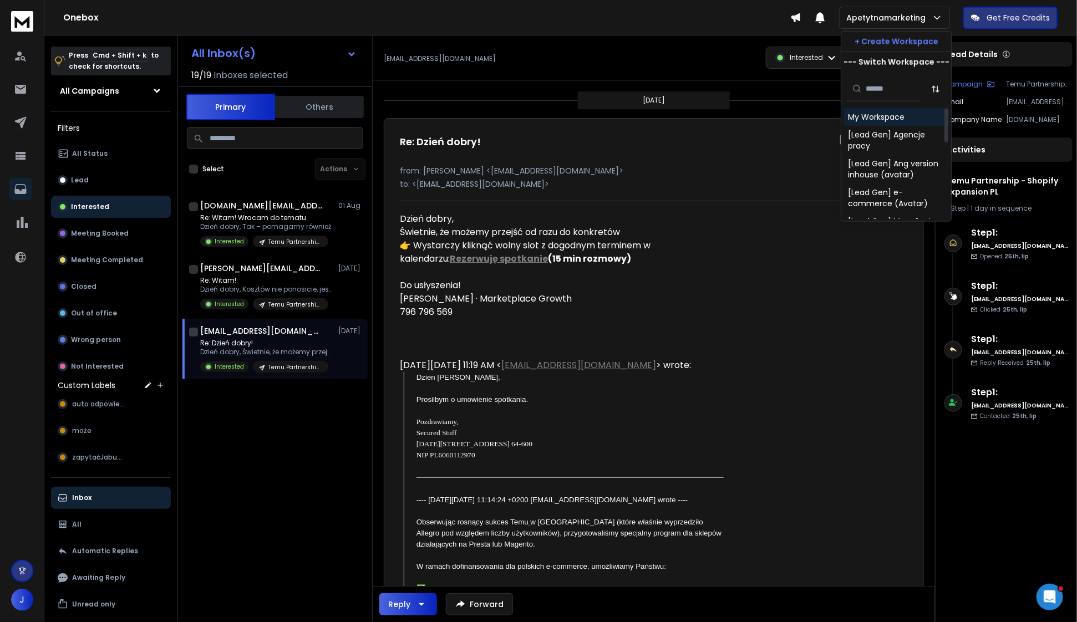
click at [877, 96] on input "text" at bounding box center [889, 89] width 48 height 24
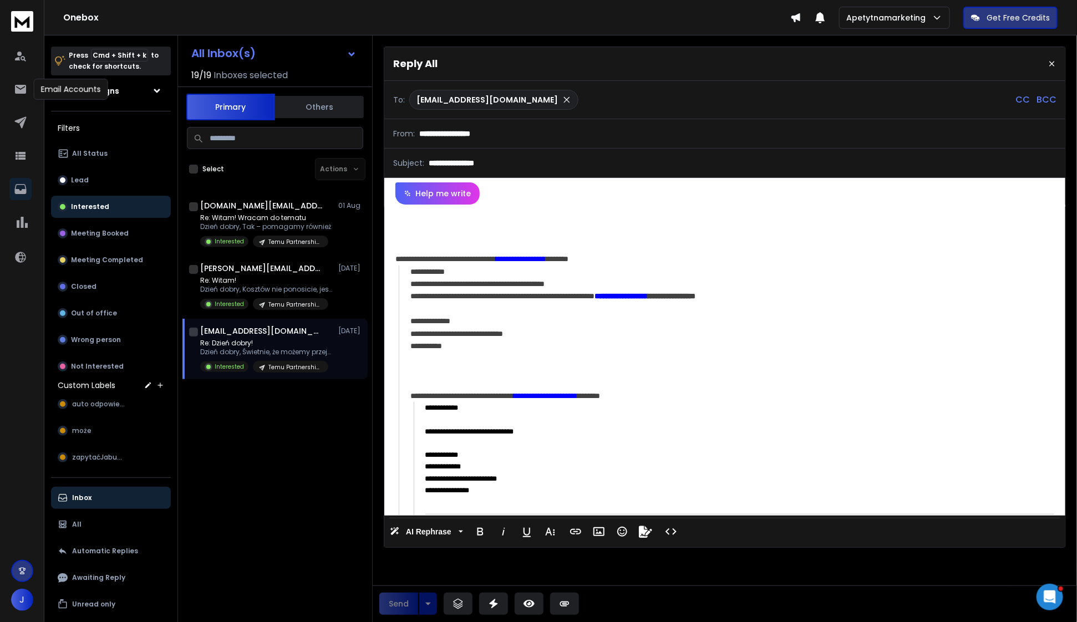
click at [17, 67] on div at bounding box center [22, 58] width 26 height 27
click at [19, 88] on icon at bounding box center [20, 89] width 13 height 13
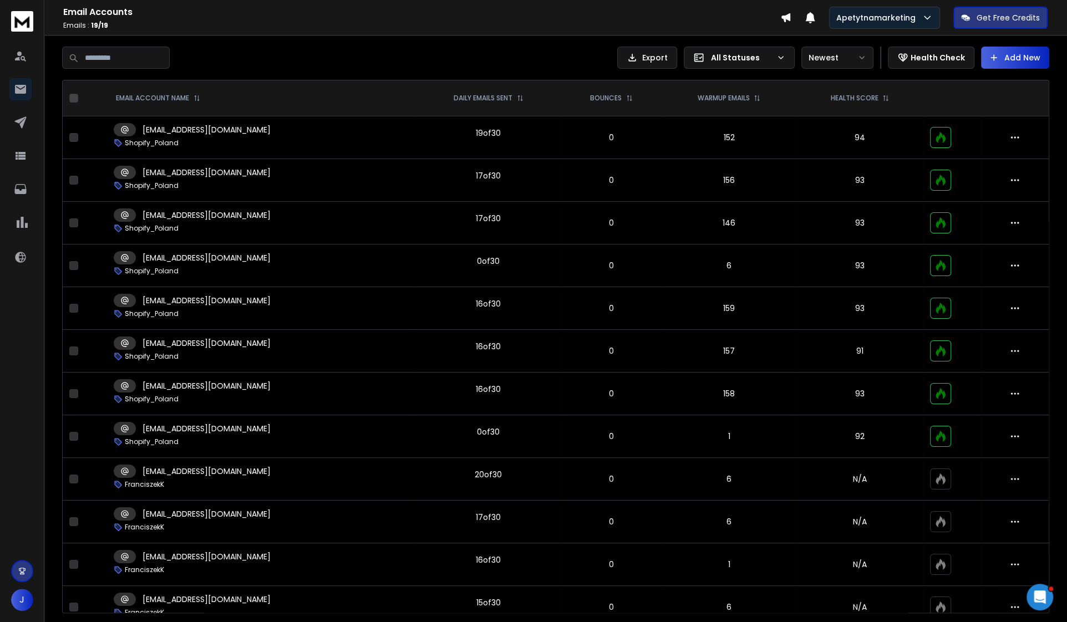
click at [885, 23] on button "Apetytnamarketing" at bounding box center [884, 18] width 111 height 22
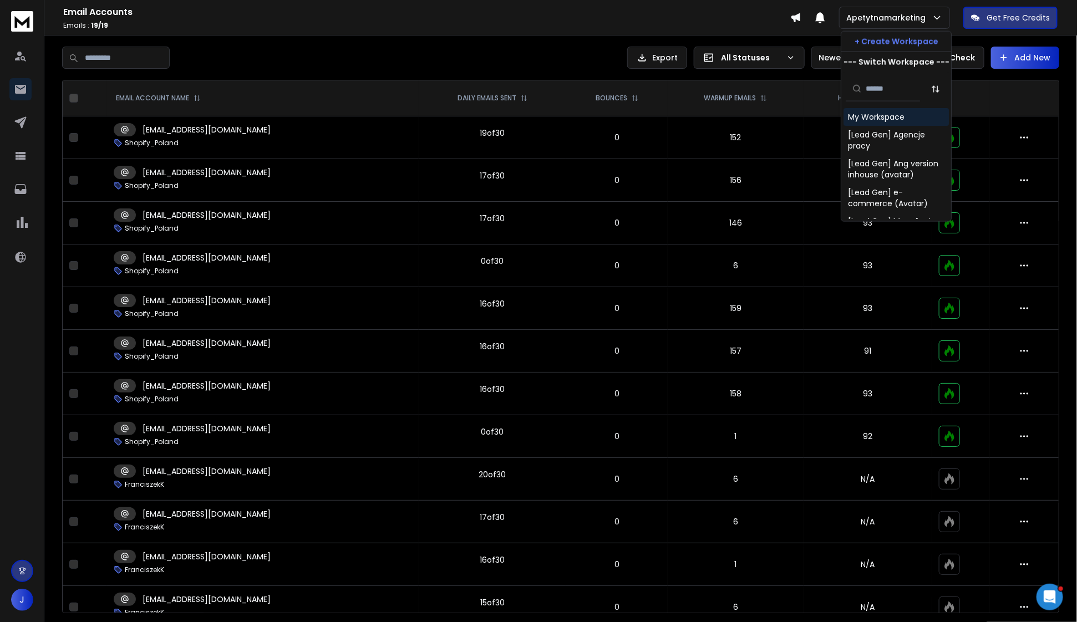
click at [887, 90] on input "text" at bounding box center [889, 89] width 48 height 24
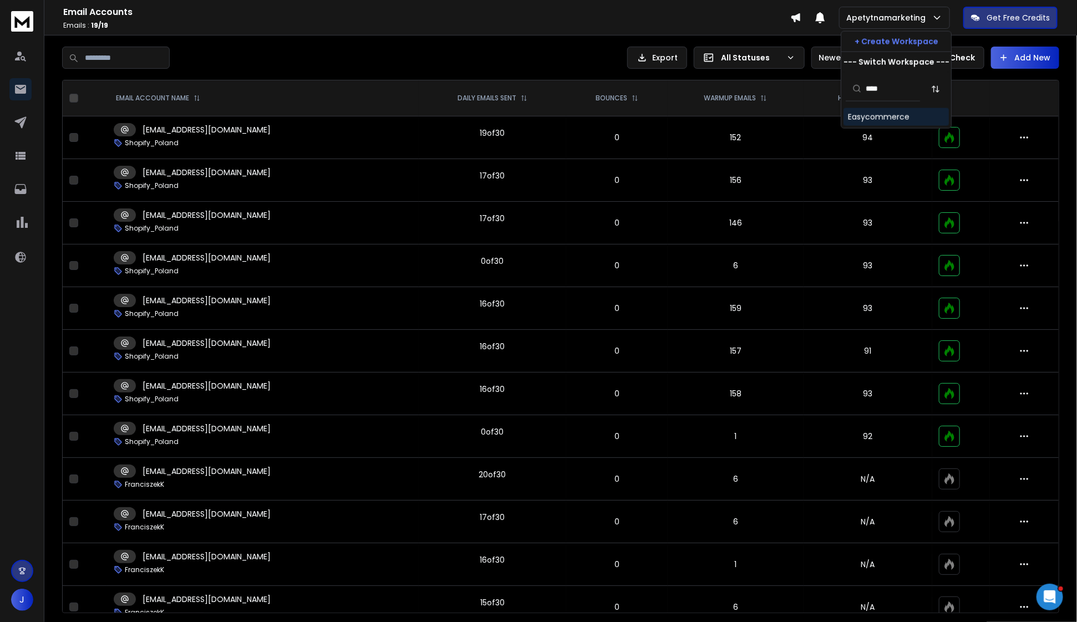
type input "****"
click at [898, 113] on div "Easycommerce" at bounding box center [879, 116] width 62 height 11
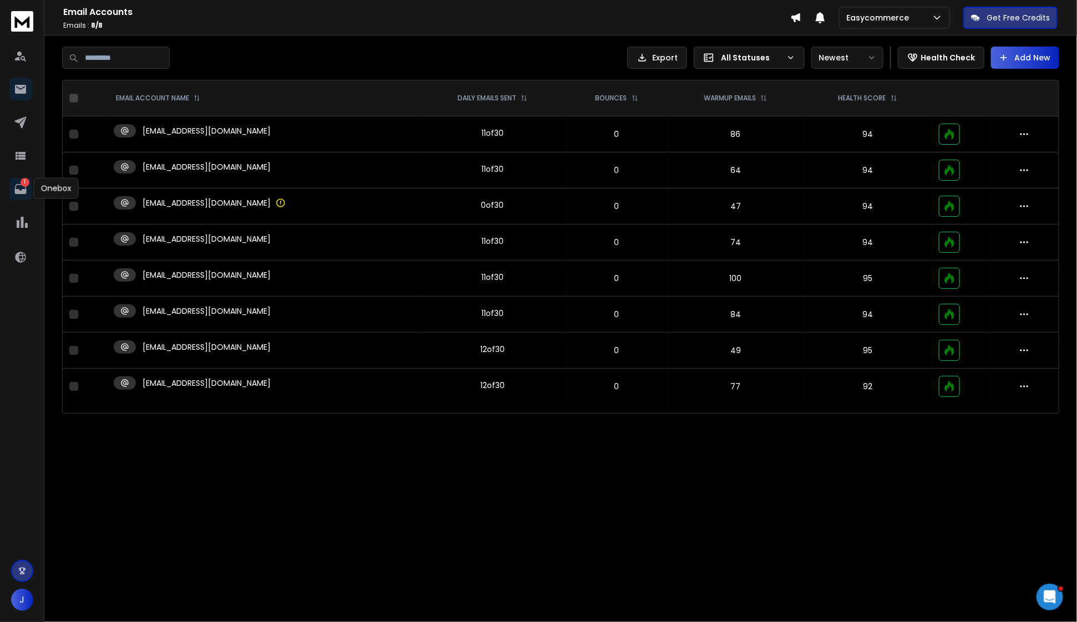
click at [19, 184] on icon at bounding box center [20, 189] width 12 height 10
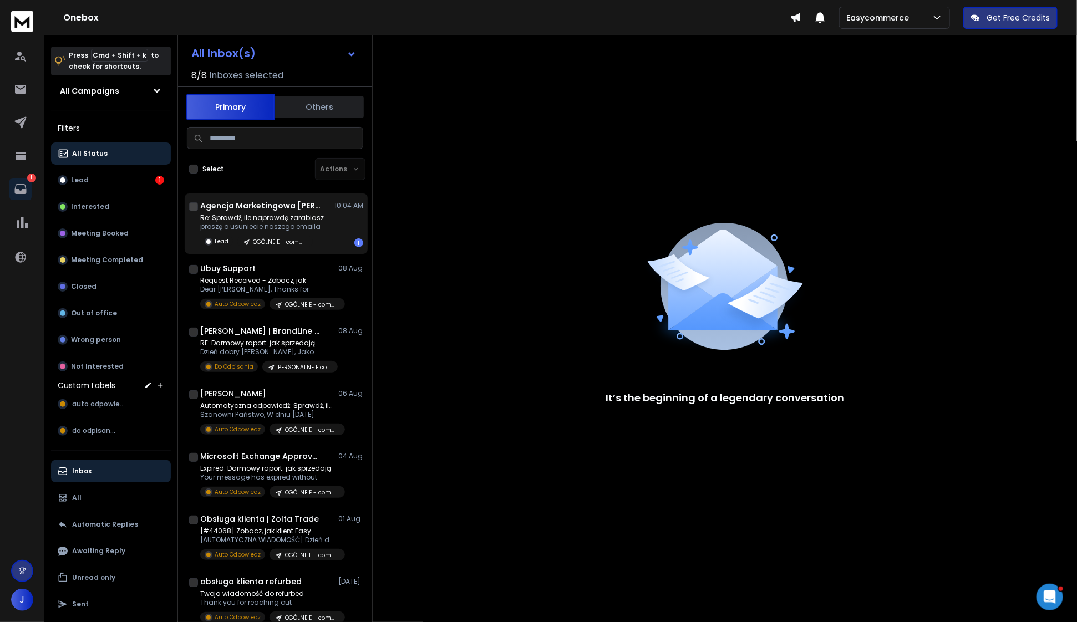
click at [314, 234] on div "Re: Sprawdź, ile naprawdę zarabiasz proszę o usuniecie naszego emaila Lead OGÓL…" at bounding box center [262, 230] width 124 height 34
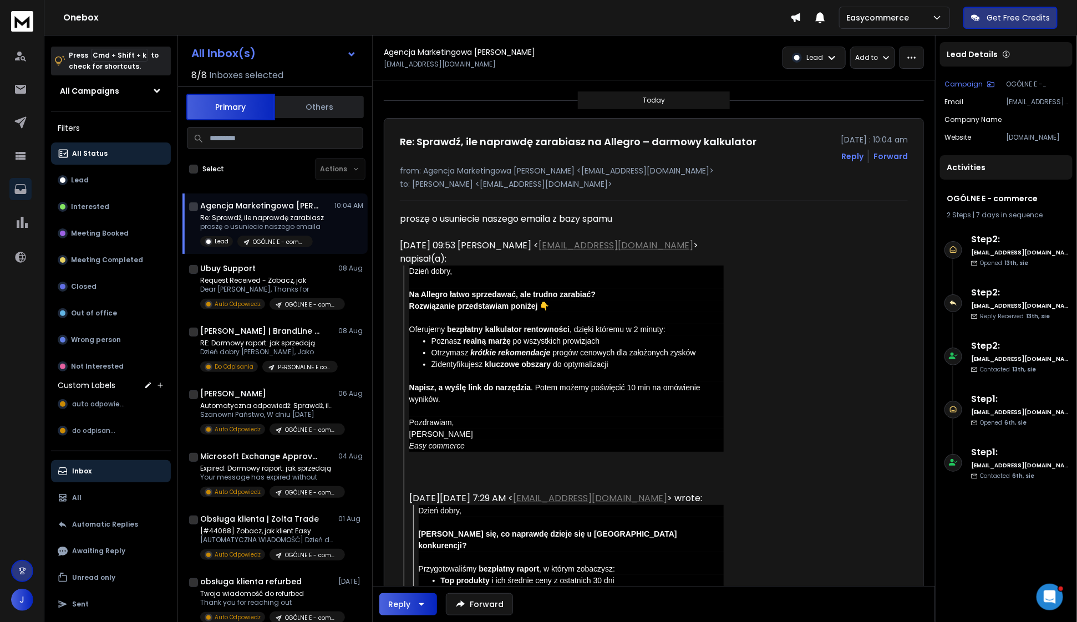
click at [828, 56] on div "Lead" at bounding box center [814, 57] width 62 height 21
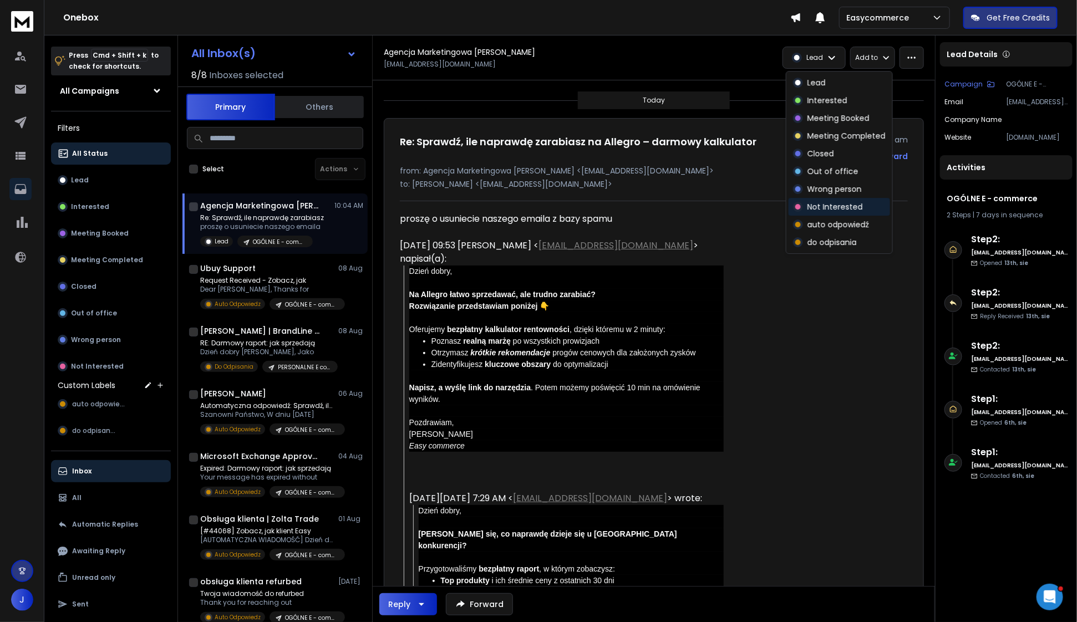
click at [842, 210] on p "Not Interested" at bounding box center [834, 206] width 55 height 11
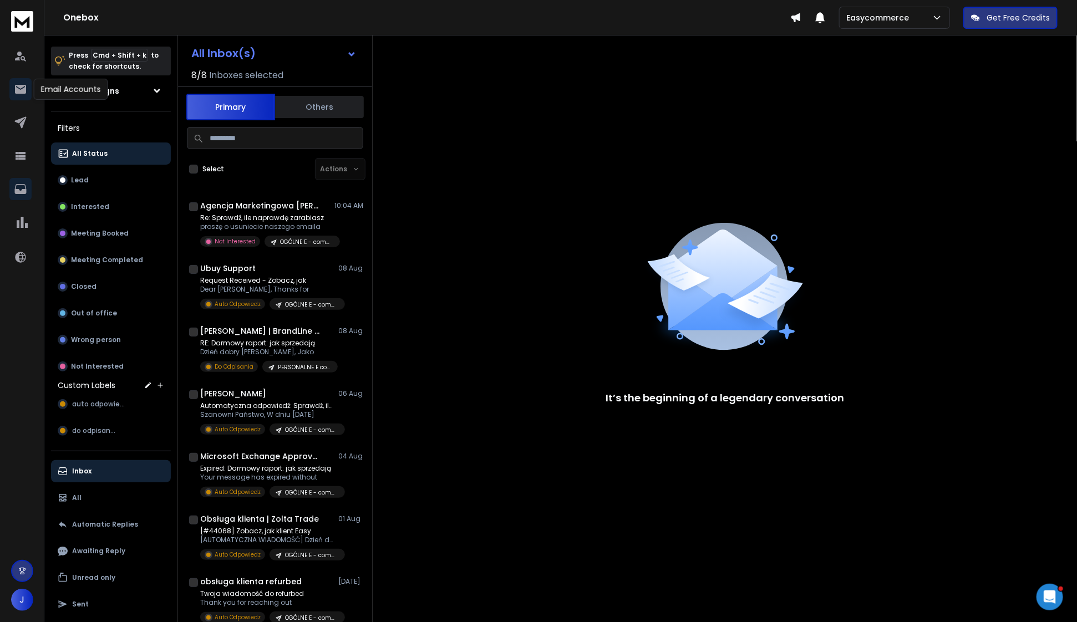
click at [19, 90] on icon at bounding box center [20, 89] width 11 height 9
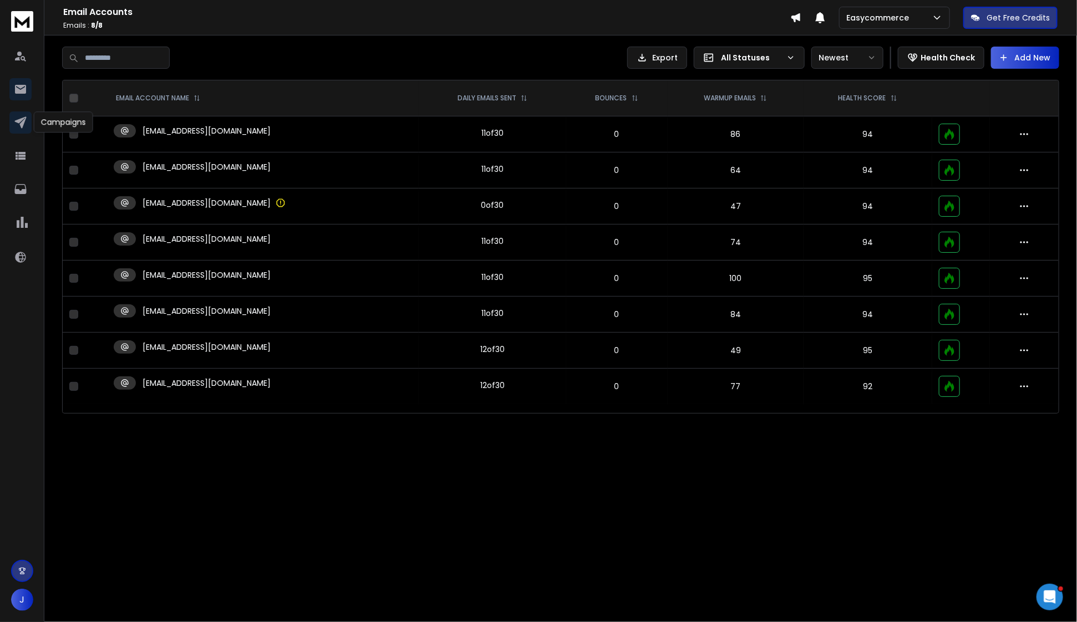
click at [30, 117] on link at bounding box center [20, 122] width 22 height 22
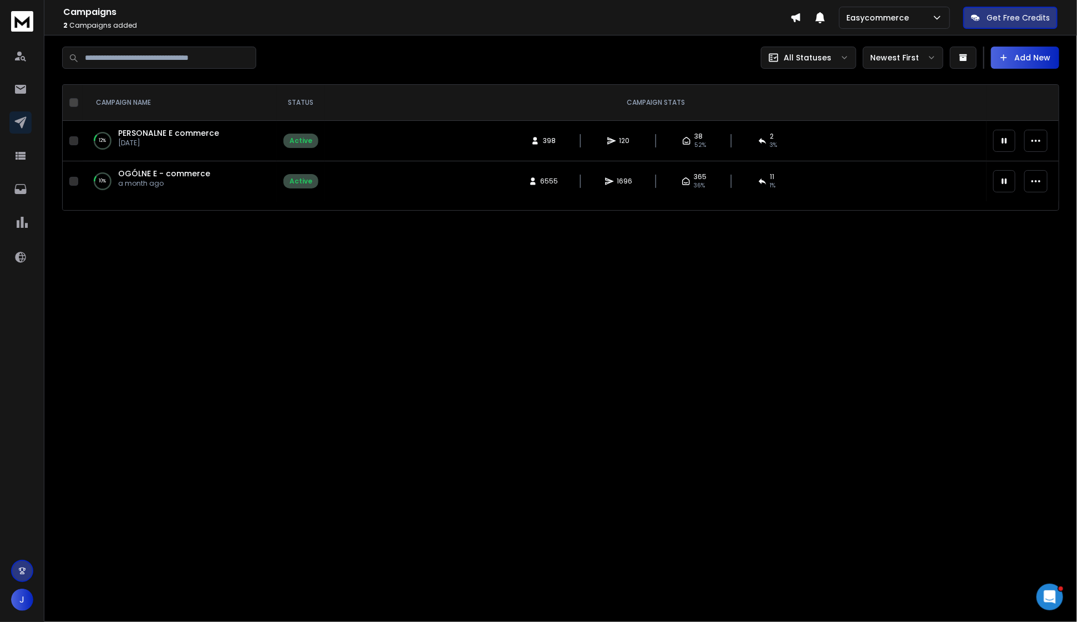
click at [547, 334] on div "Your warmest leads are on your site – Turn visits into conversations Reach Out …" at bounding box center [538, 311] width 1077 height 622
